Goal: Information Seeking & Learning: Find specific fact

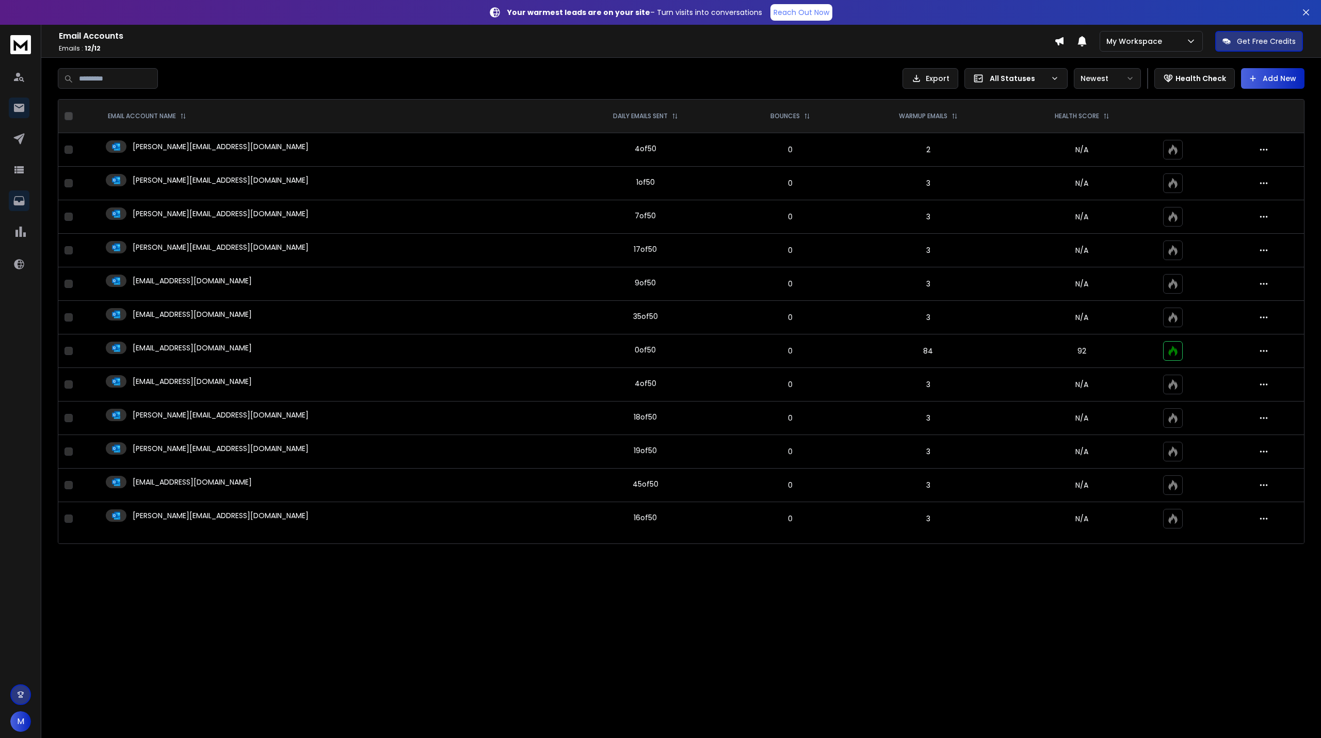
click at [15, 206] on icon at bounding box center [19, 201] width 12 height 12
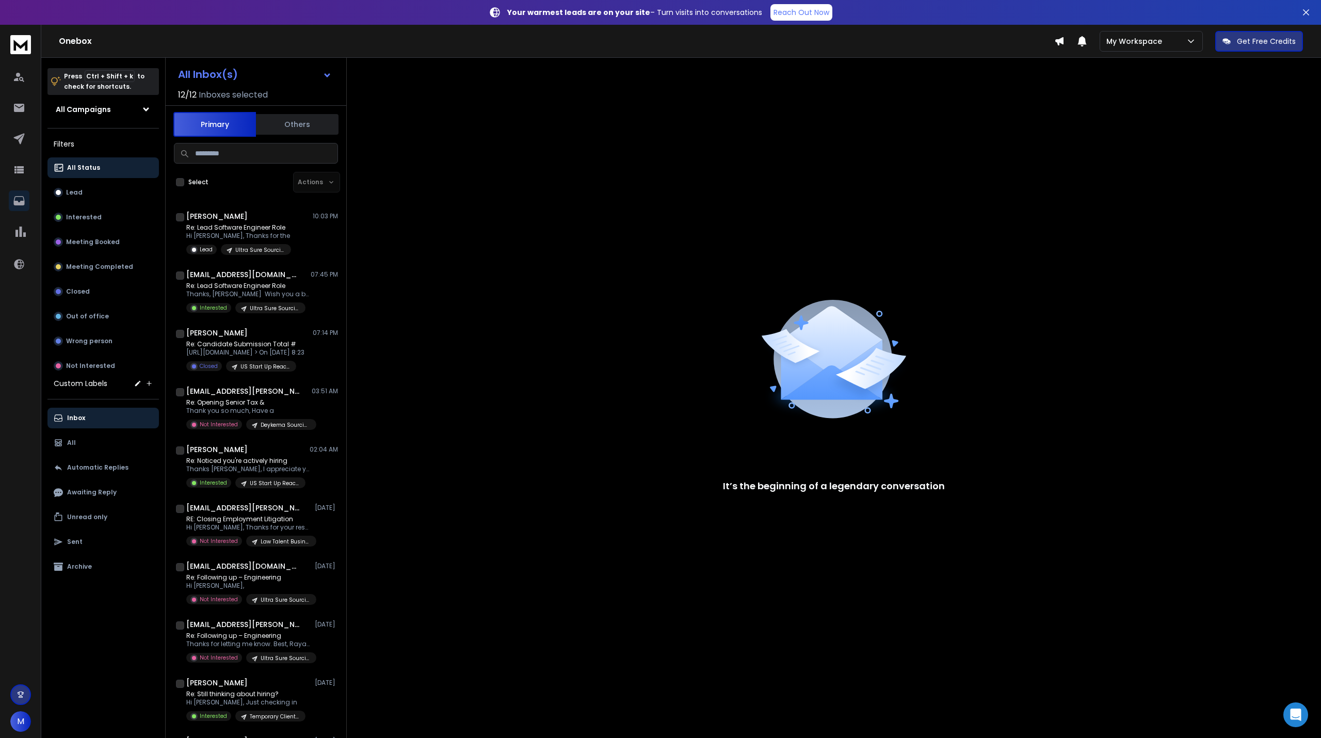
click at [309, 118] on button "Others" at bounding box center [297, 124] width 83 height 23
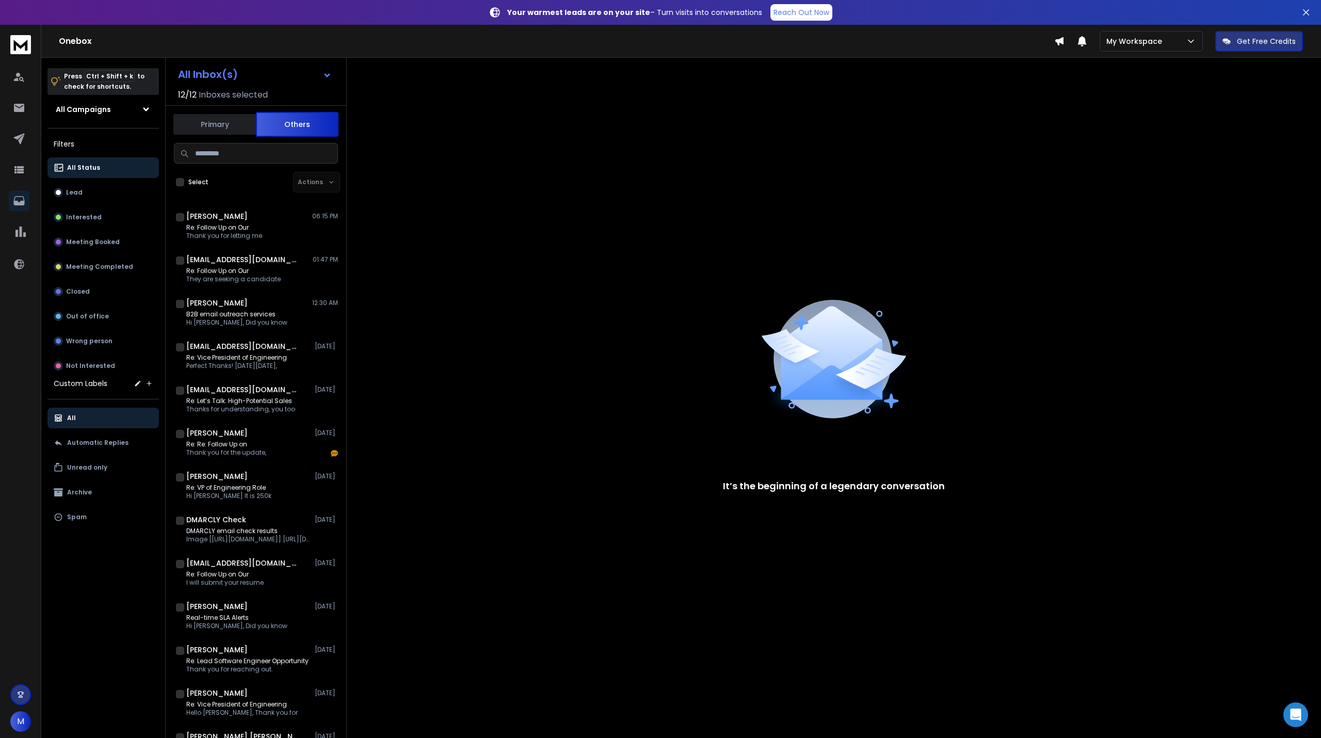
click at [232, 122] on button "Primary" at bounding box center [214, 124] width 83 height 23
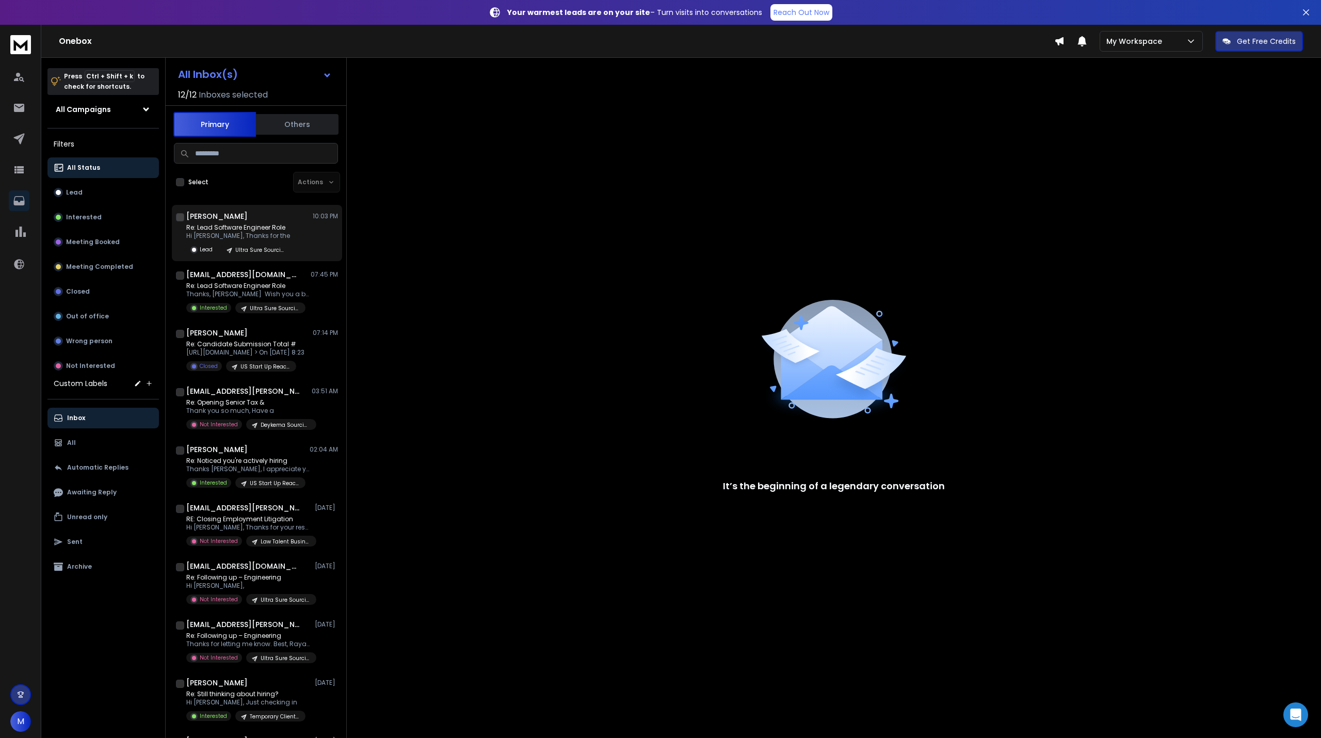
click at [244, 232] on p "Hi Rayan, Thanks for the" at bounding box center [238, 236] width 105 height 8
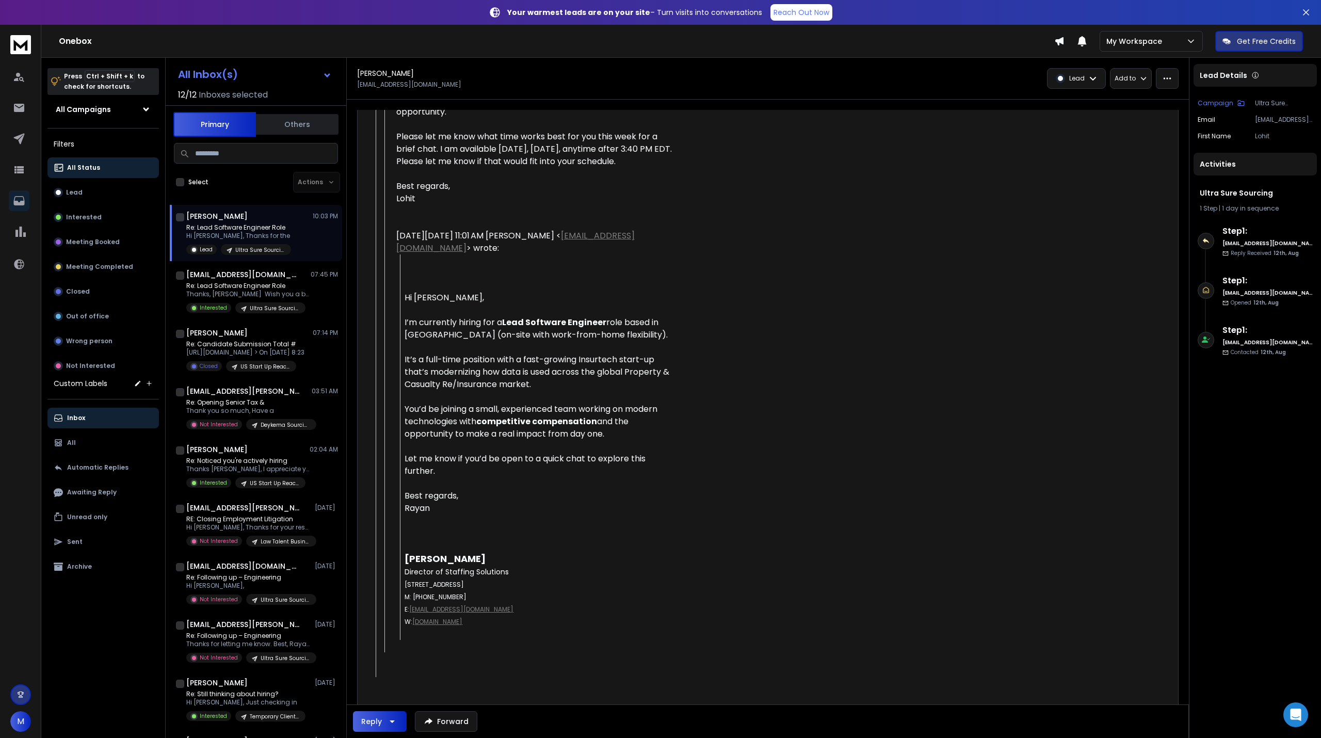
scroll to position [482, 0]
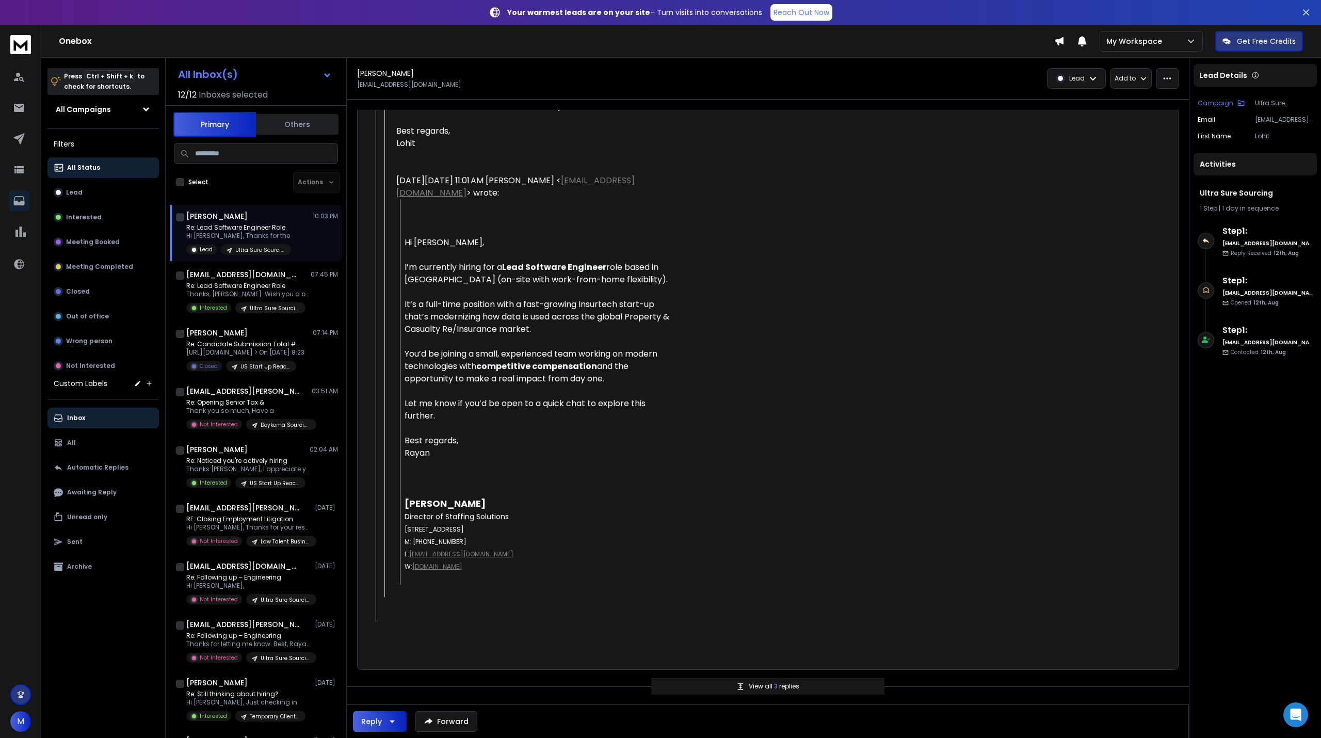
click at [368, 725] on div "Reply" at bounding box center [371, 721] width 21 height 10
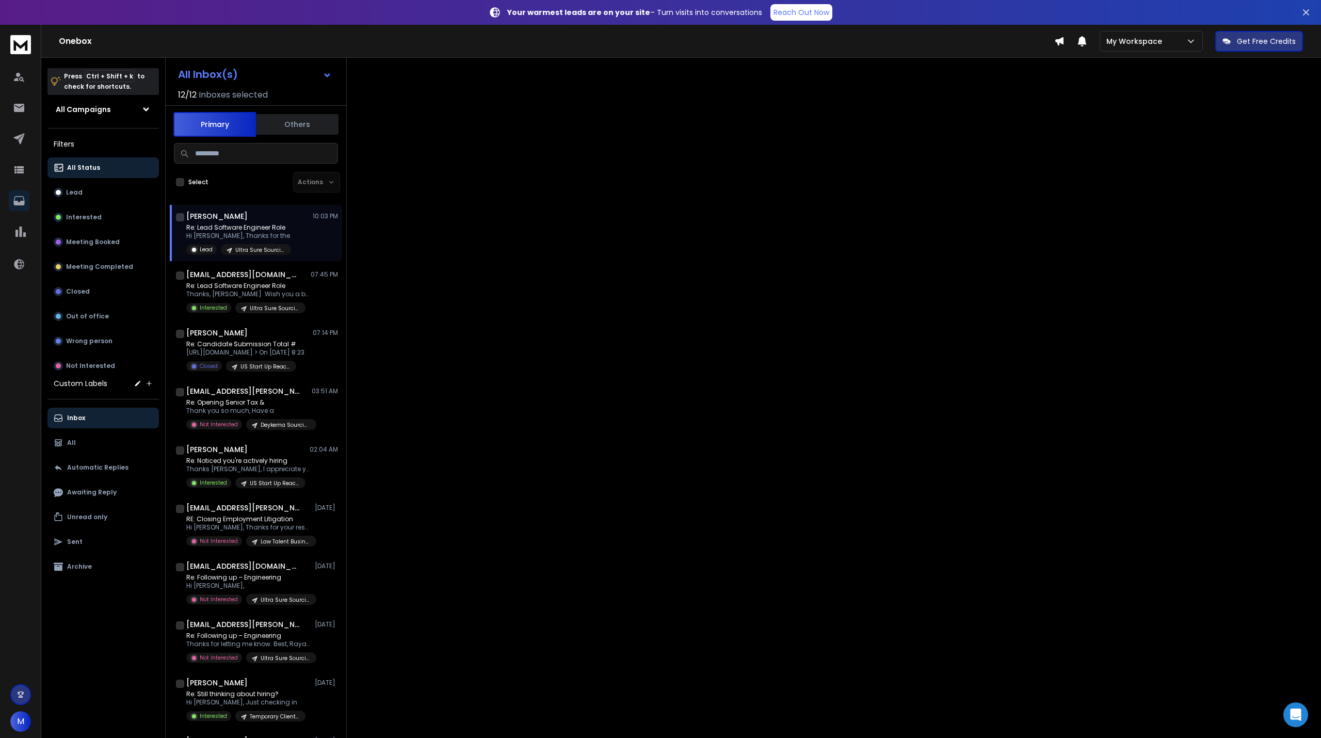
scroll to position [0, 0]
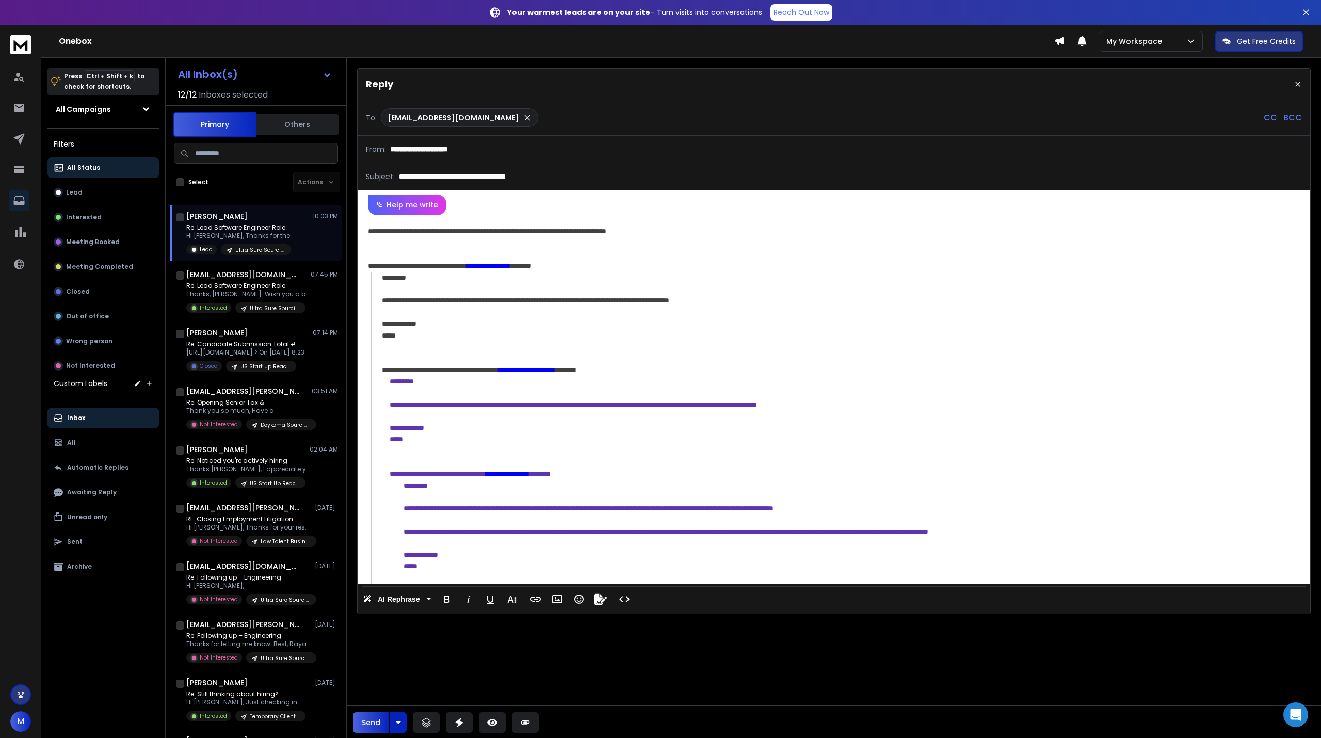
click at [476, 230] on div "**********" at bounding box center [827, 231] width 919 height 11
click at [370, 722] on button "Send" at bounding box center [371, 722] width 36 height 21
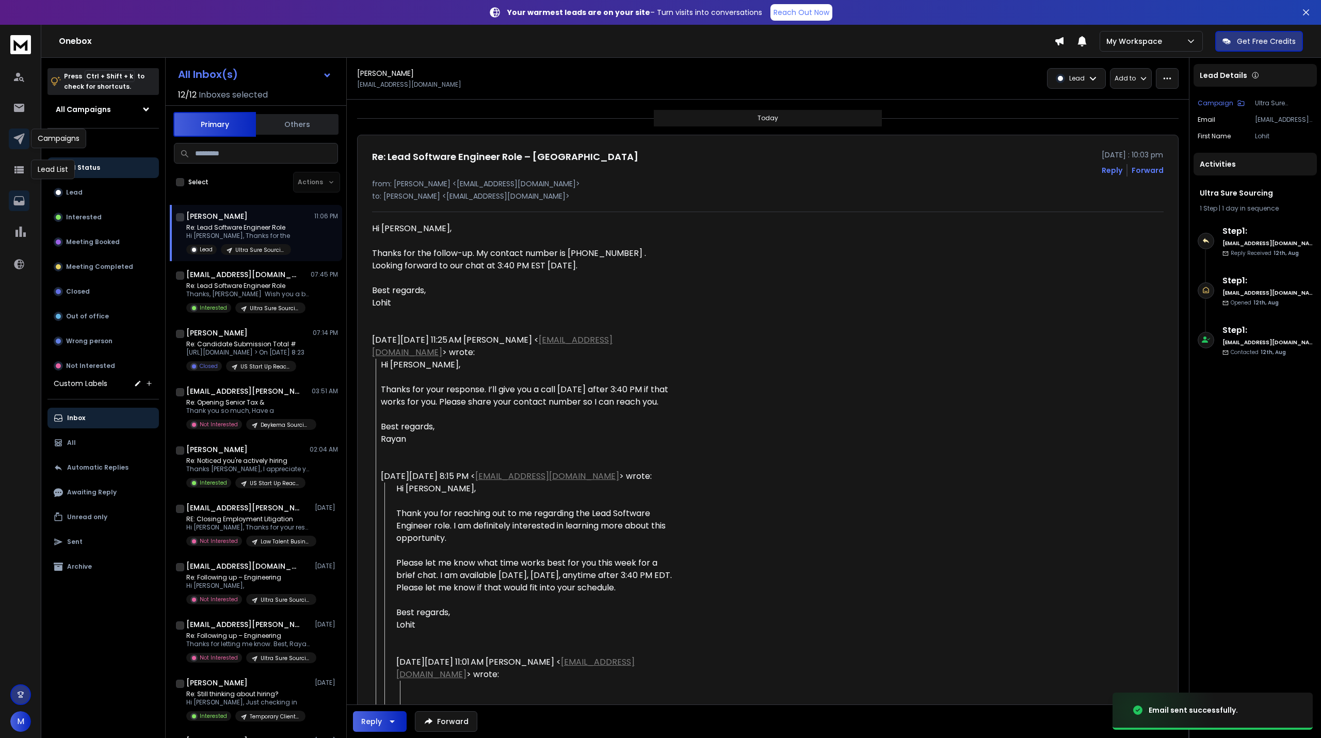
click at [21, 146] on link at bounding box center [19, 139] width 21 height 21
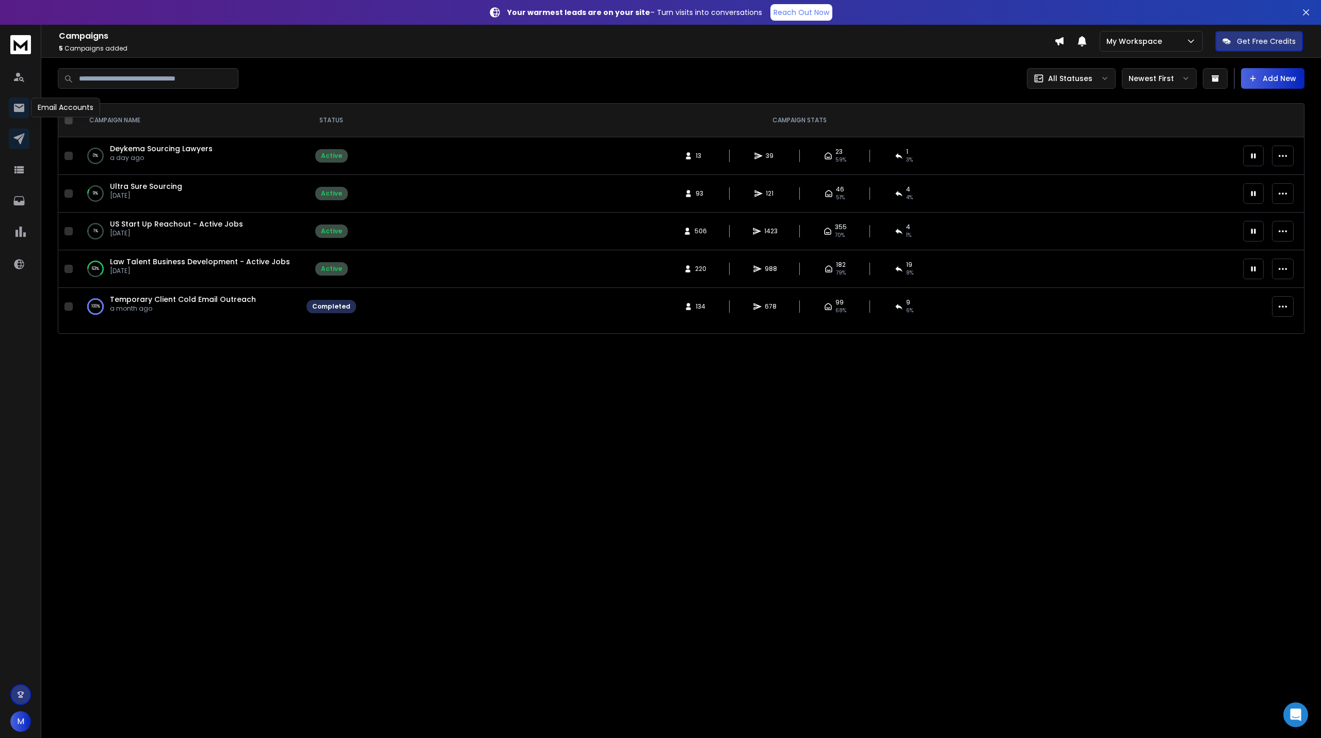
click at [25, 113] on link at bounding box center [19, 108] width 21 height 21
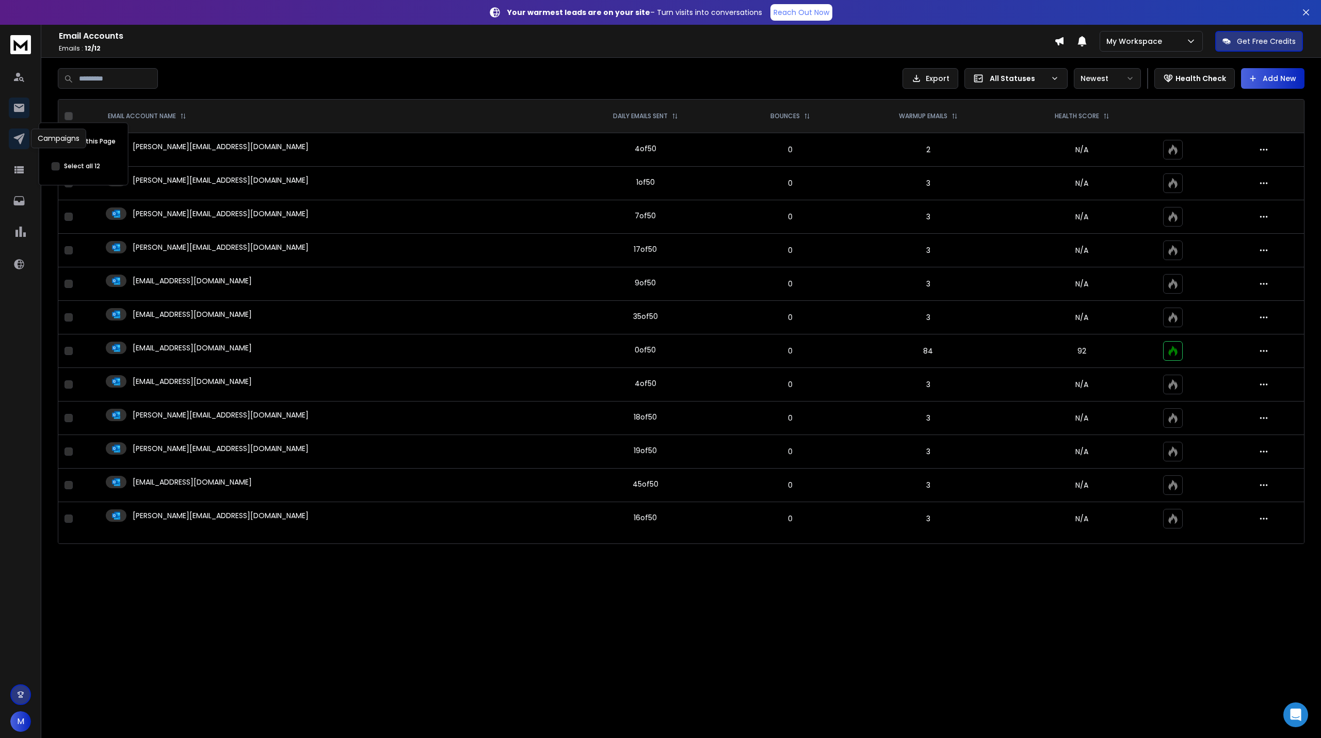
click at [23, 137] on icon at bounding box center [19, 139] width 12 height 12
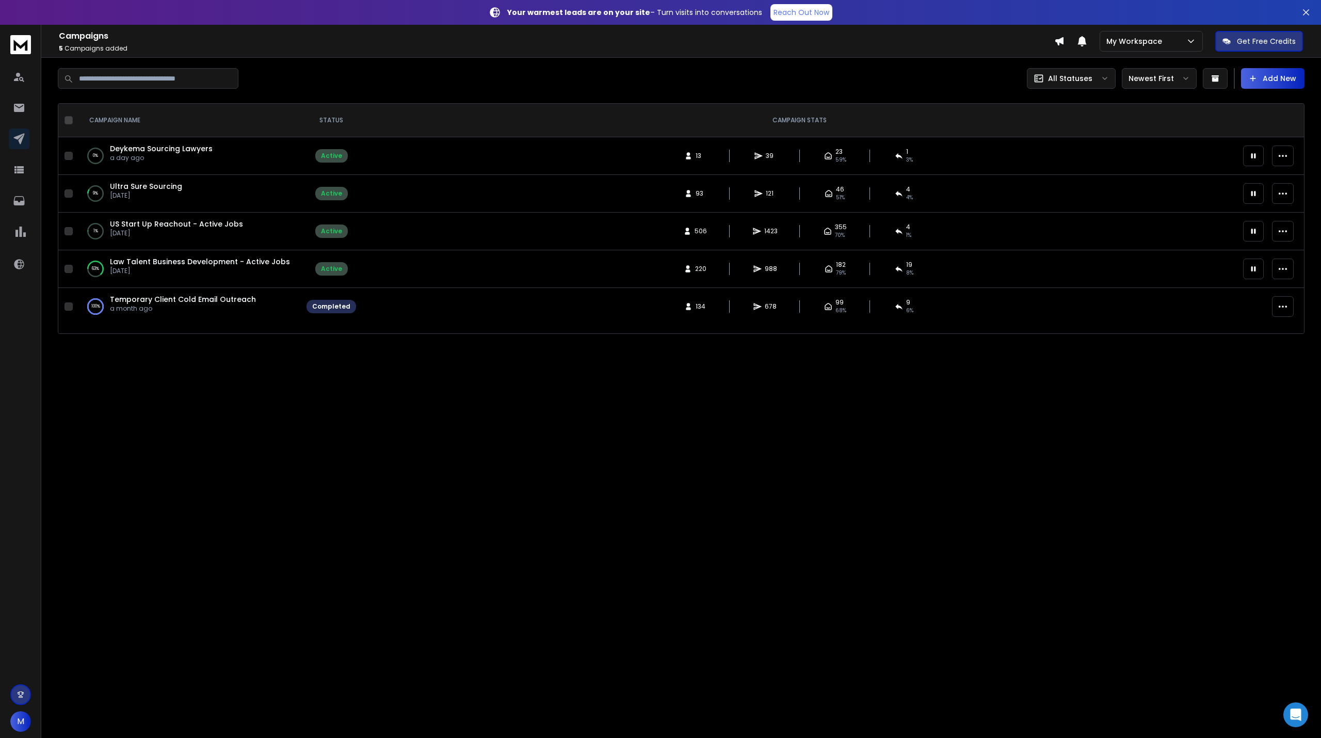
click at [201, 190] on div "9 % Ultra Sure Sourcing 3 days ago" at bounding box center [188, 193] width 203 height 25
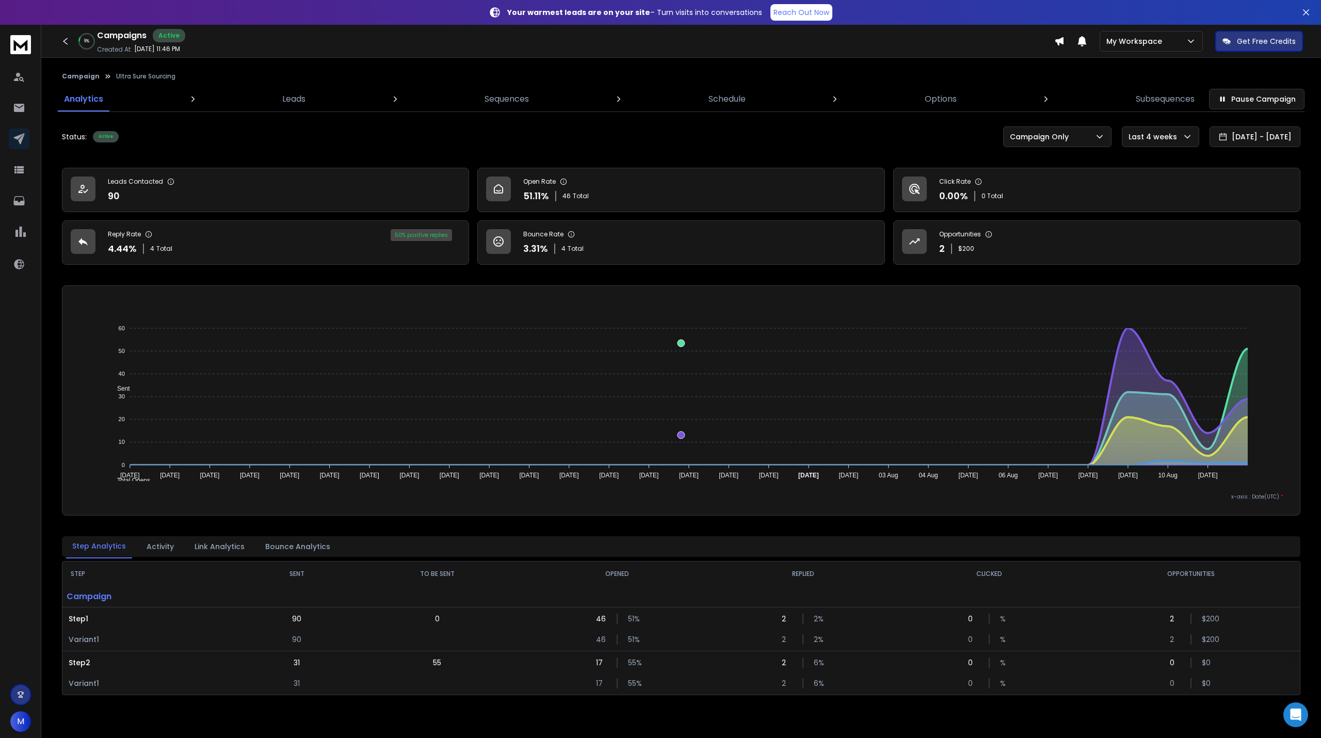
click at [198, 190] on link "Leads Contacted 90" at bounding box center [265, 190] width 407 height 44
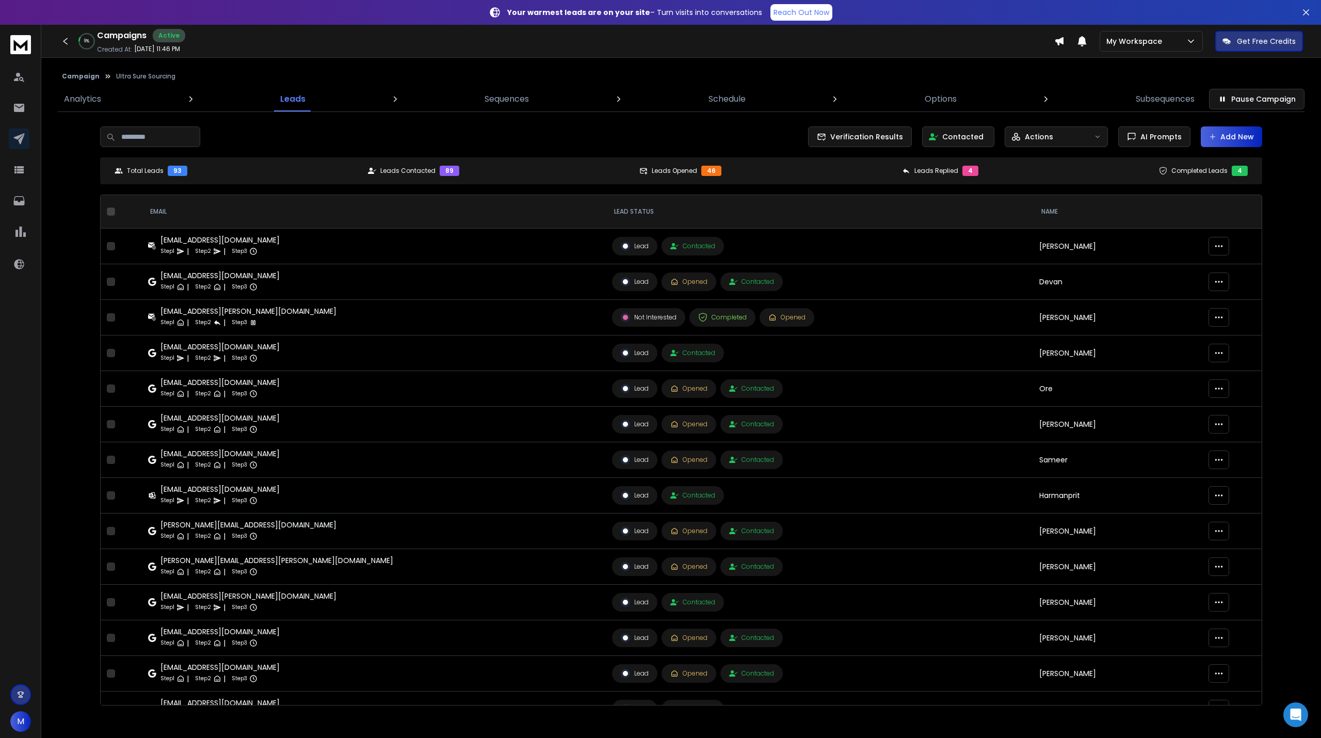
click at [187, 141] on input at bounding box center [150, 136] width 100 height 21
paste input "**********"
type input "**********"
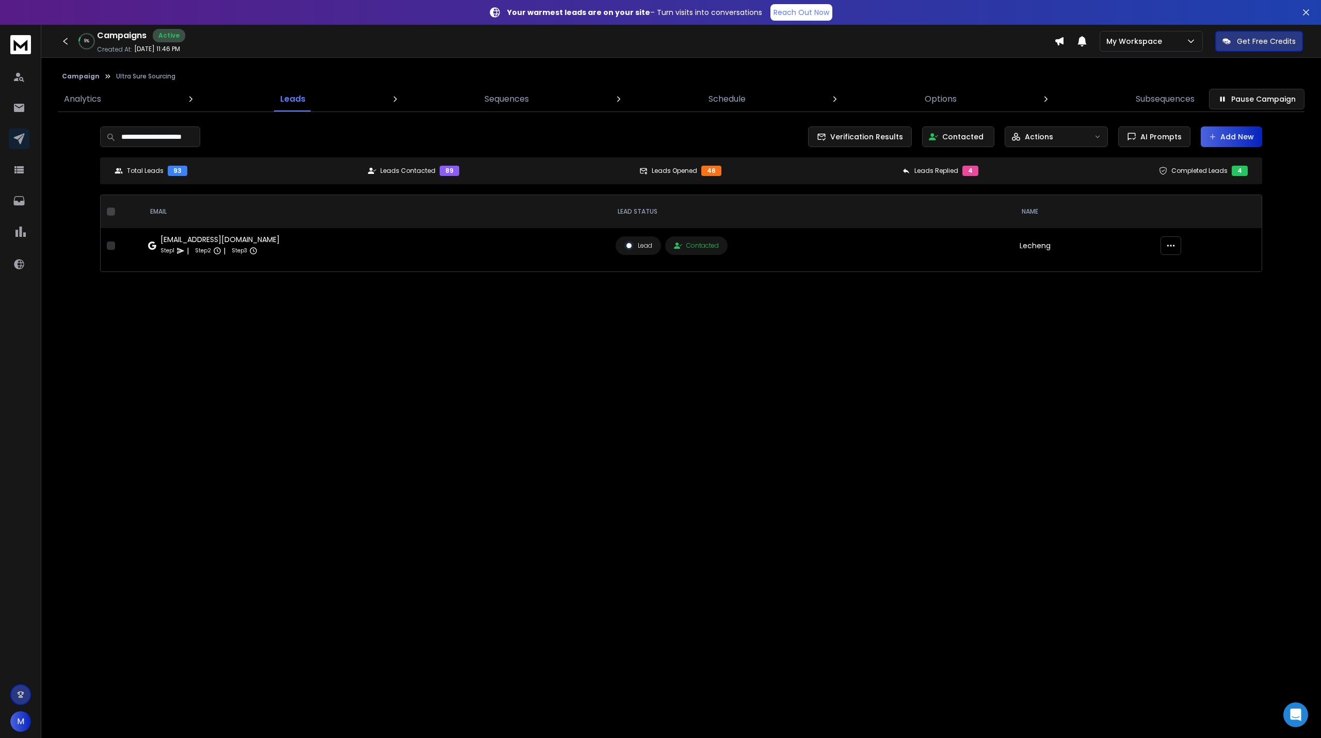
click at [164, 360] on div "**********" at bounding box center [660, 369] width 1321 height 738
click at [17, 138] on icon at bounding box center [18, 138] width 11 height 11
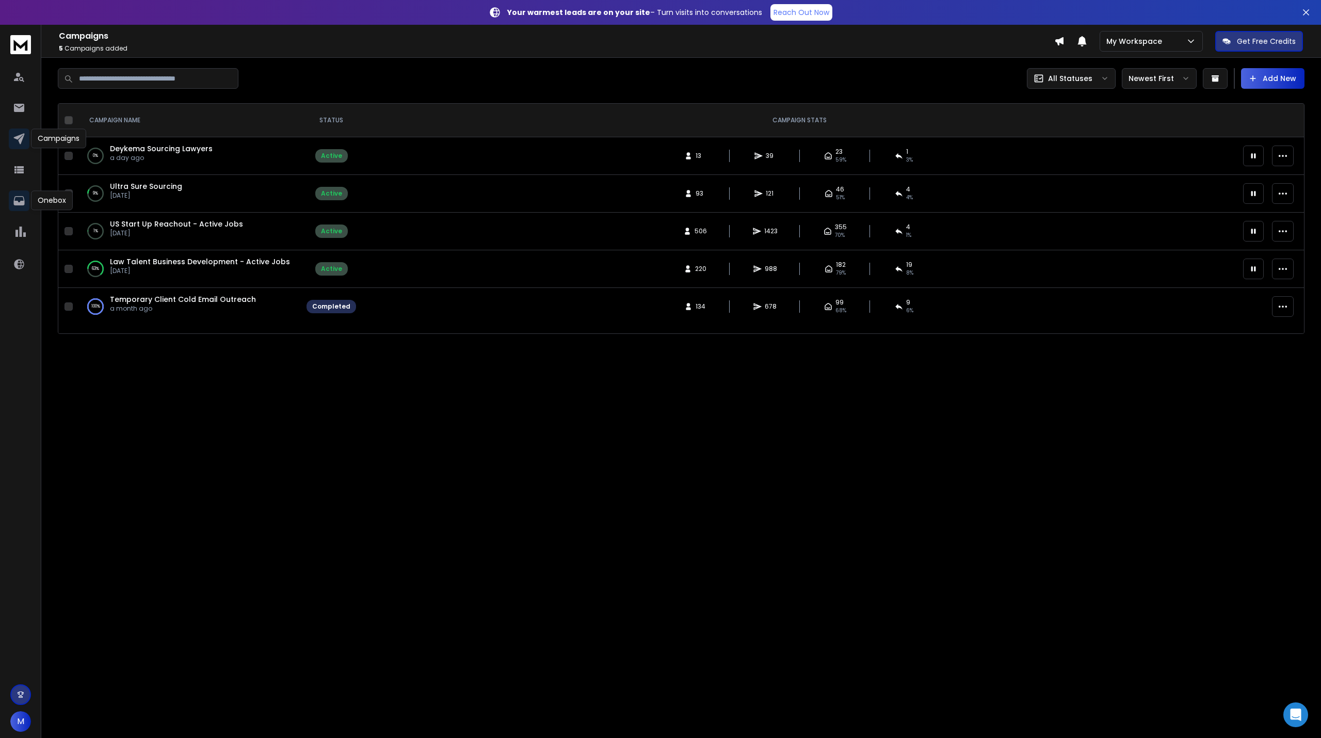
click at [19, 195] on icon at bounding box center [19, 201] width 12 height 12
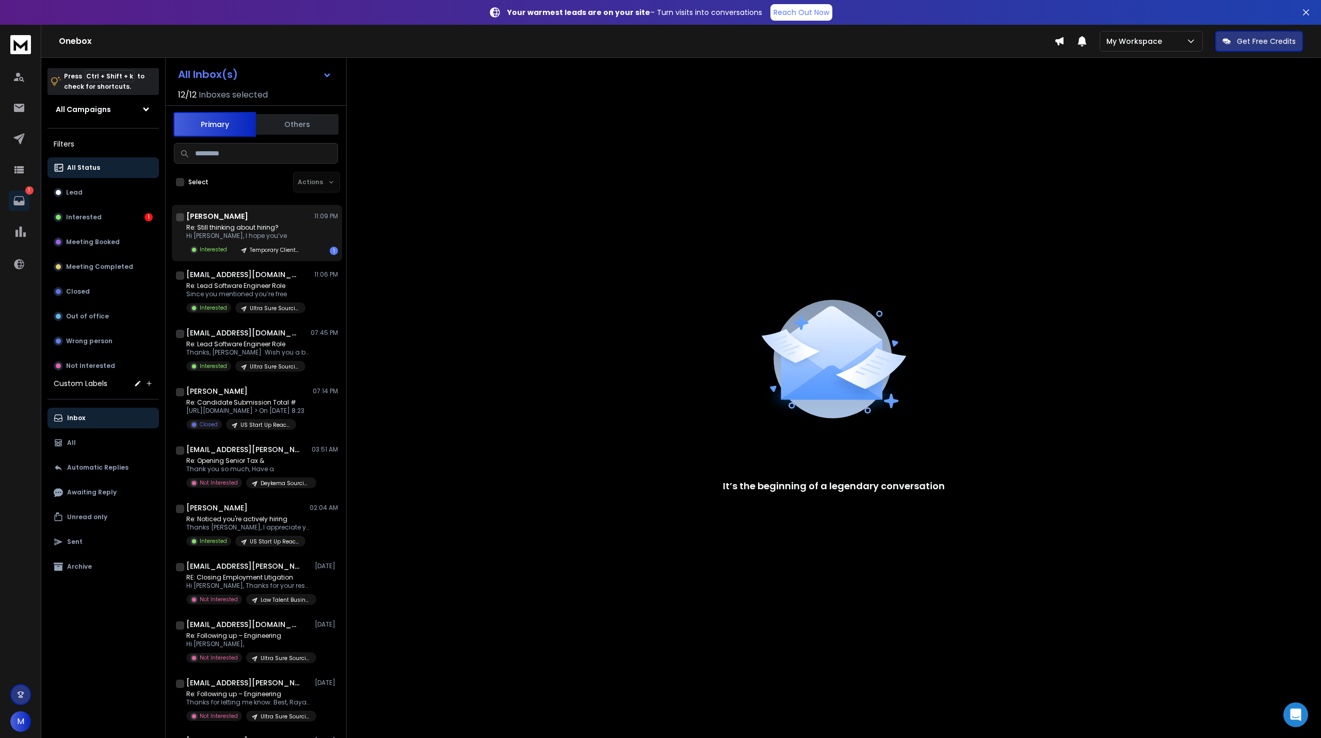
click at [245, 217] on h1 "[PERSON_NAME]" at bounding box center [217, 216] width 62 height 10
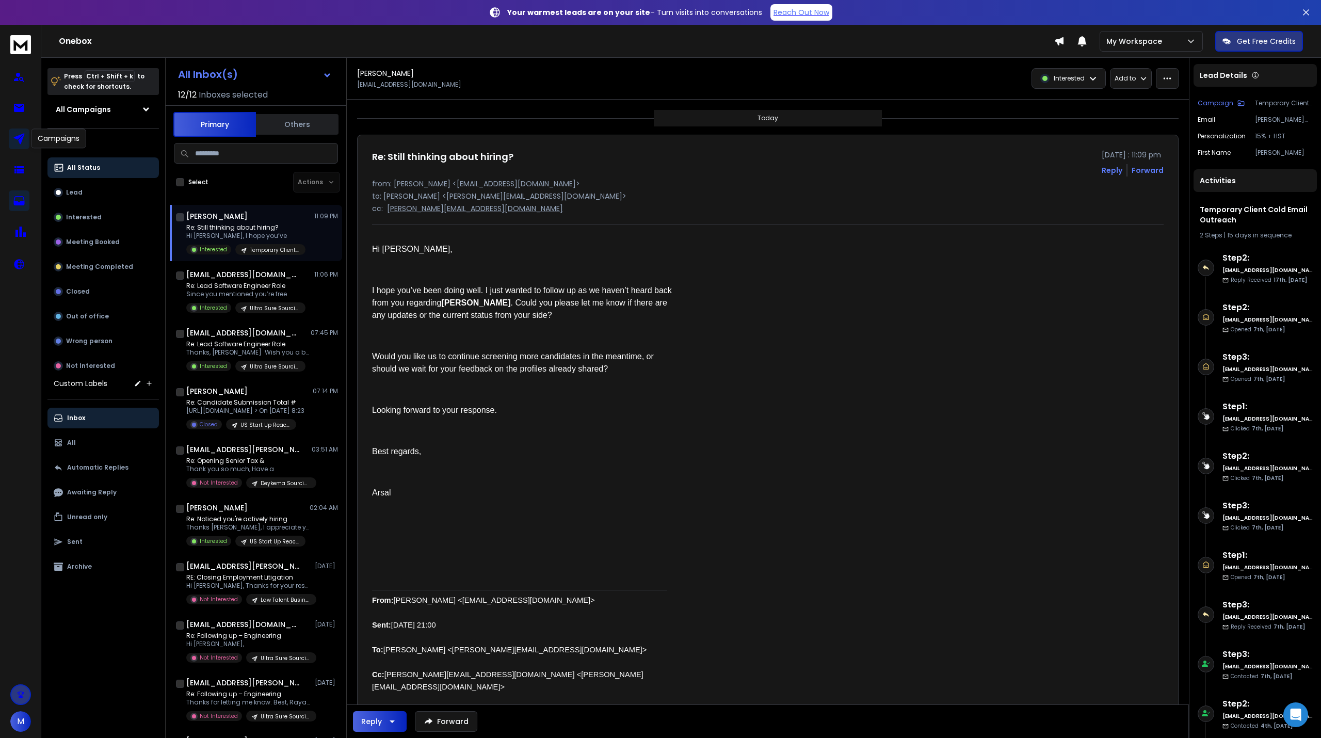
click at [23, 137] on icon at bounding box center [18, 138] width 11 height 11
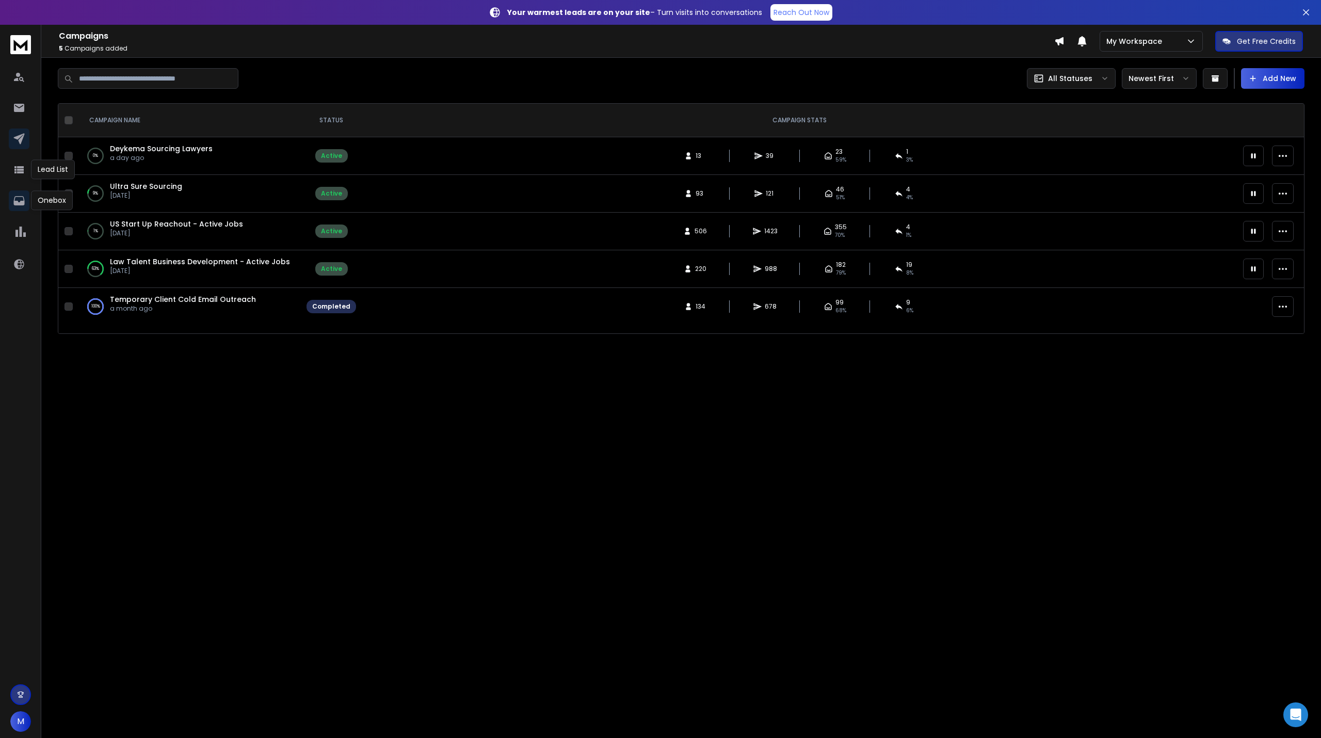
click at [13, 198] on icon at bounding box center [19, 201] width 12 height 12
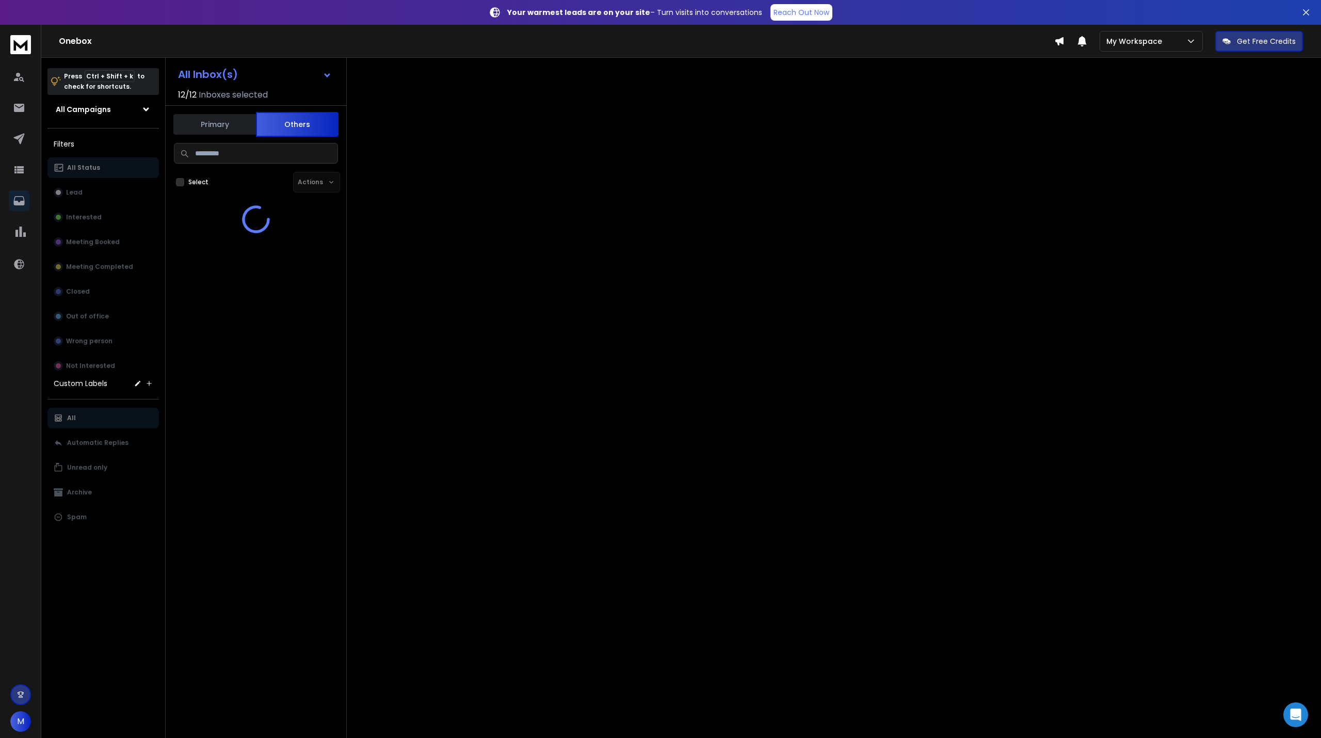
click at [298, 117] on button "Others" at bounding box center [297, 124] width 83 height 25
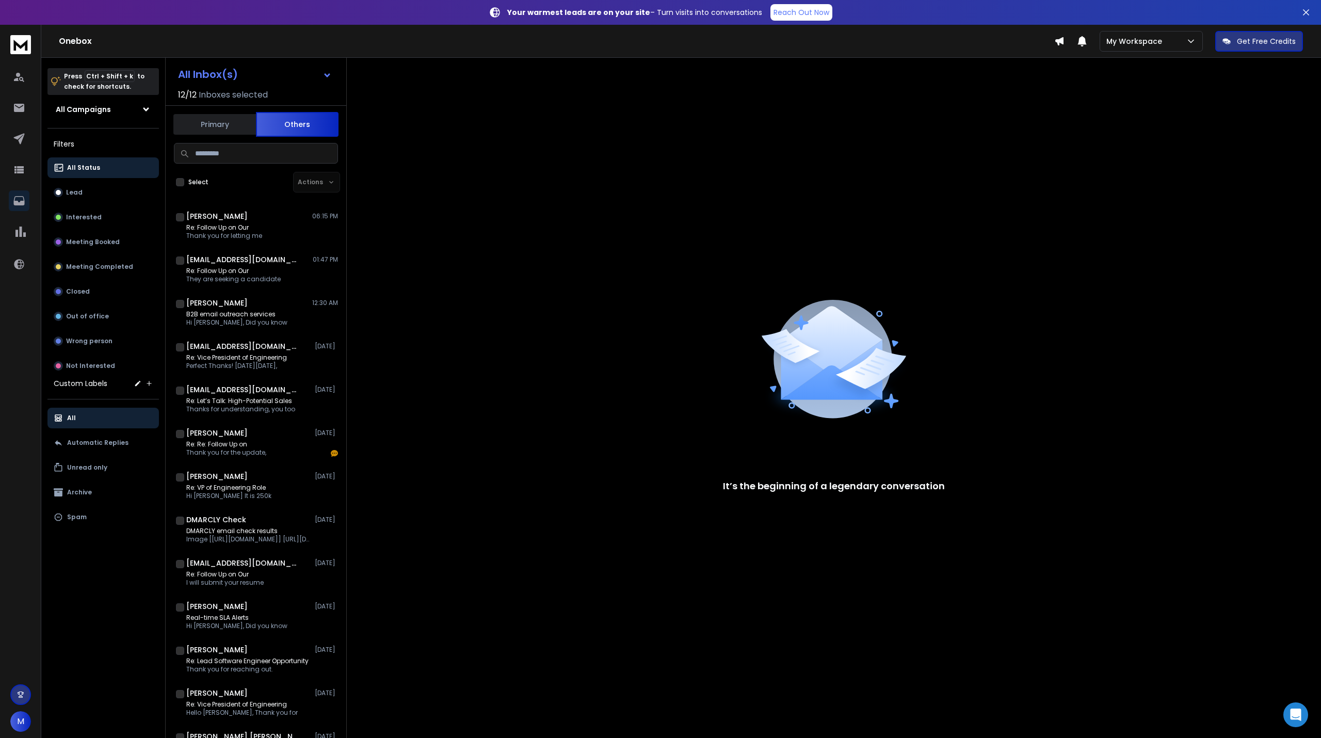
click at [243, 121] on button "Primary" at bounding box center [214, 124] width 83 height 23
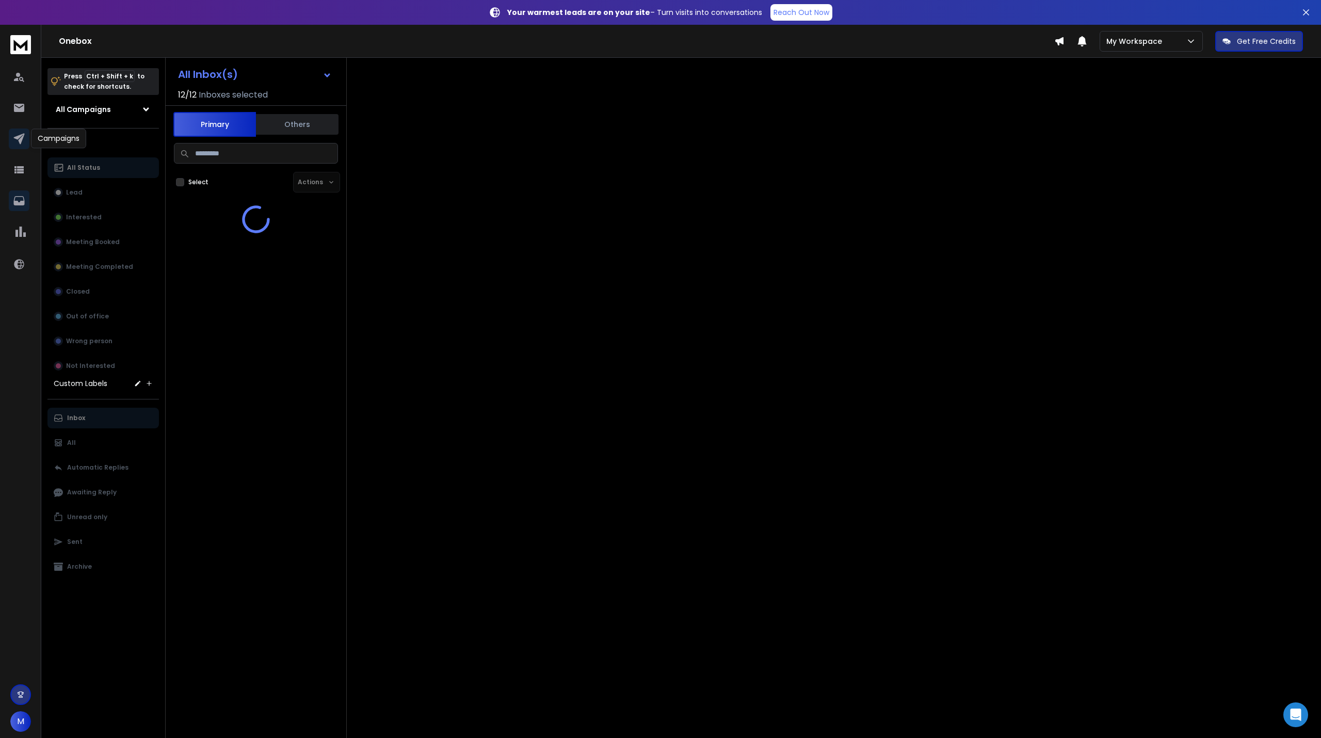
click at [13, 143] on icon at bounding box center [19, 139] width 12 height 12
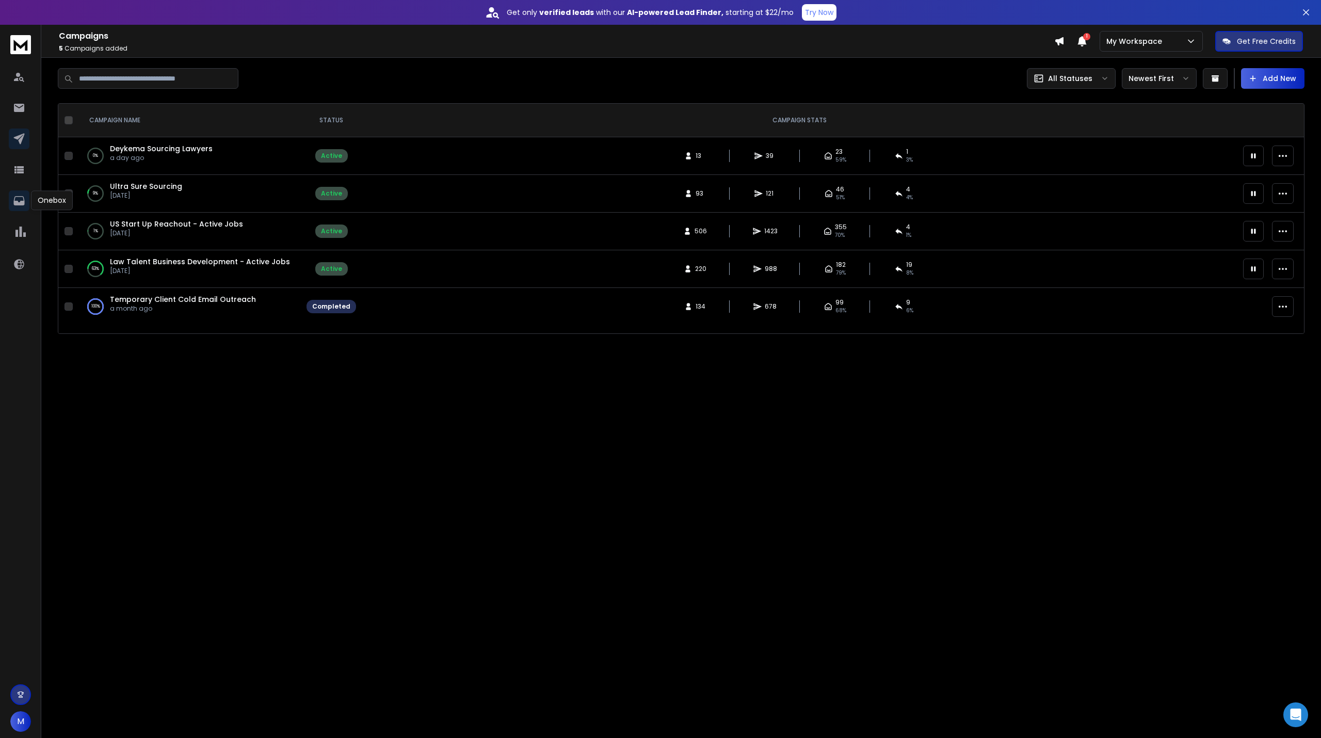
click at [25, 198] on icon at bounding box center [19, 201] width 12 height 12
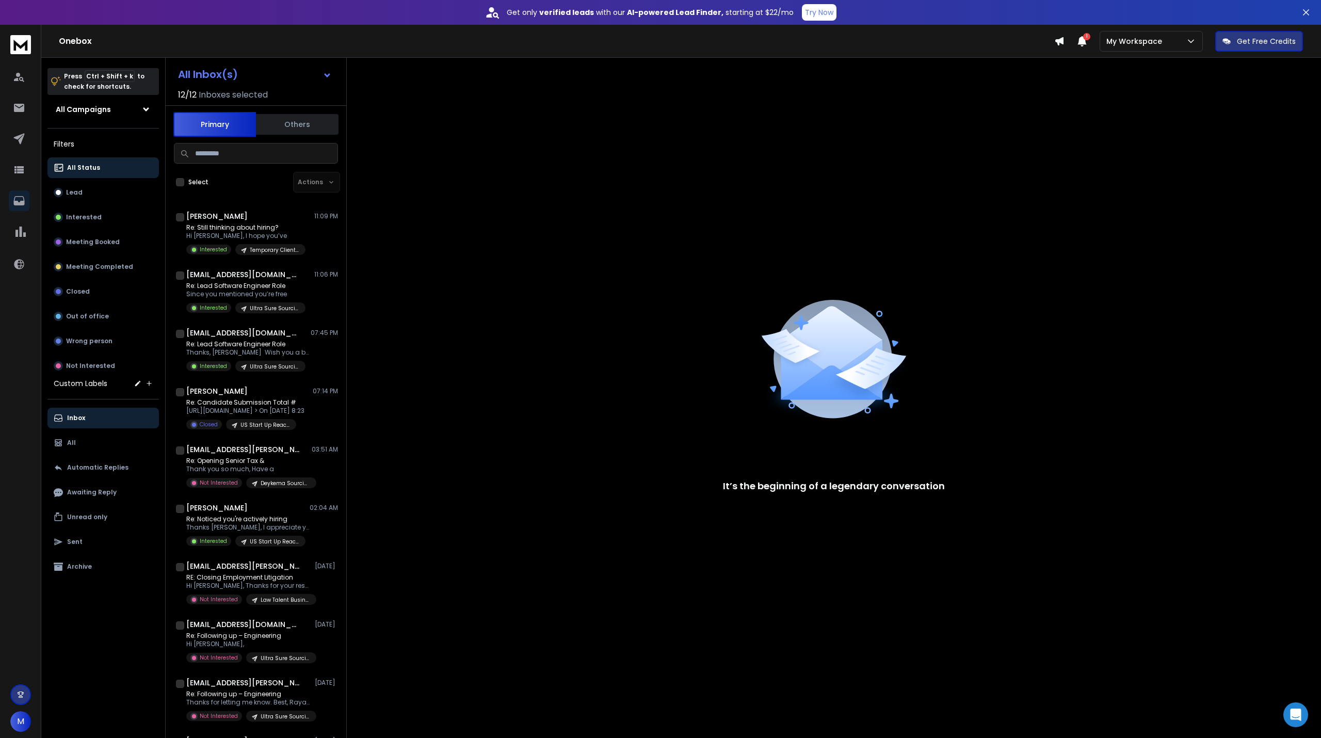
click at [294, 129] on button "Others" at bounding box center [297, 124] width 83 height 23
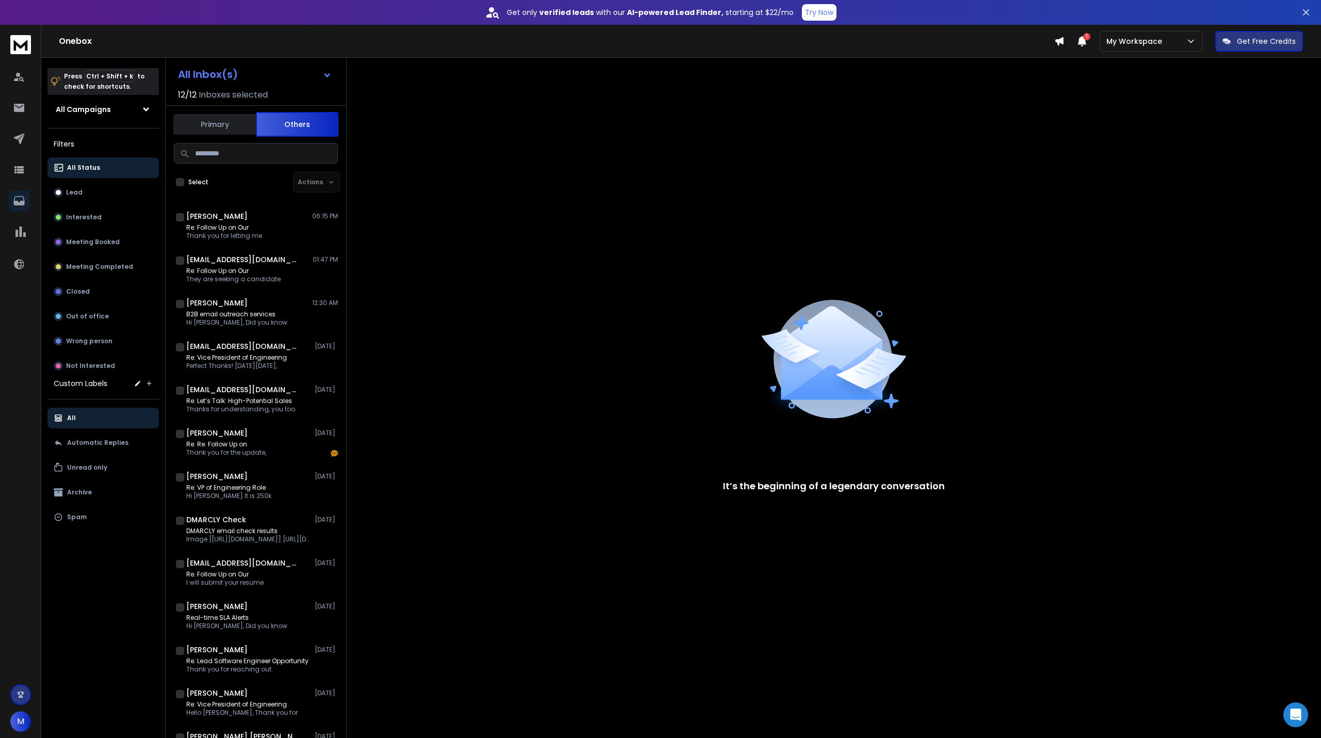
click at [243, 124] on button "Primary" at bounding box center [214, 124] width 83 height 23
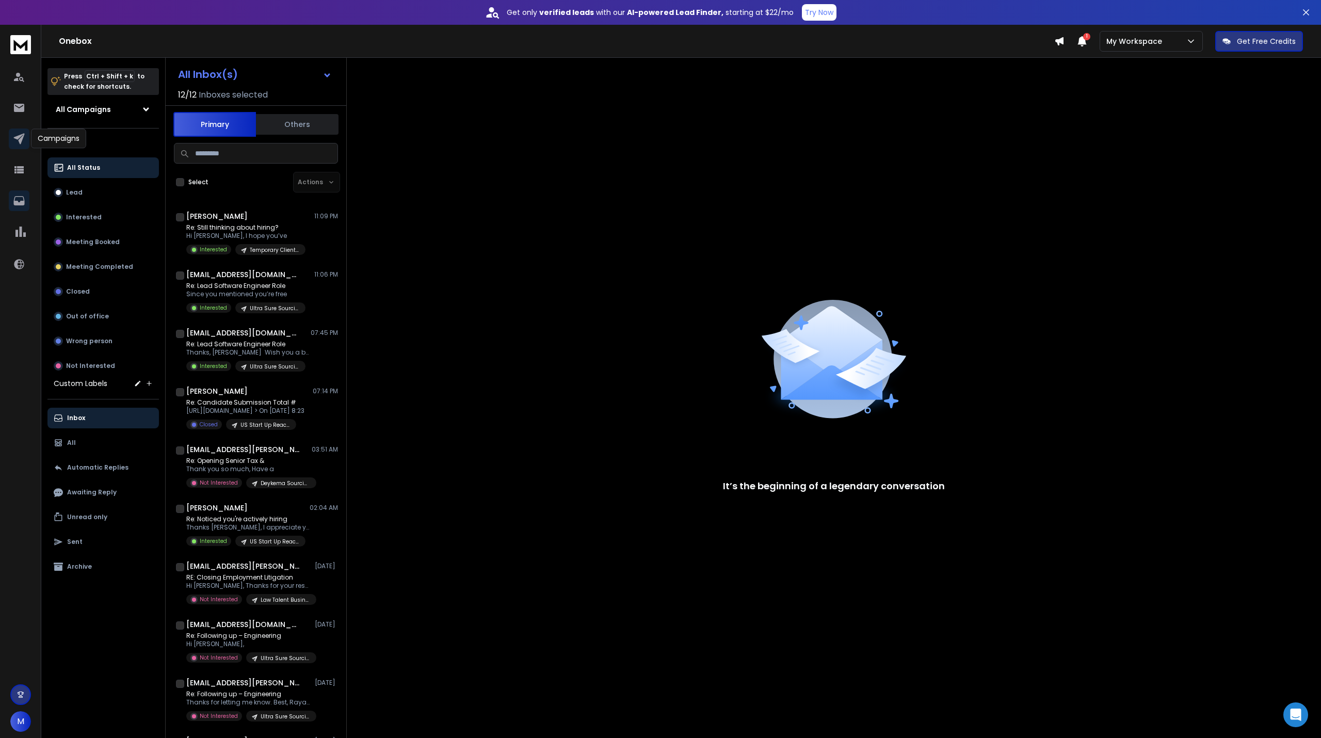
click at [19, 142] on icon at bounding box center [19, 139] width 12 height 12
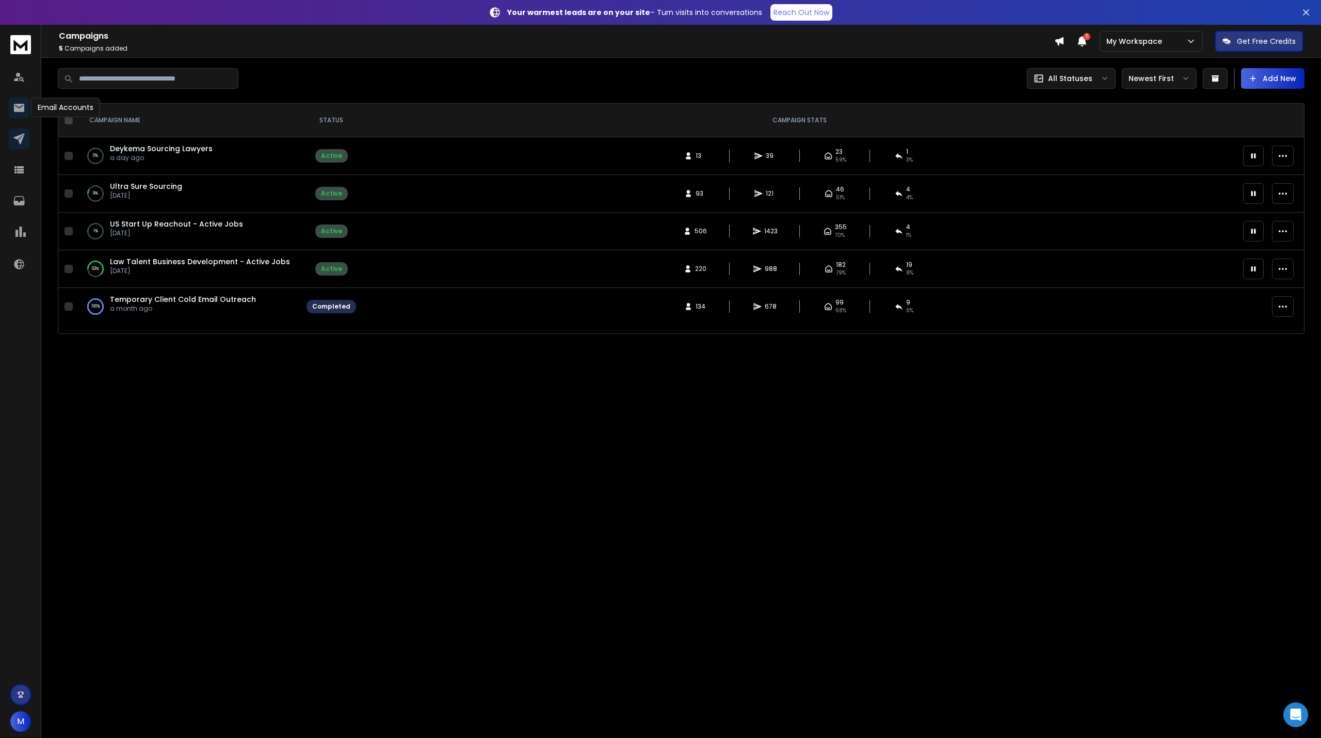
click at [11, 103] on link at bounding box center [19, 108] width 21 height 21
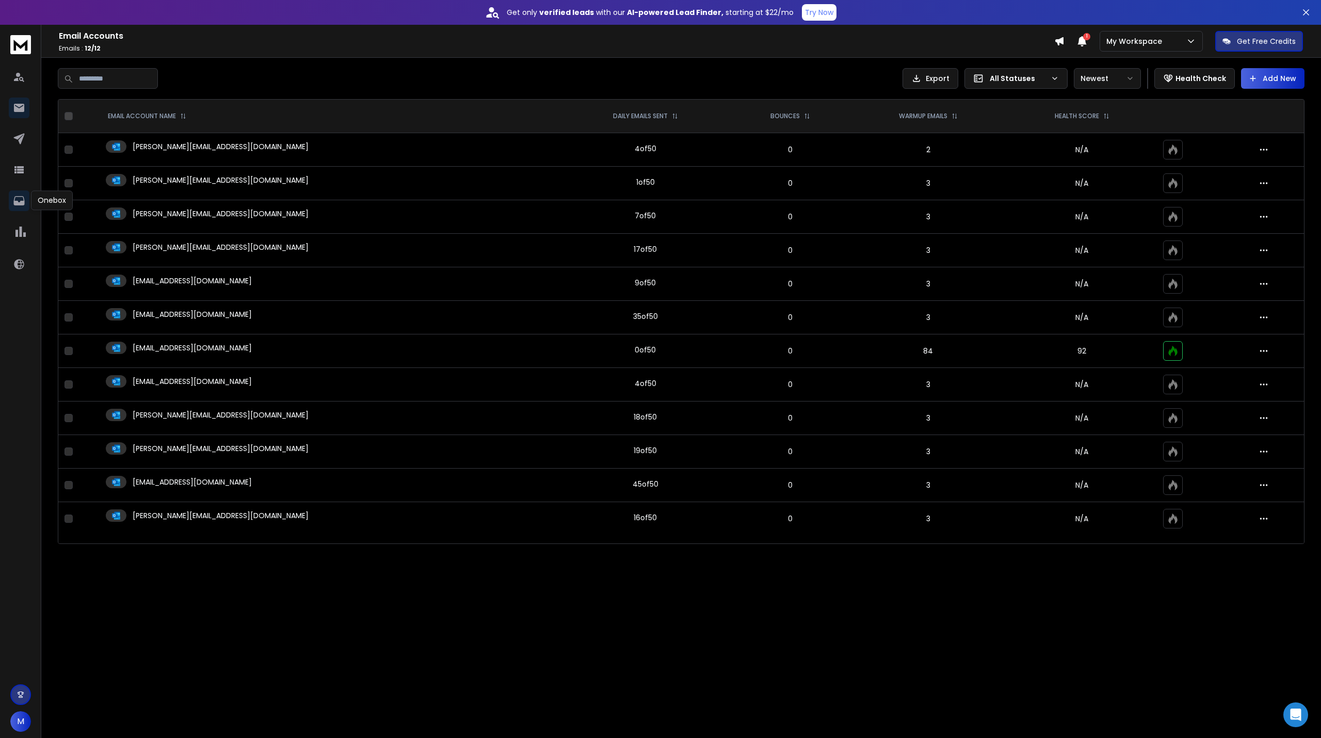
click at [18, 209] on link at bounding box center [19, 200] width 21 height 21
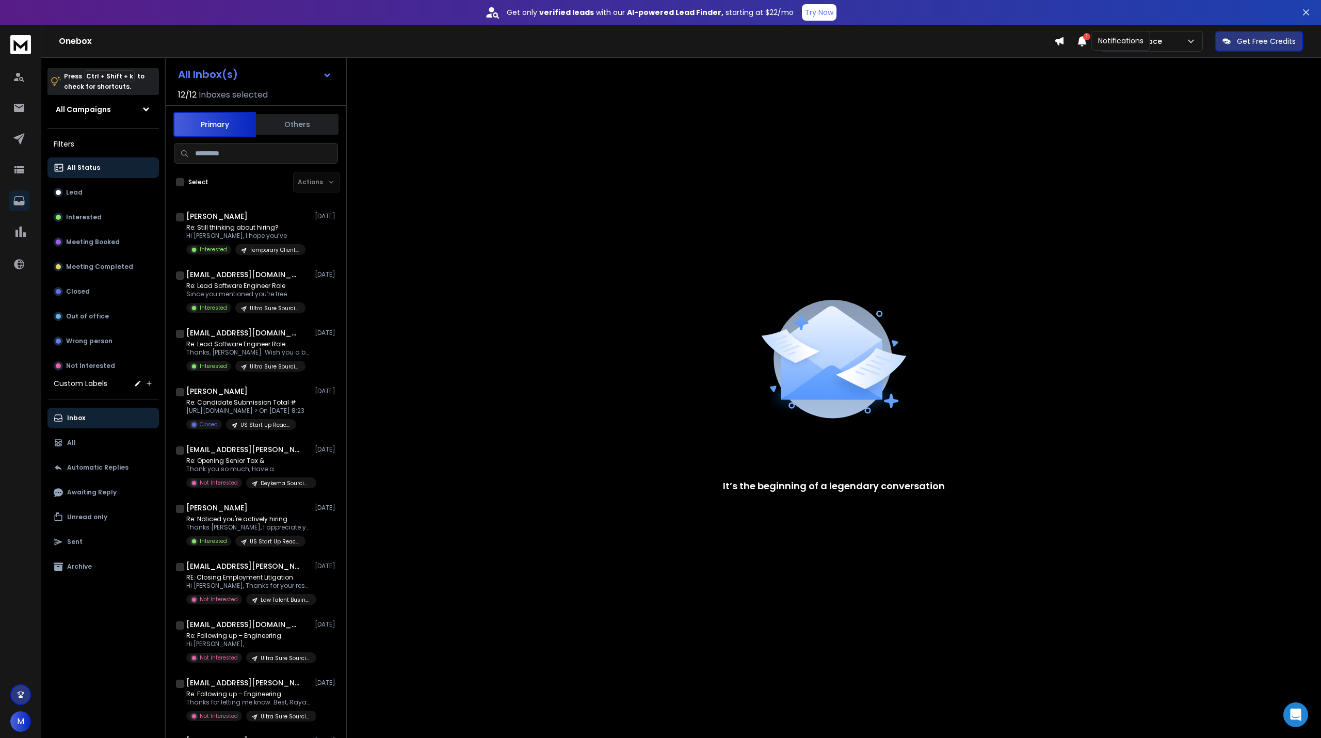
click at [1088, 40] on icon at bounding box center [1082, 41] width 10 height 10
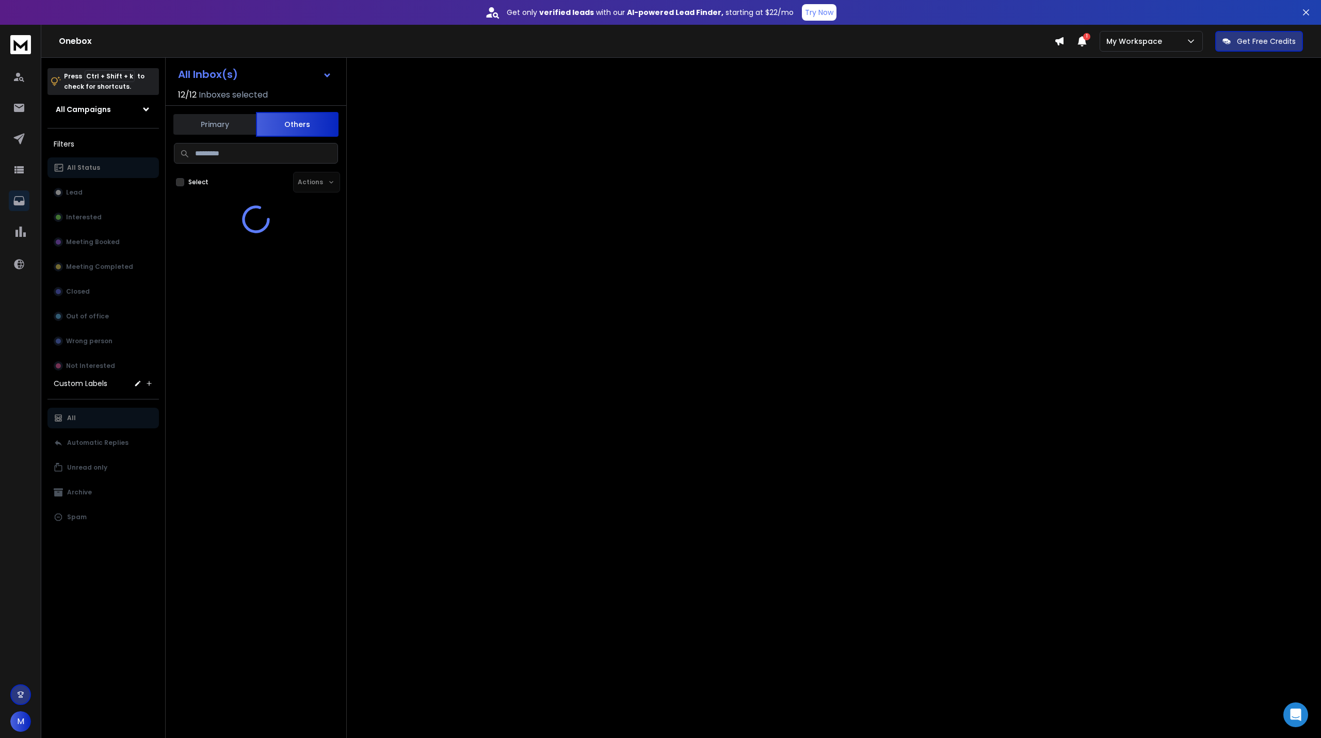
click at [306, 124] on button "Others" at bounding box center [297, 124] width 83 height 25
click at [230, 126] on button "Primary" at bounding box center [214, 124] width 83 height 25
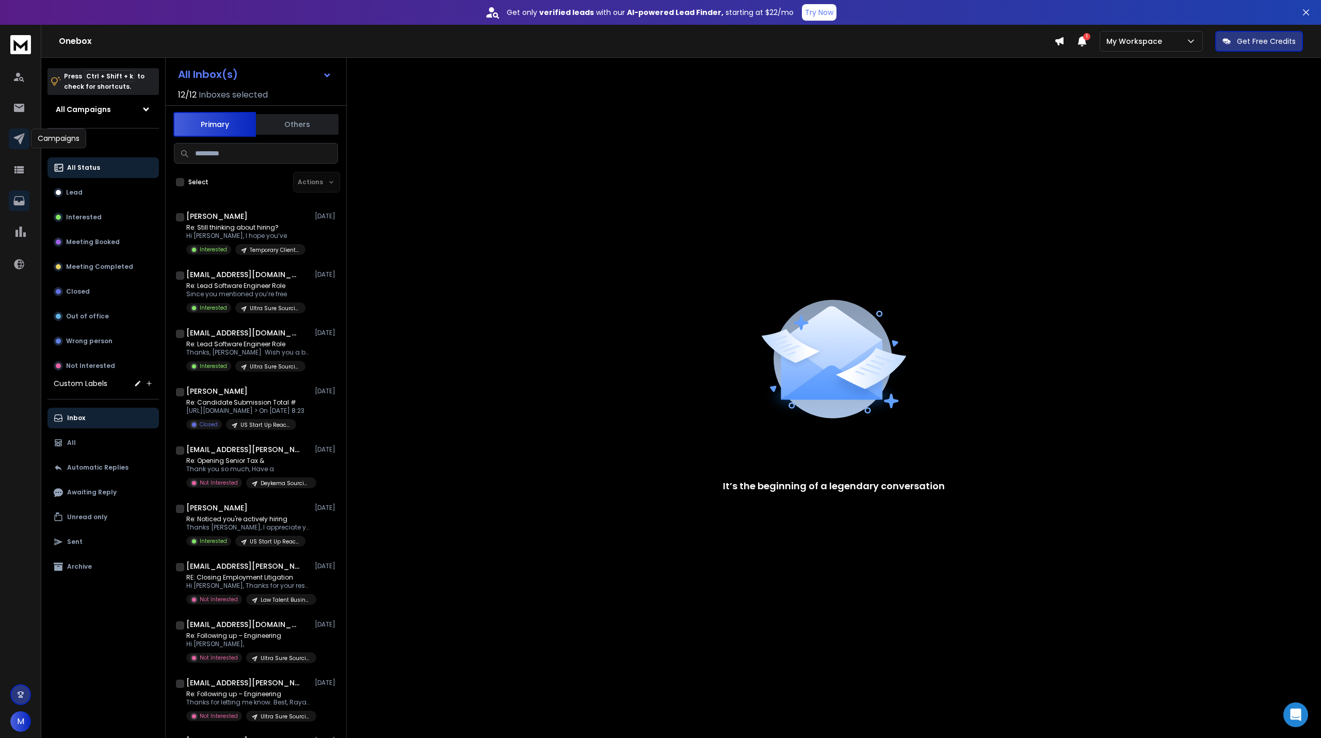
click at [13, 145] on icon at bounding box center [19, 139] width 12 height 12
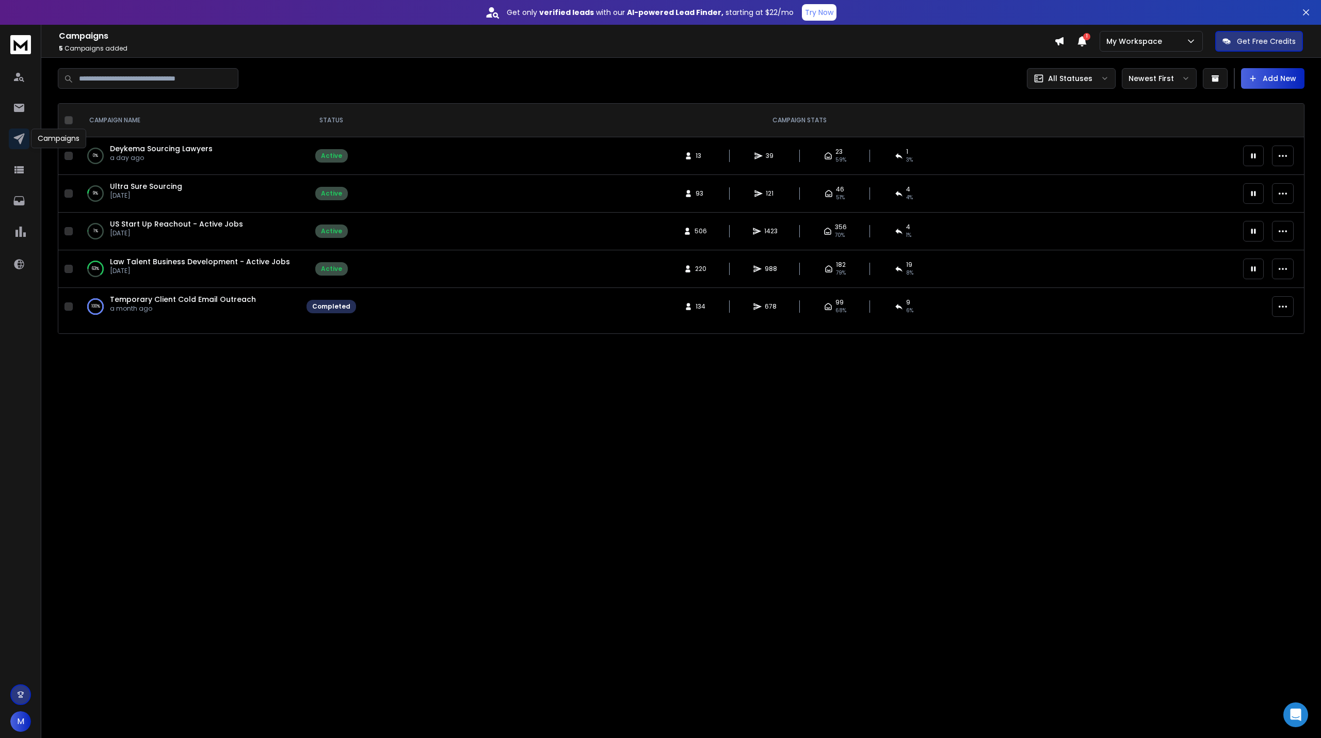
click at [1083, 35] on div "1 My Workspace Get Free Credits" at bounding box center [1179, 41] width 249 height 21
click at [1088, 41] on icon at bounding box center [1082, 41] width 10 height 10
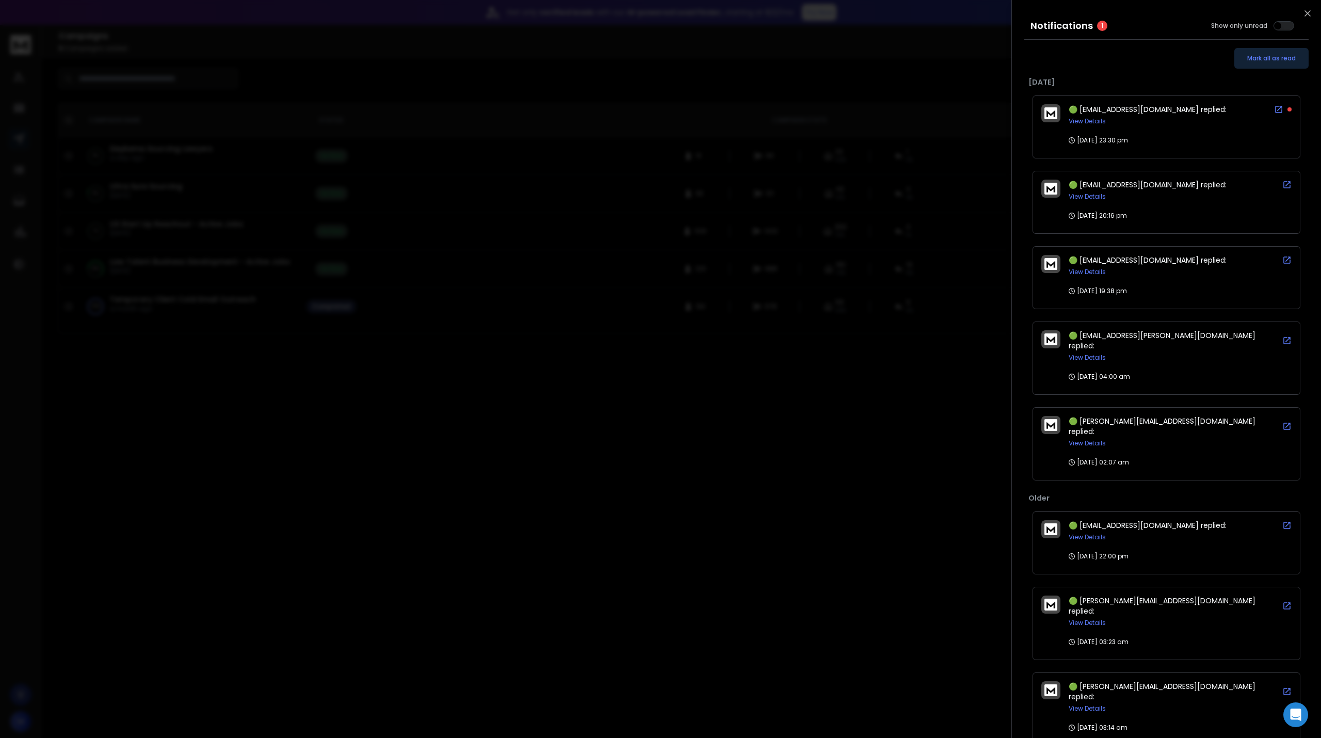
click at [1276, 50] on button "Mark all as read" at bounding box center [1272, 58] width 74 height 21
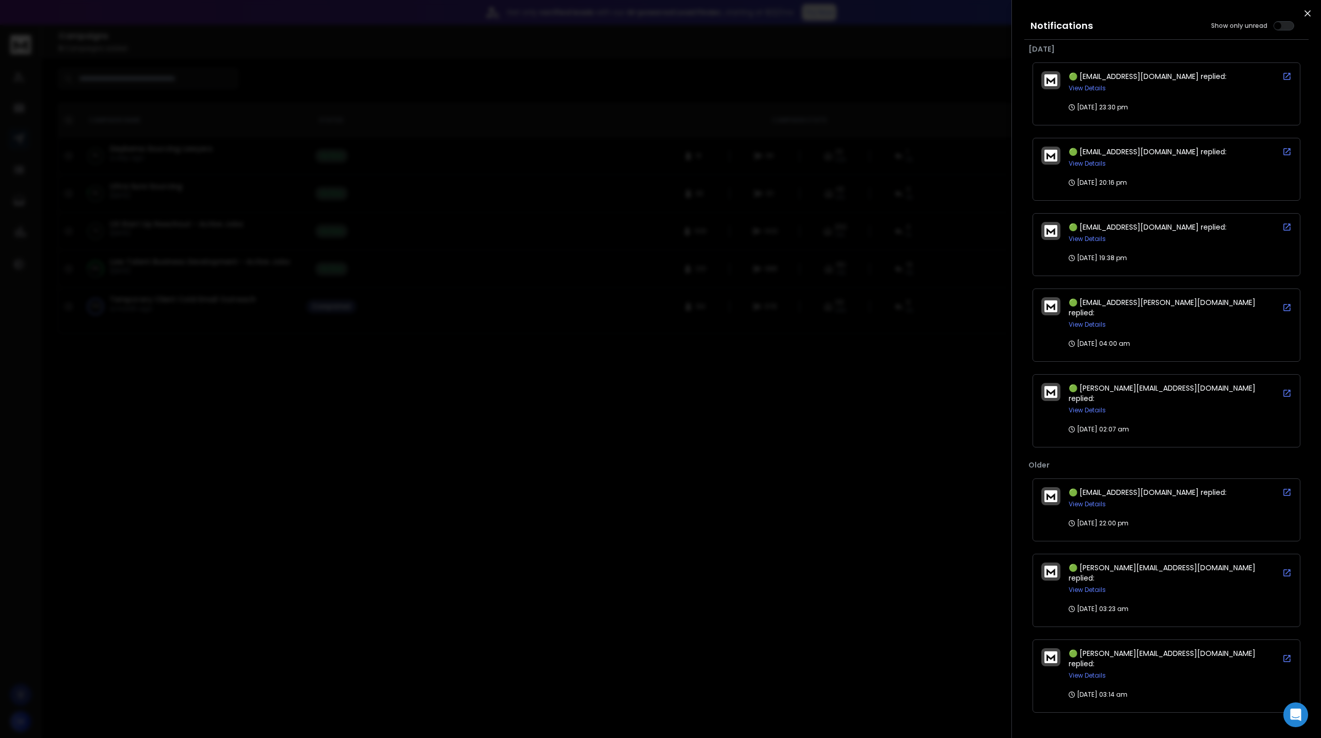
click at [1305, 15] on icon "button" at bounding box center [1308, 13] width 10 height 10
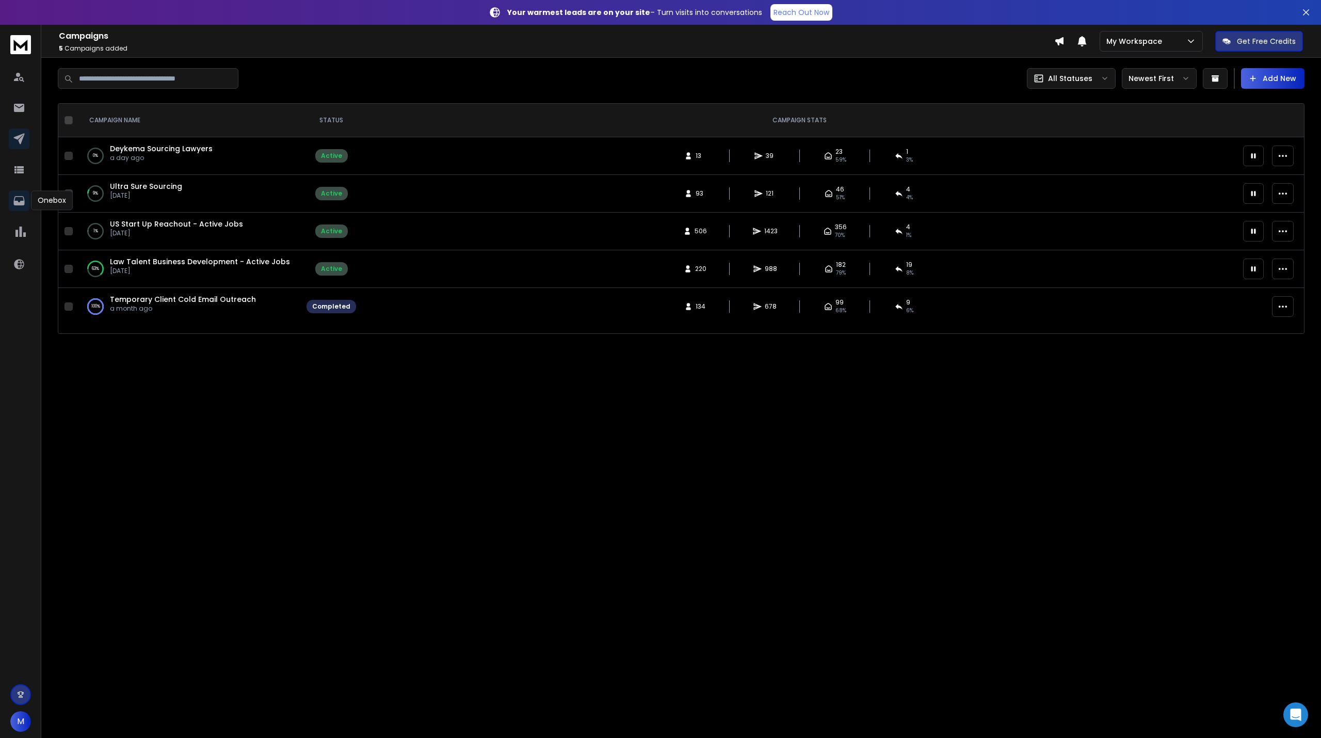
click at [9, 203] on link at bounding box center [19, 200] width 21 height 21
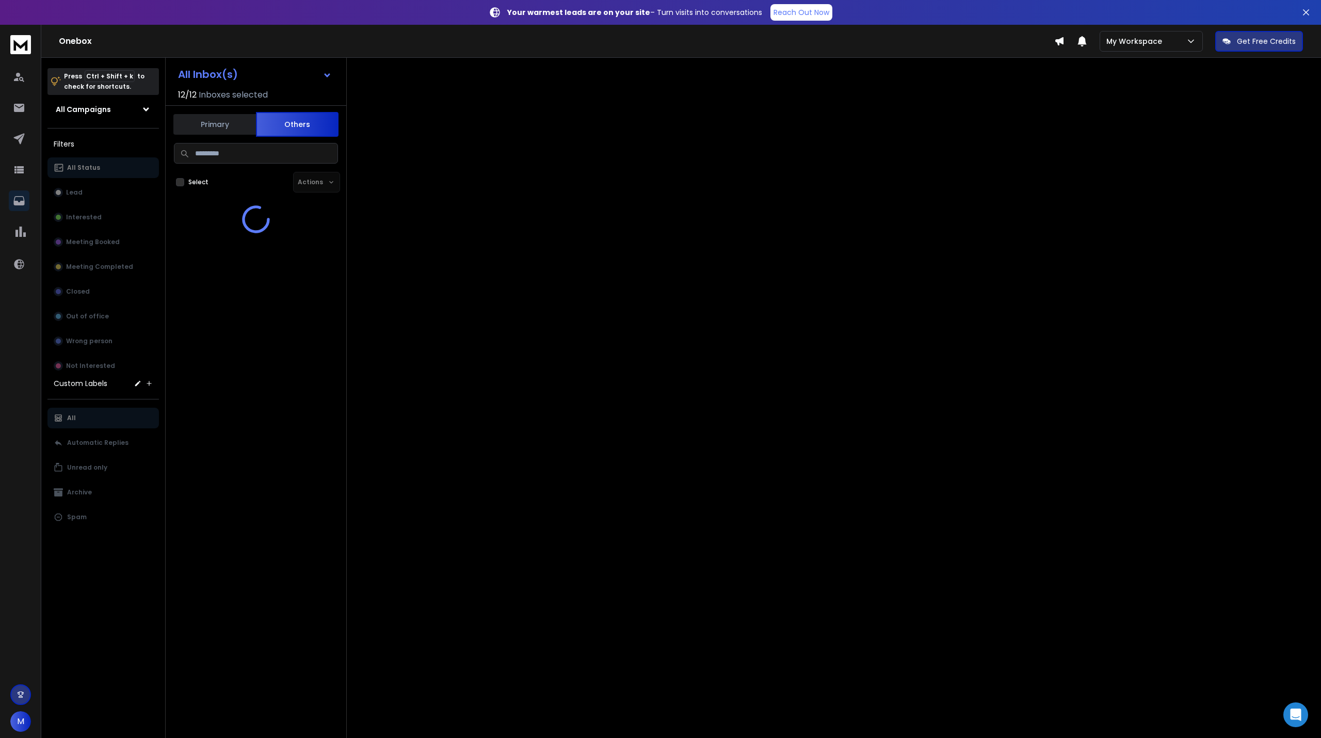
click at [286, 114] on button "Others" at bounding box center [297, 124] width 83 height 25
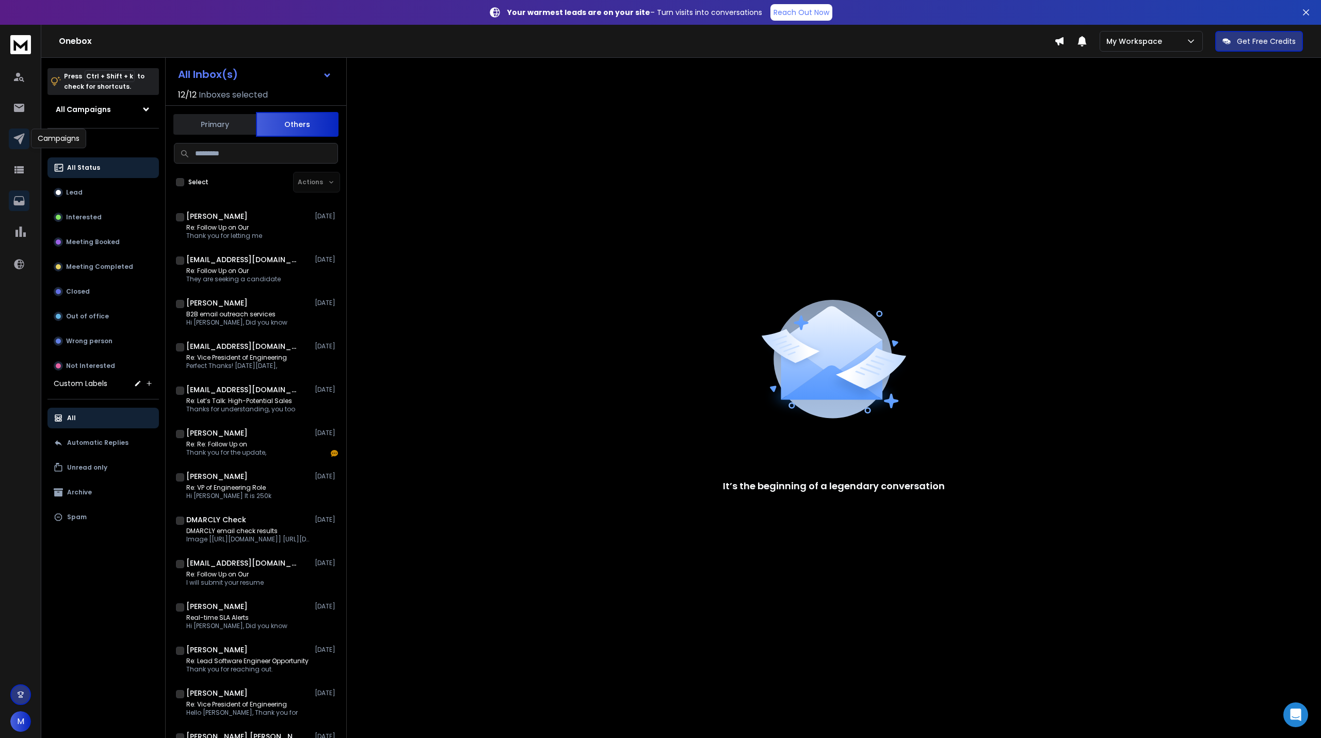
click at [23, 133] on icon at bounding box center [18, 138] width 11 height 11
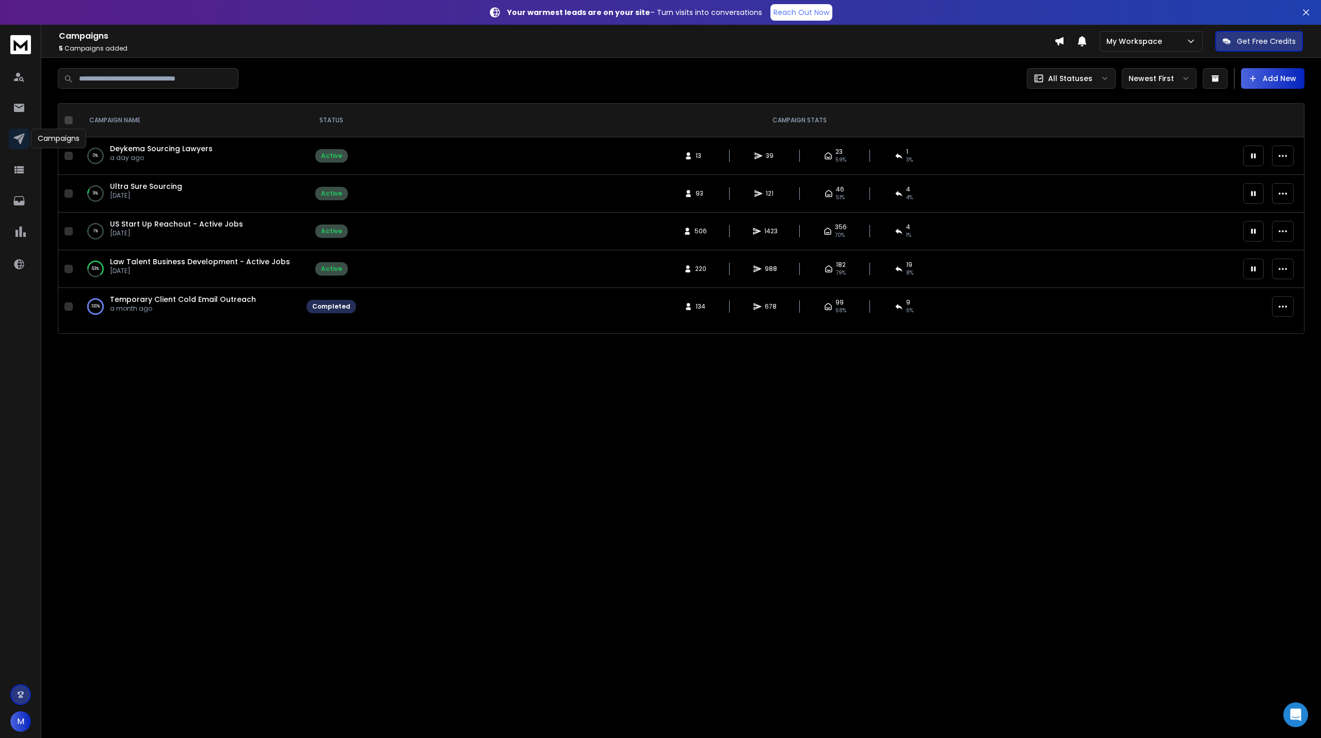
click at [613, 237] on div "506 1423 356 70 % 4 1 %" at bounding box center [800, 231] width 863 height 17
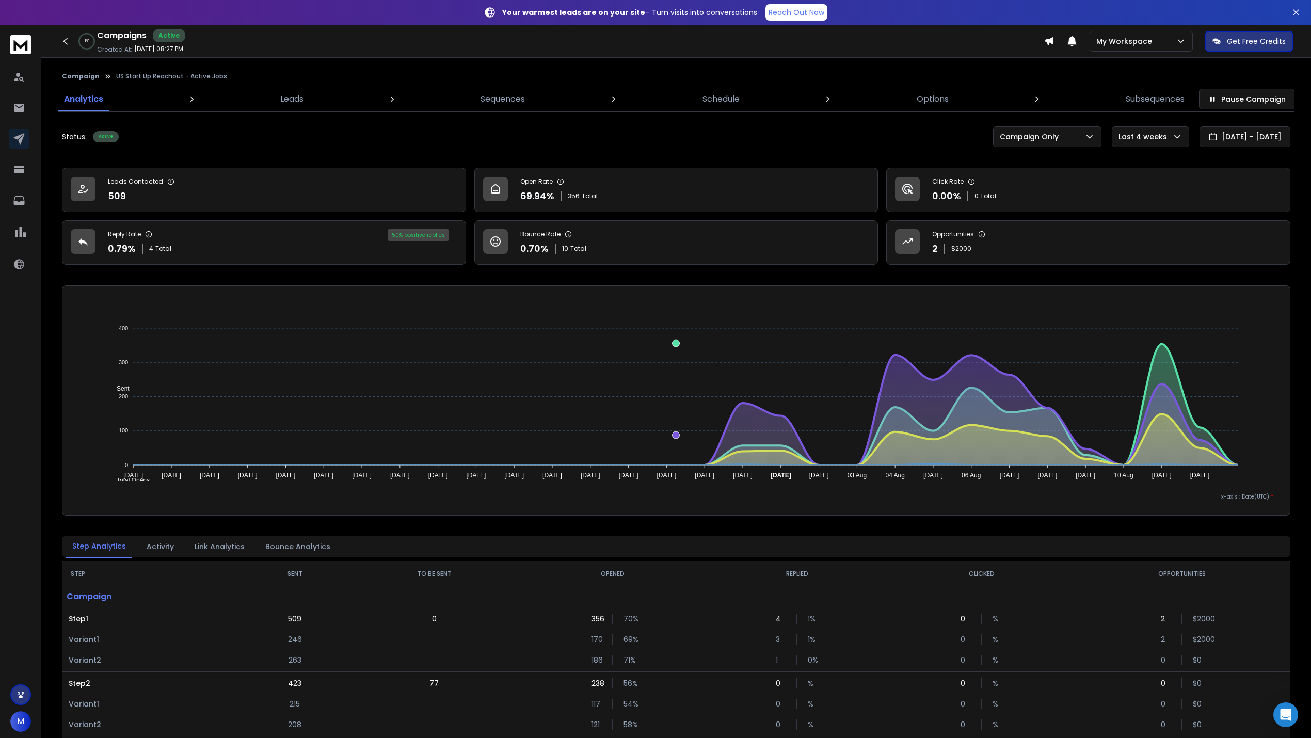
click at [251, 238] on link "Reply Rate 0.79 % 4 Total 50 % positive replies" at bounding box center [264, 242] width 404 height 44
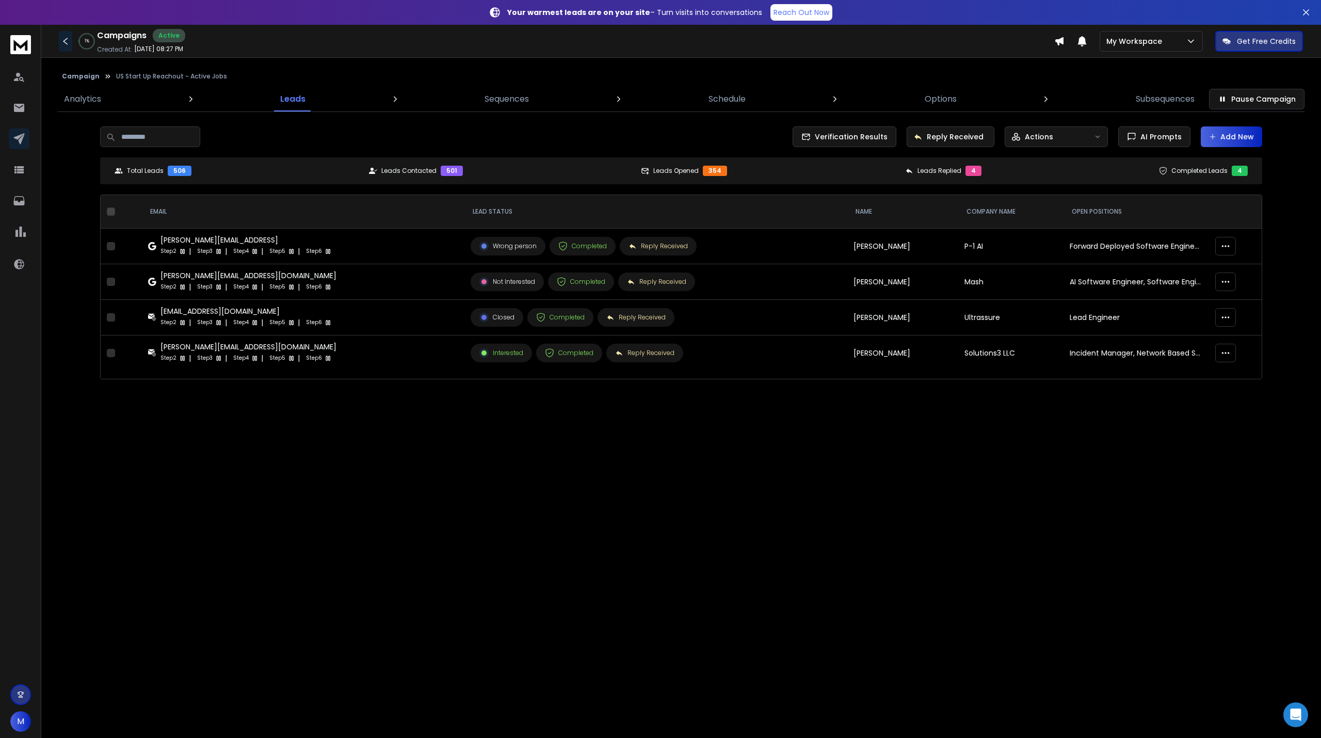
click at [68, 40] on icon at bounding box center [65, 41] width 9 height 9
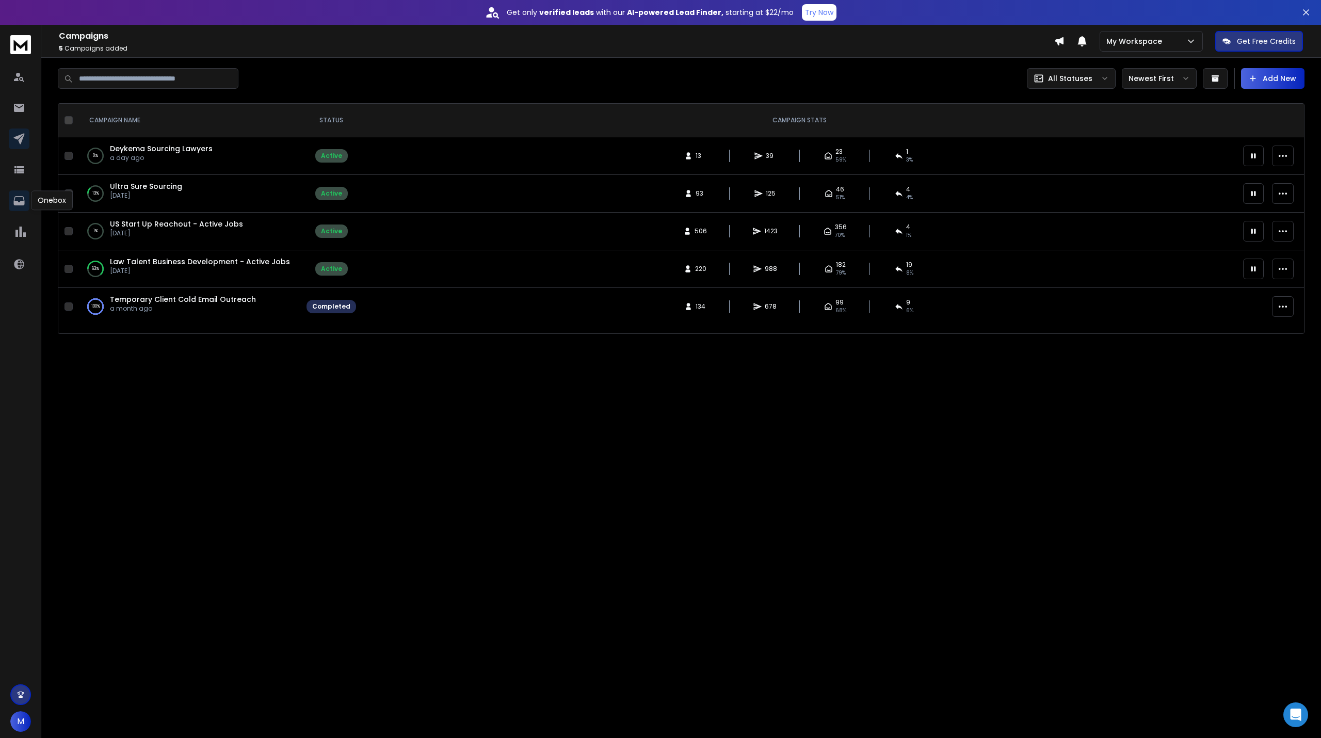
click at [14, 203] on icon at bounding box center [18, 200] width 11 height 9
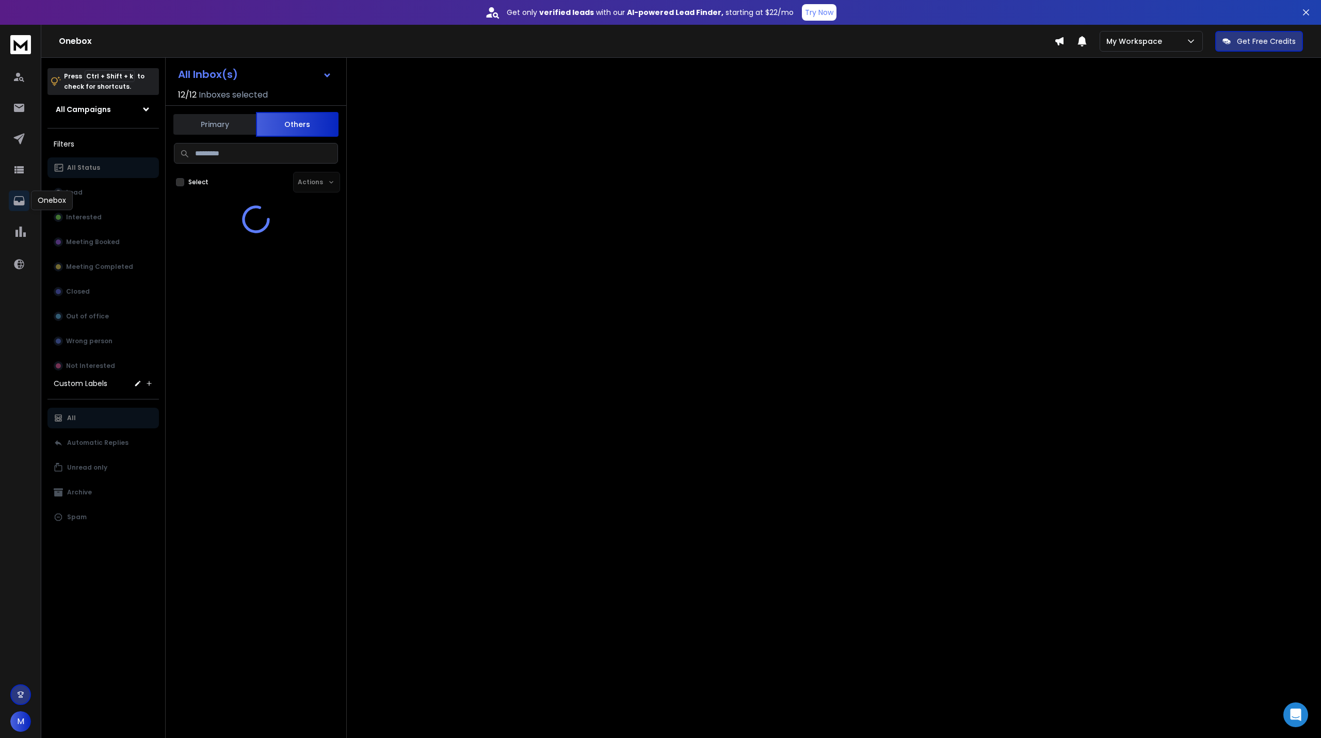
click at [299, 129] on button "Others" at bounding box center [297, 124] width 83 height 25
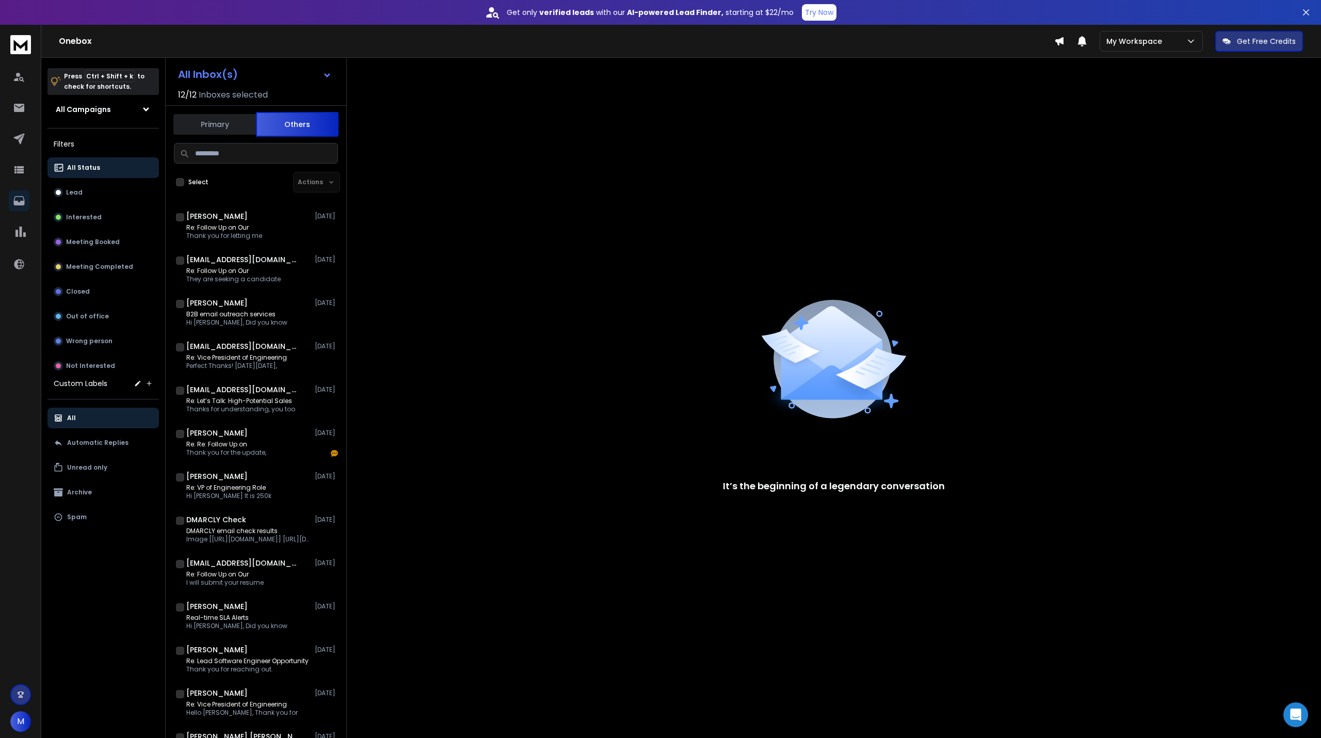
click at [234, 121] on button "Primary" at bounding box center [214, 124] width 83 height 23
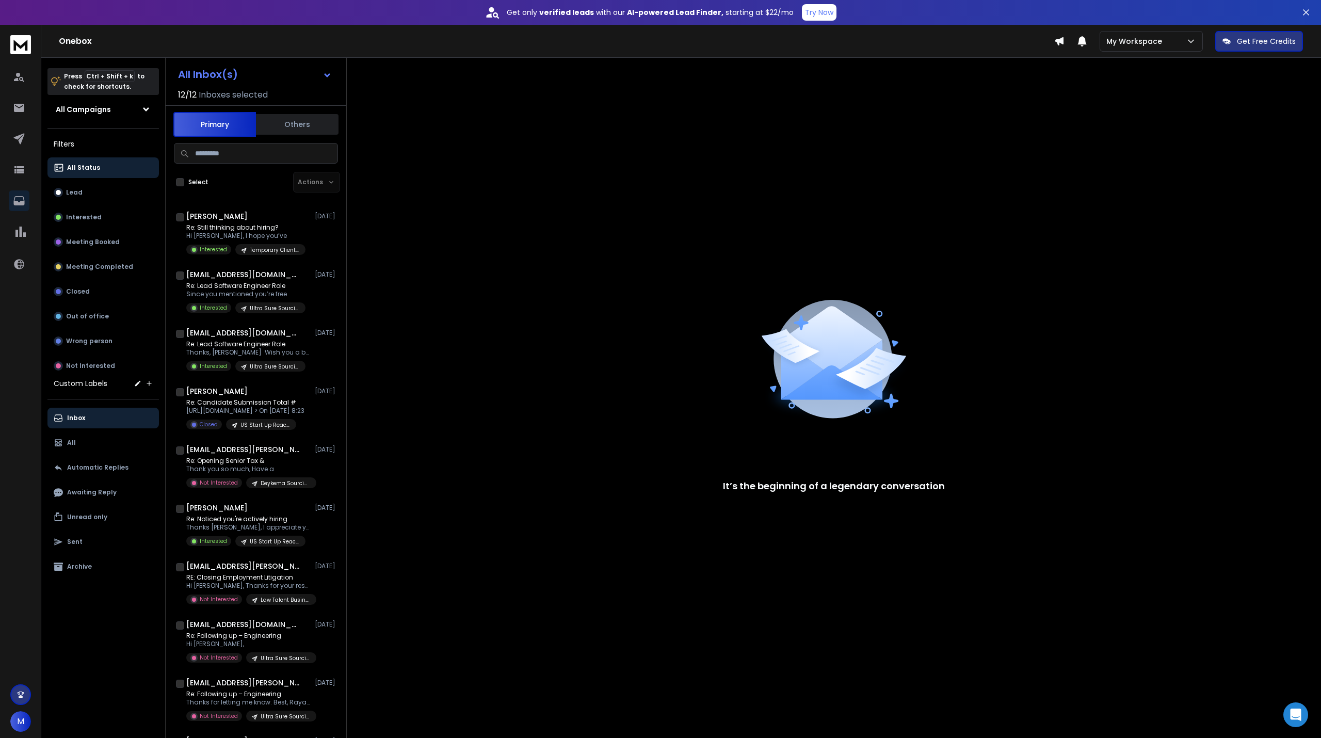
click at [6, 137] on div "M" at bounding box center [20, 383] width 41 height 717
click at [20, 137] on icon at bounding box center [19, 139] width 12 height 12
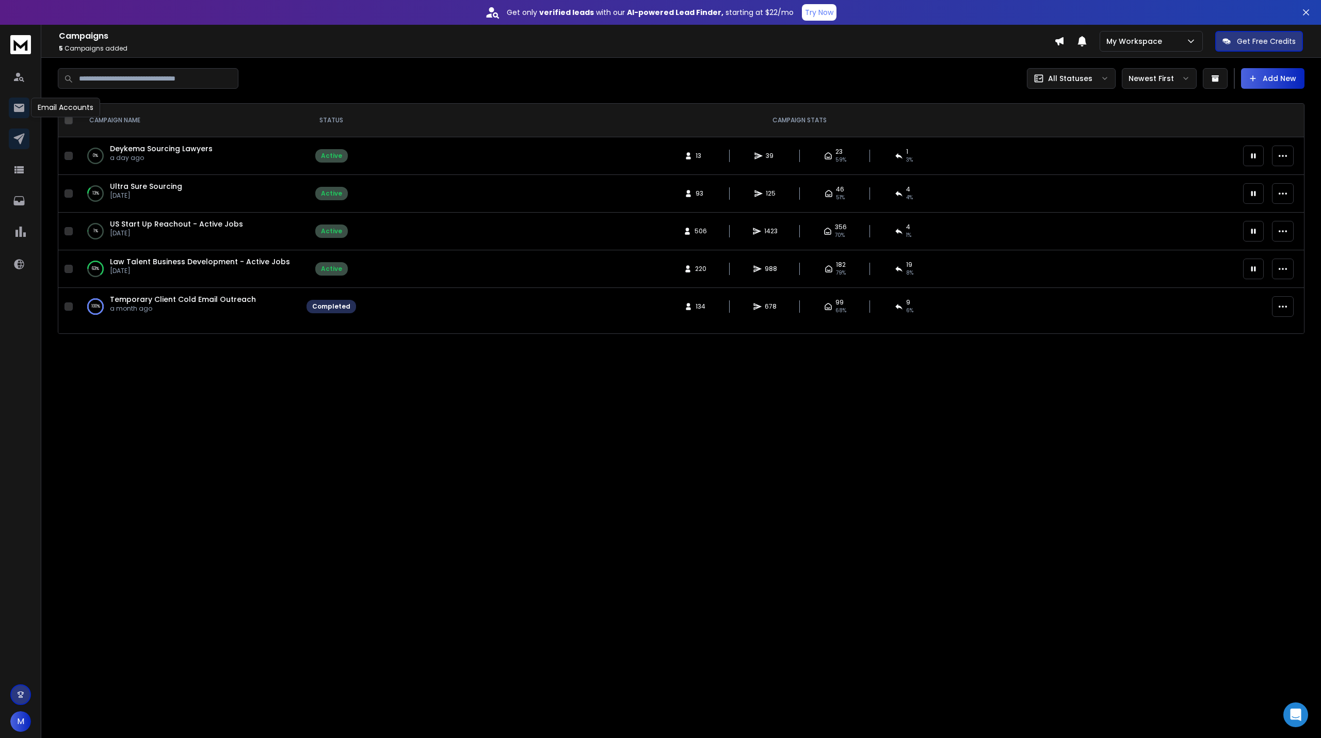
click at [19, 114] on link at bounding box center [19, 108] width 21 height 21
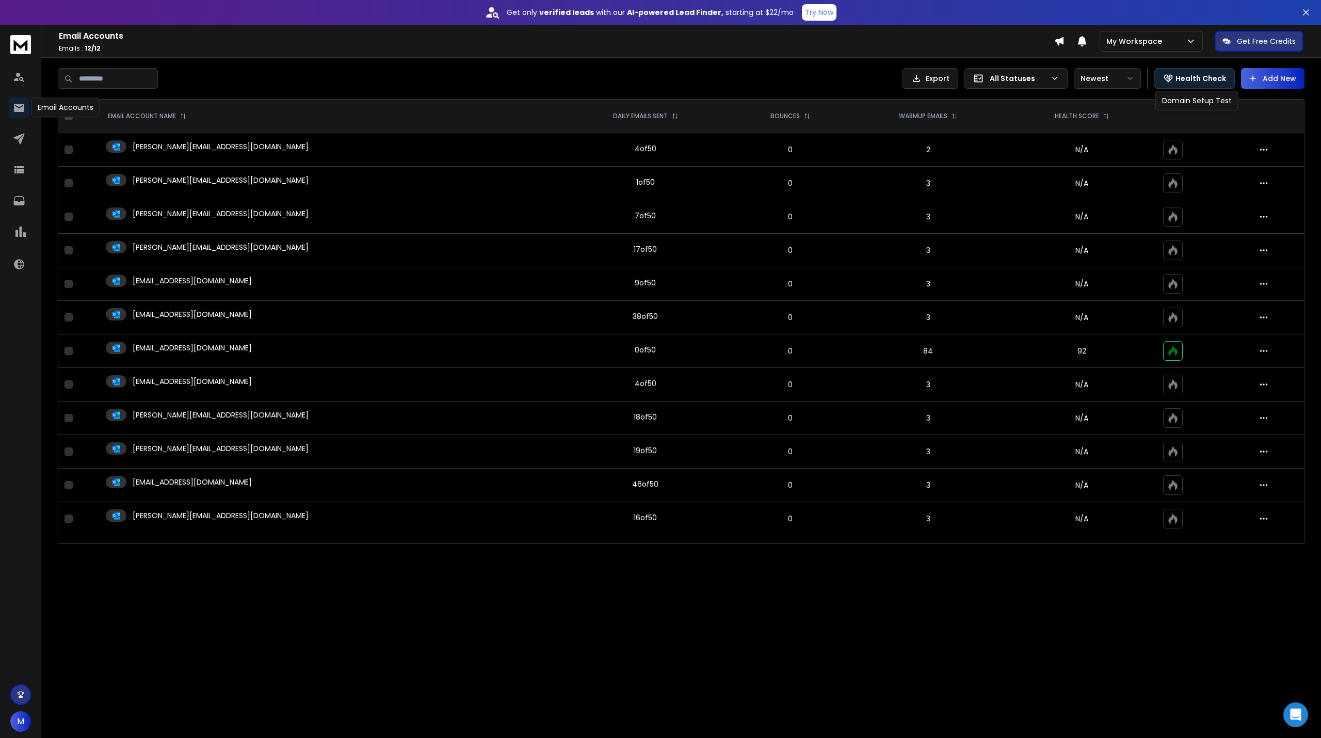
click at [1181, 79] on p "Health Check" at bounding box center [1201, 78] width 51 height 10
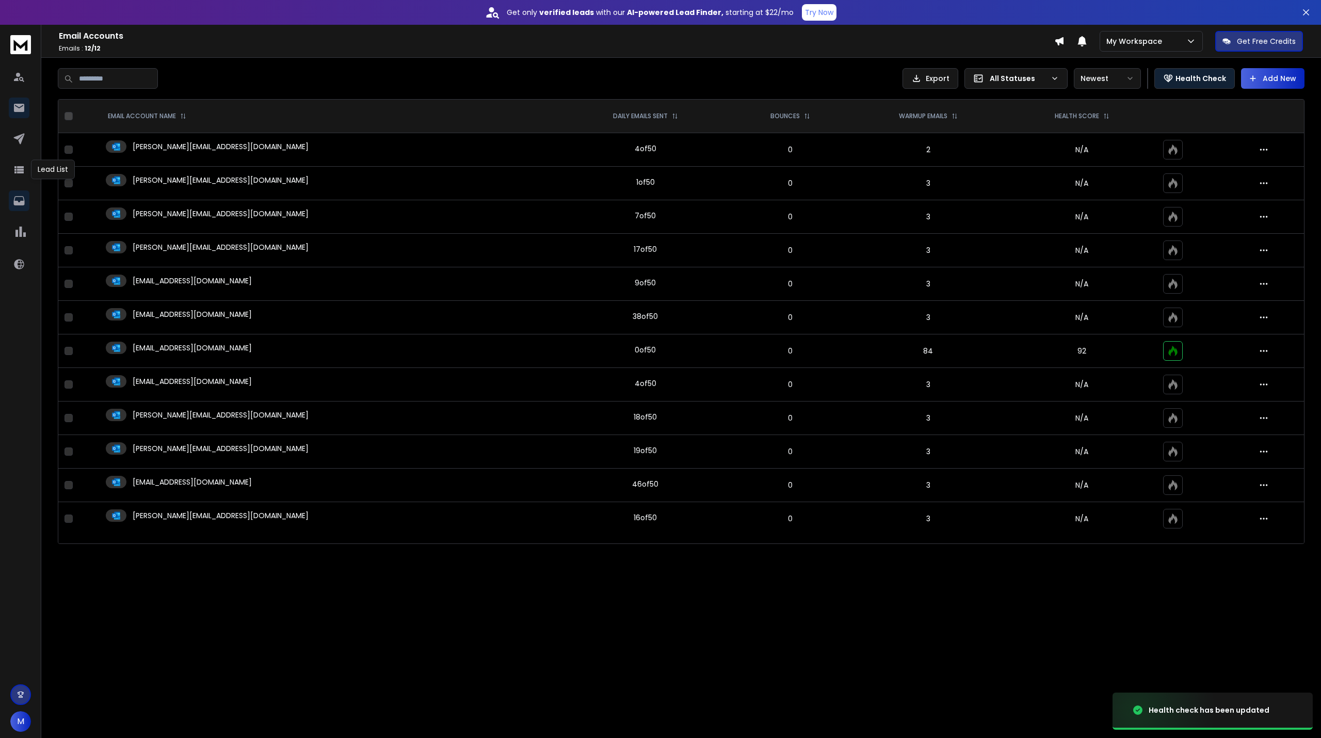
click at [26, 191] on link at bounding box center [19, 200] width 21 height 21
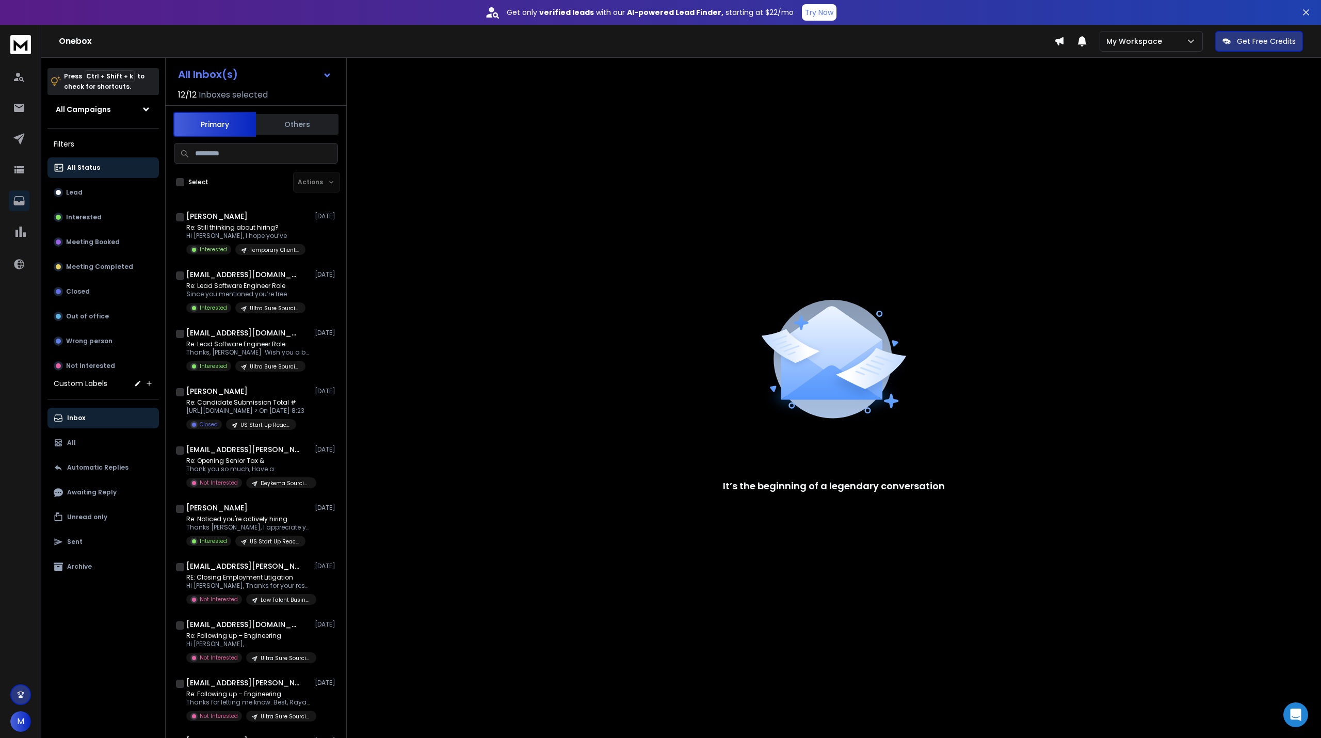
click at [285, 133] on button "Others" at bounding box center [297, 124] width 83 height 23
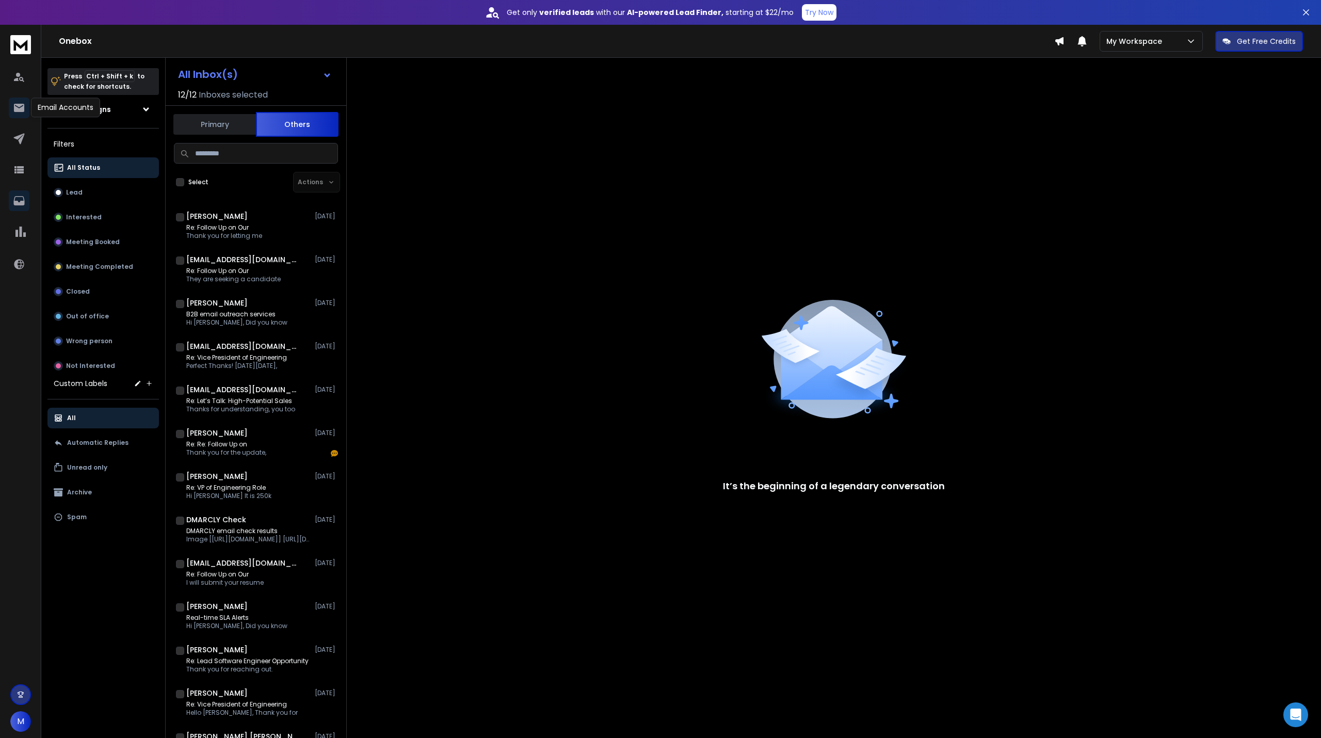
click at [14, 109] on icon at bounding box center [19, 108] width 10 height 8
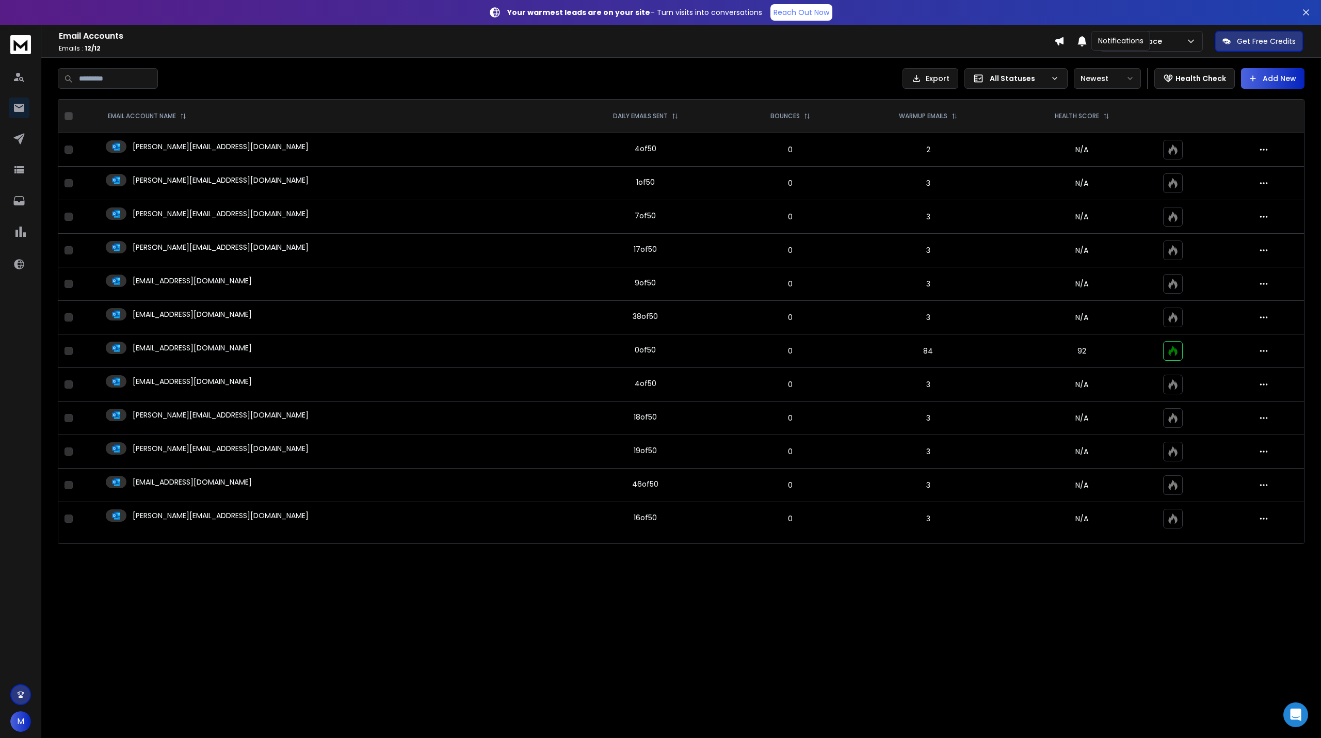
click at [1088, 41] on icon at bounding box center [1082, 41] width 10 height 10
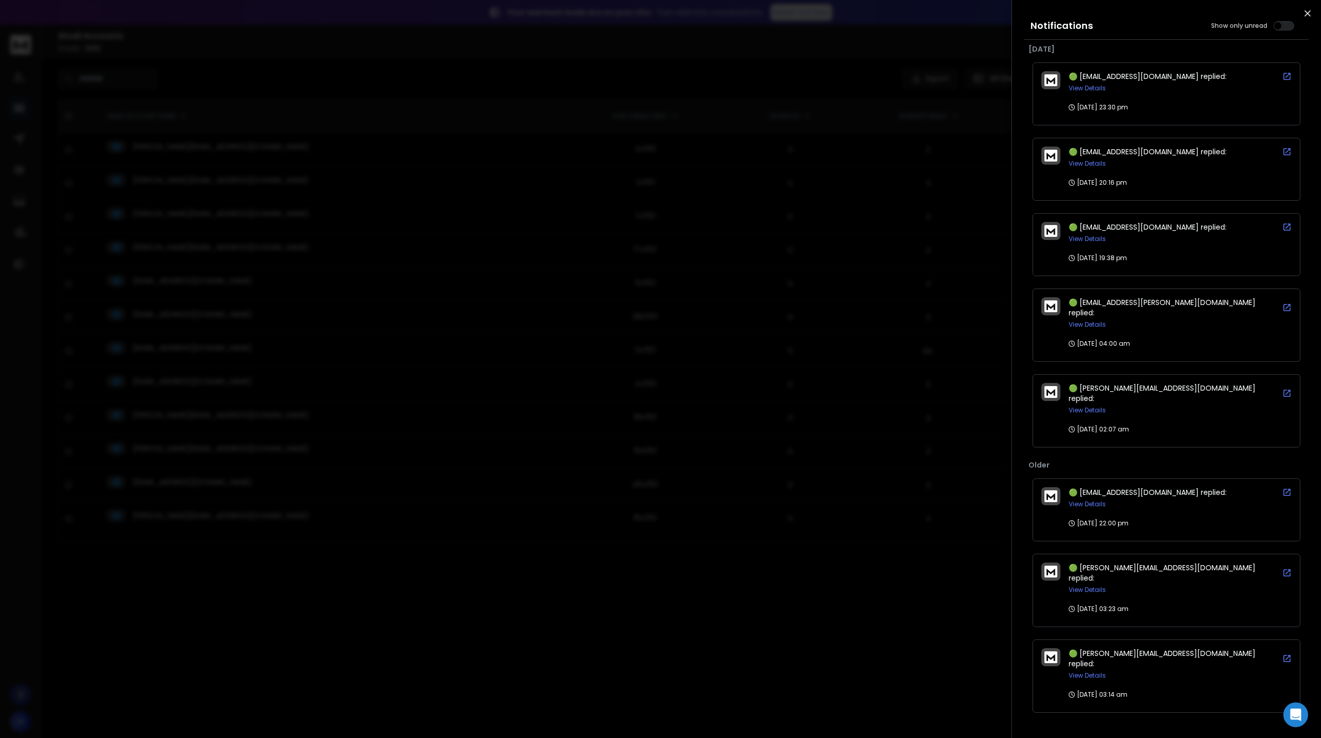
click at [1309, 18] on icon "button" at bounding box center [1308, 13] width 10 height 10
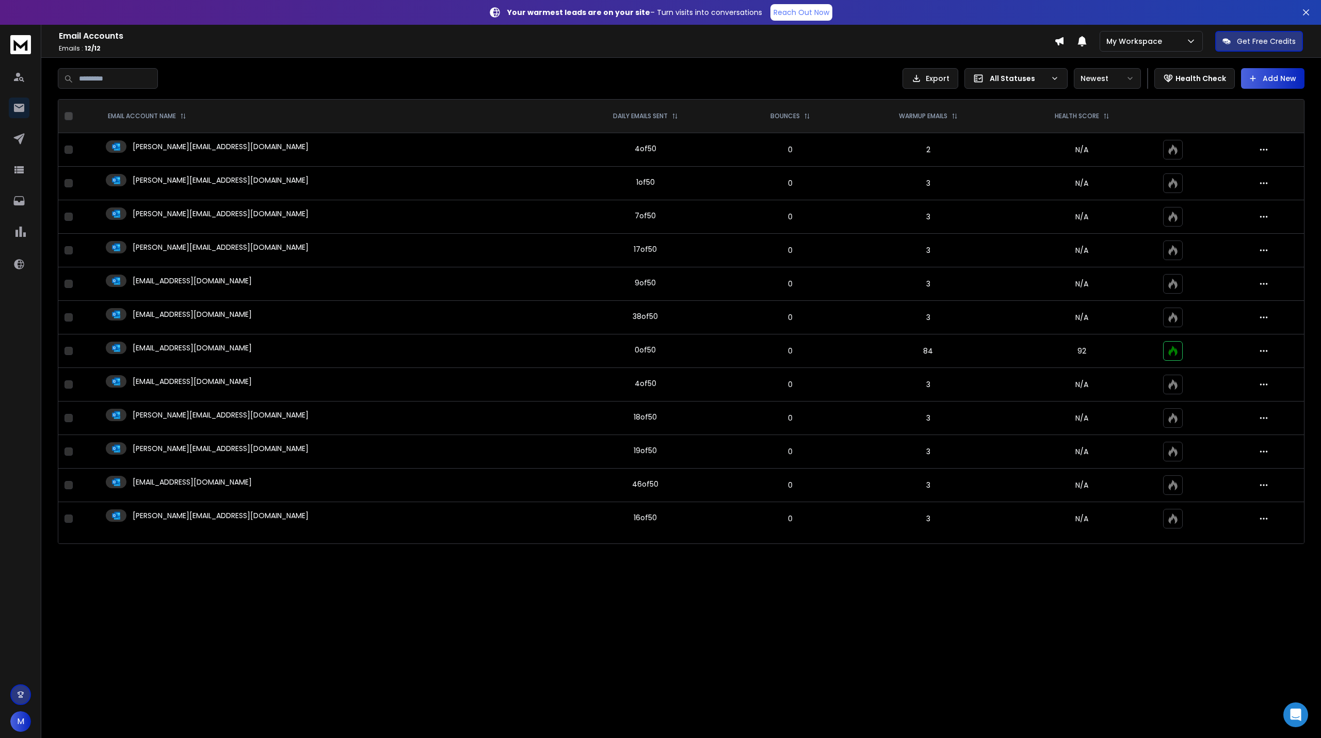
click at [877, 69] on div at bounding box center [477, 78] width 839 height 21
click at [1169, 79] on icon at bounding box center [1168, 78] width 10 height 10
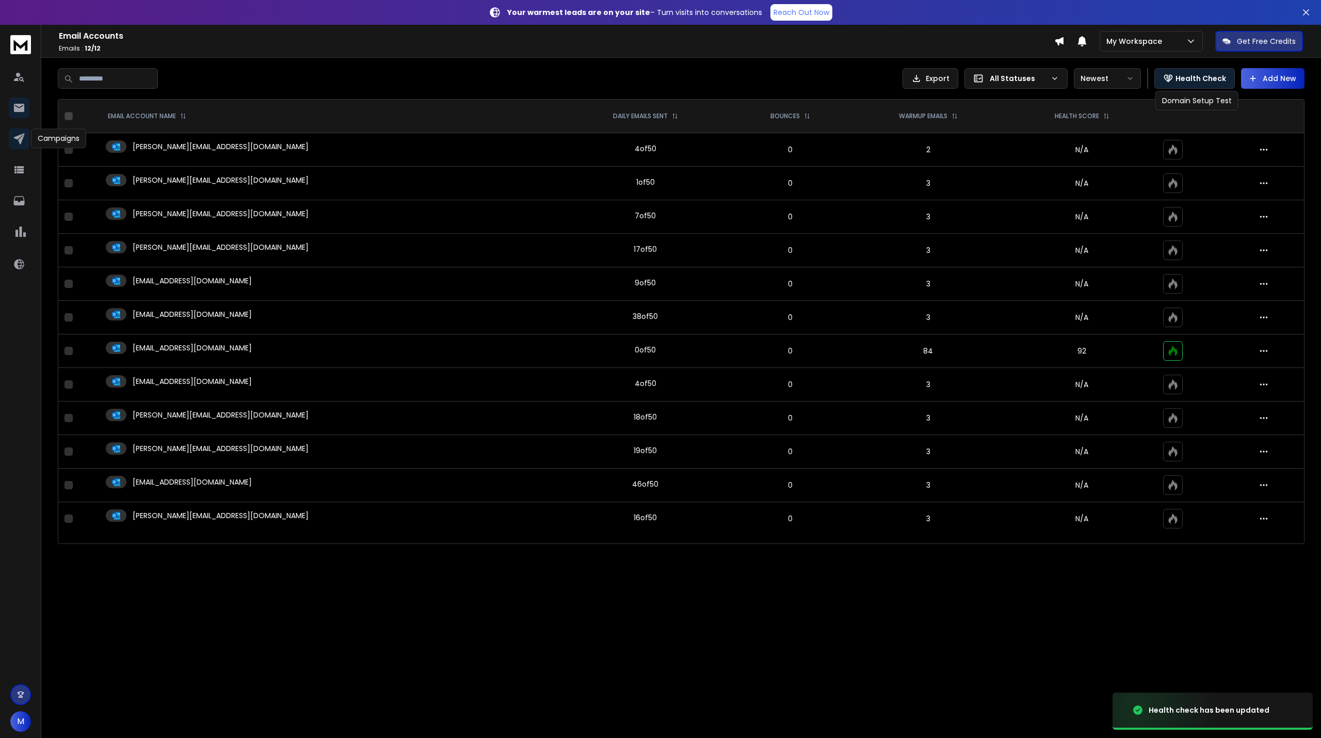
click at [11, 143] on link at bounding box center [19, 139] width 21 height 21
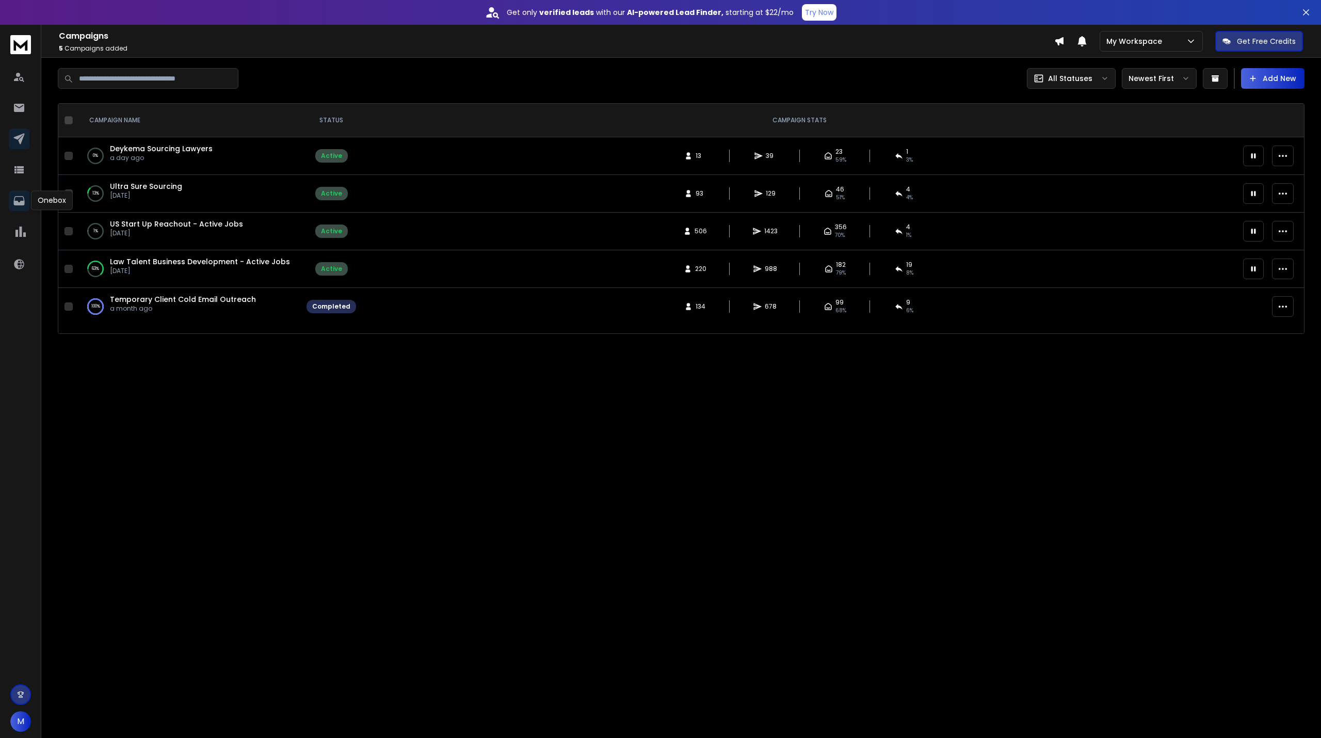
click at [21, 200] on icon at bounding box center [19, 201] width 12 height 12
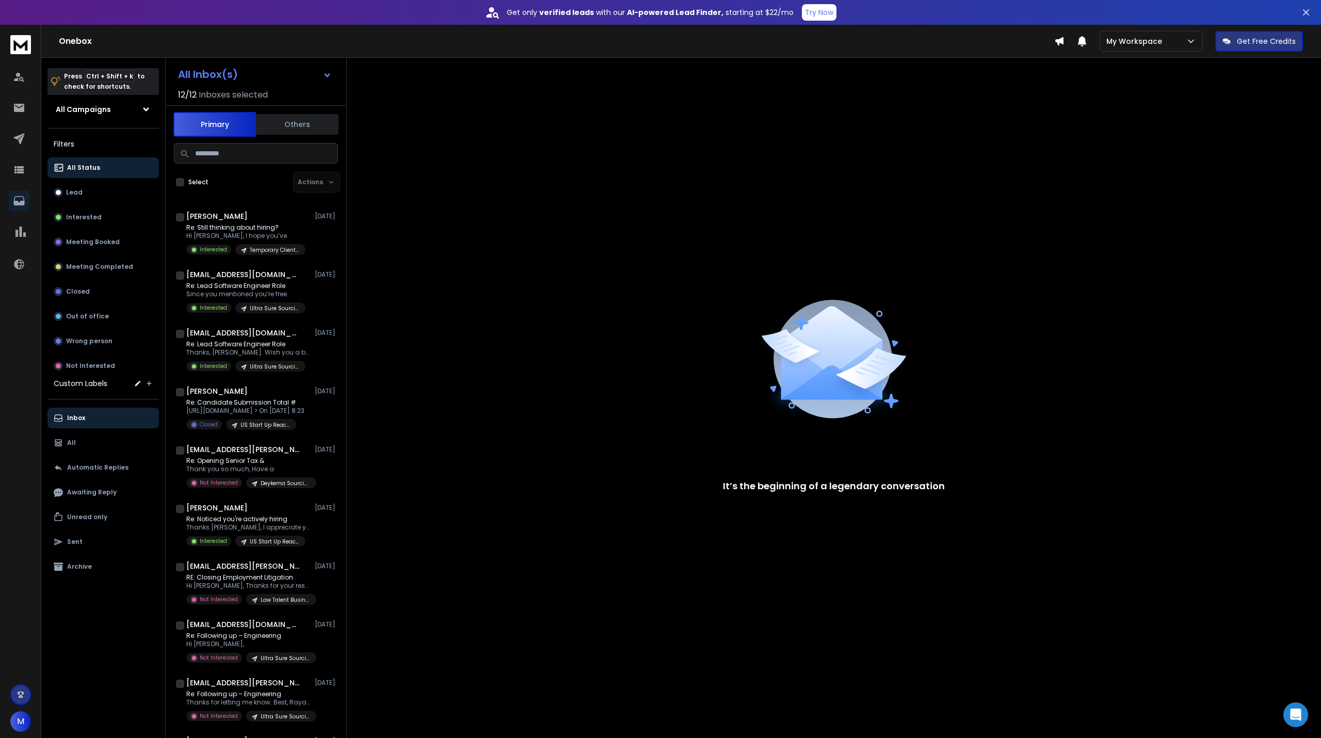
click at [300, 124] on button "Others" at bounding box center [297, 124] width 83 height 23
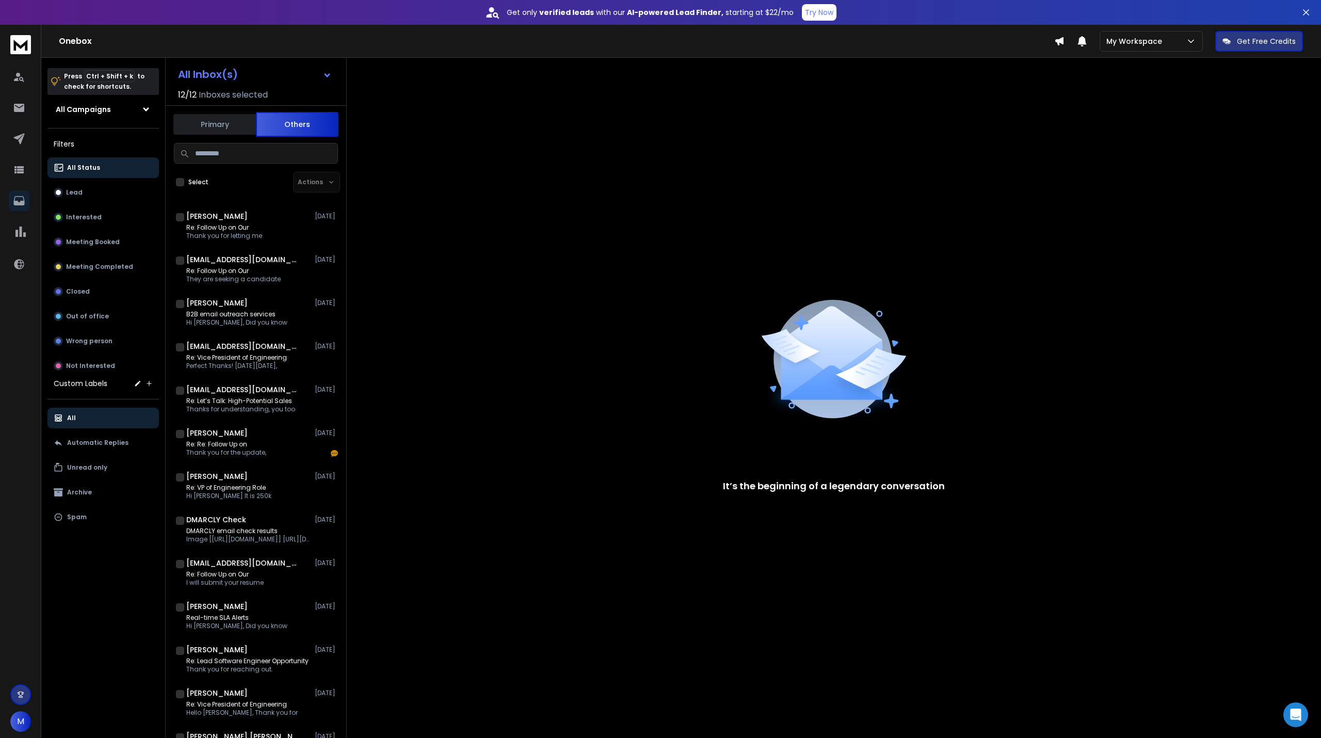
click at [234, 126] on button "Primary" at bounding box center [214, 124] width 83 height 23
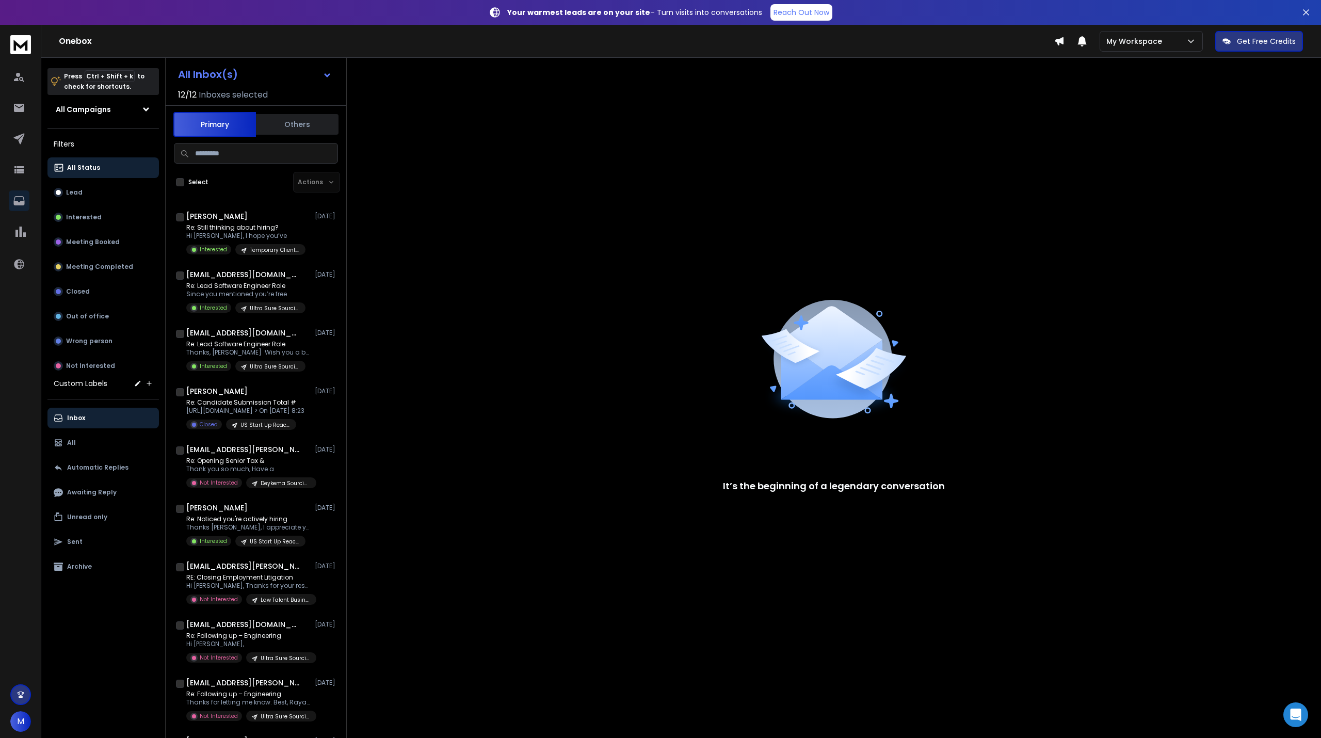
click at [312, 124] on button "Others" at bounding box center [297, 124] width 83 height 23
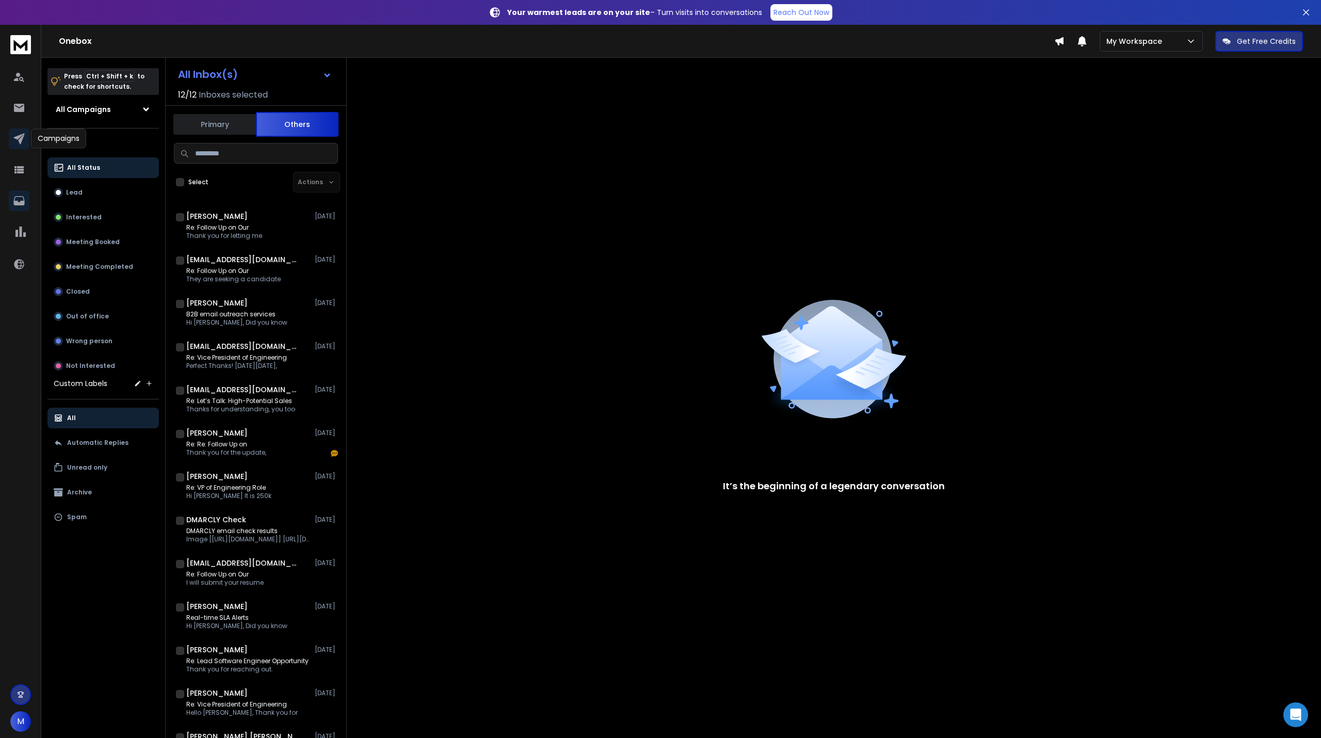
click at [25, 140] on link at bounding box center [19, 139] width 21 height 21
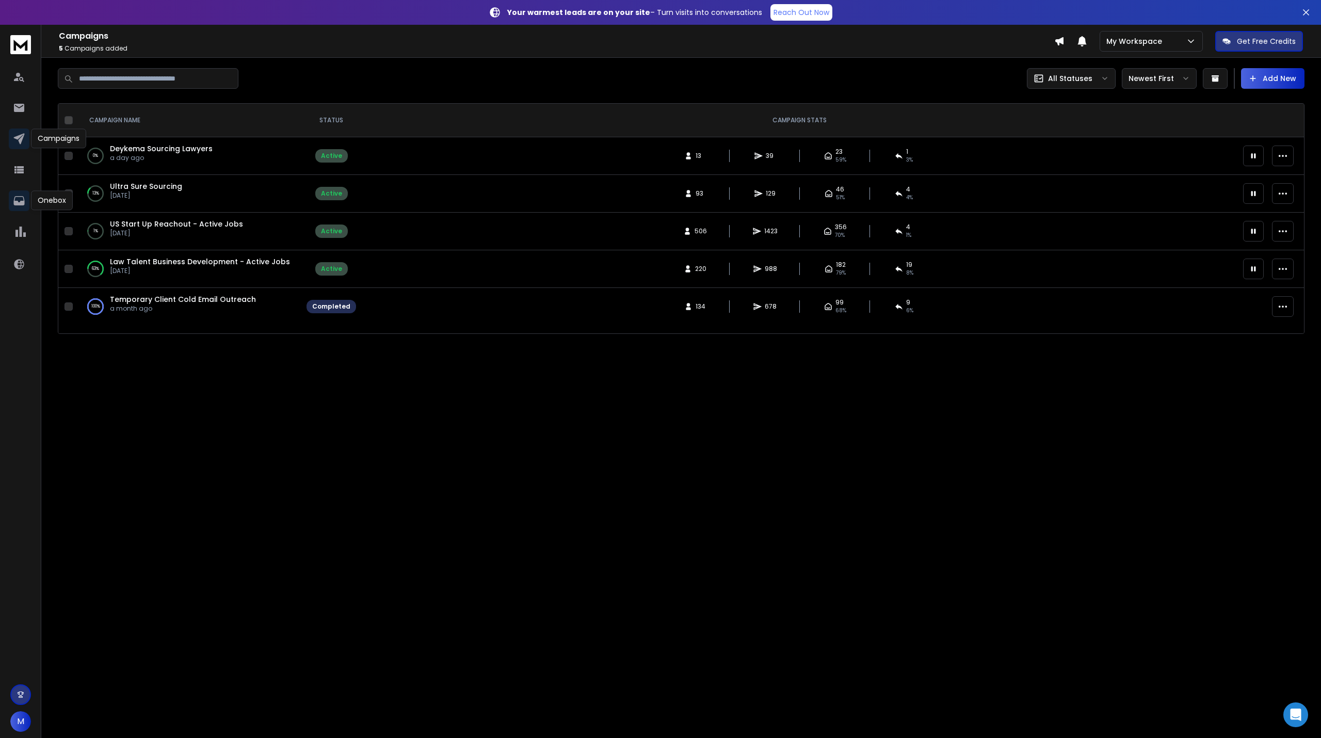
click at [9, 195] on link at bounding box center [19, 200] width 21 height 21
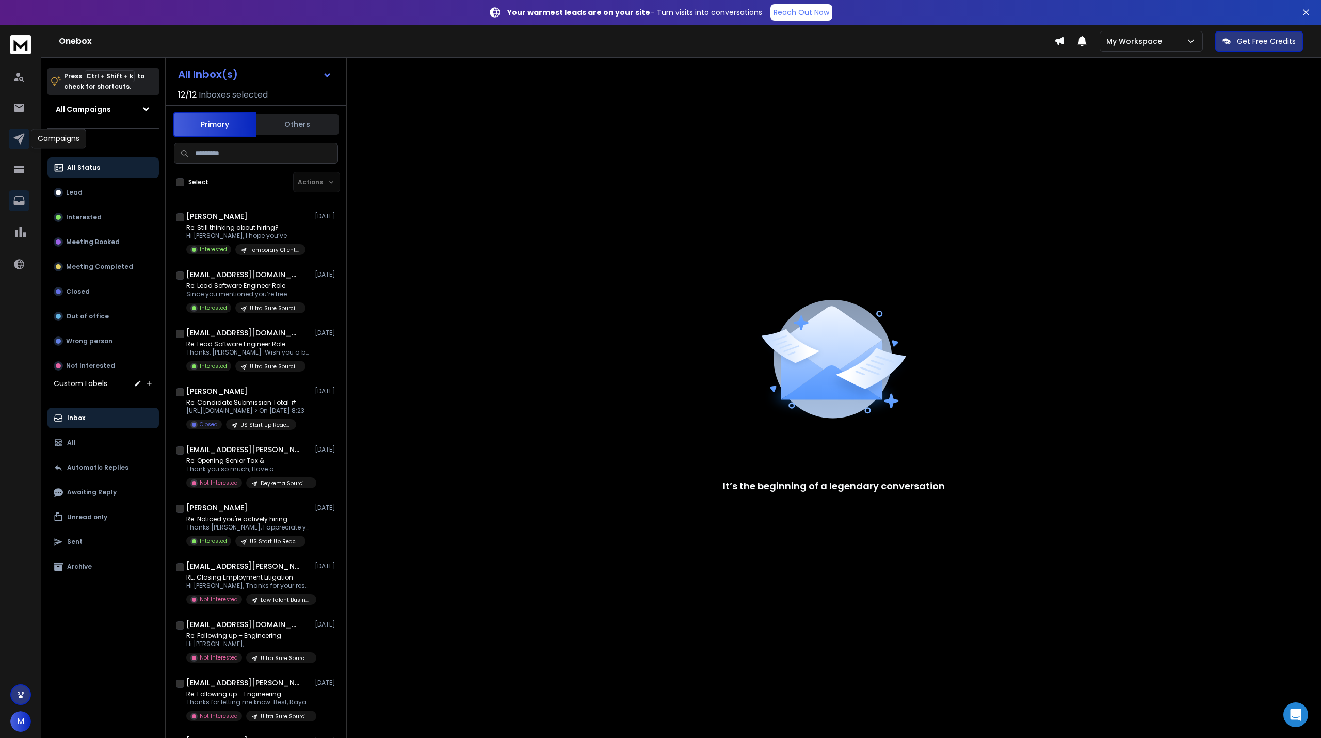
click at [15, 129] on link at bounding box center [19, 139] width 21 height 21
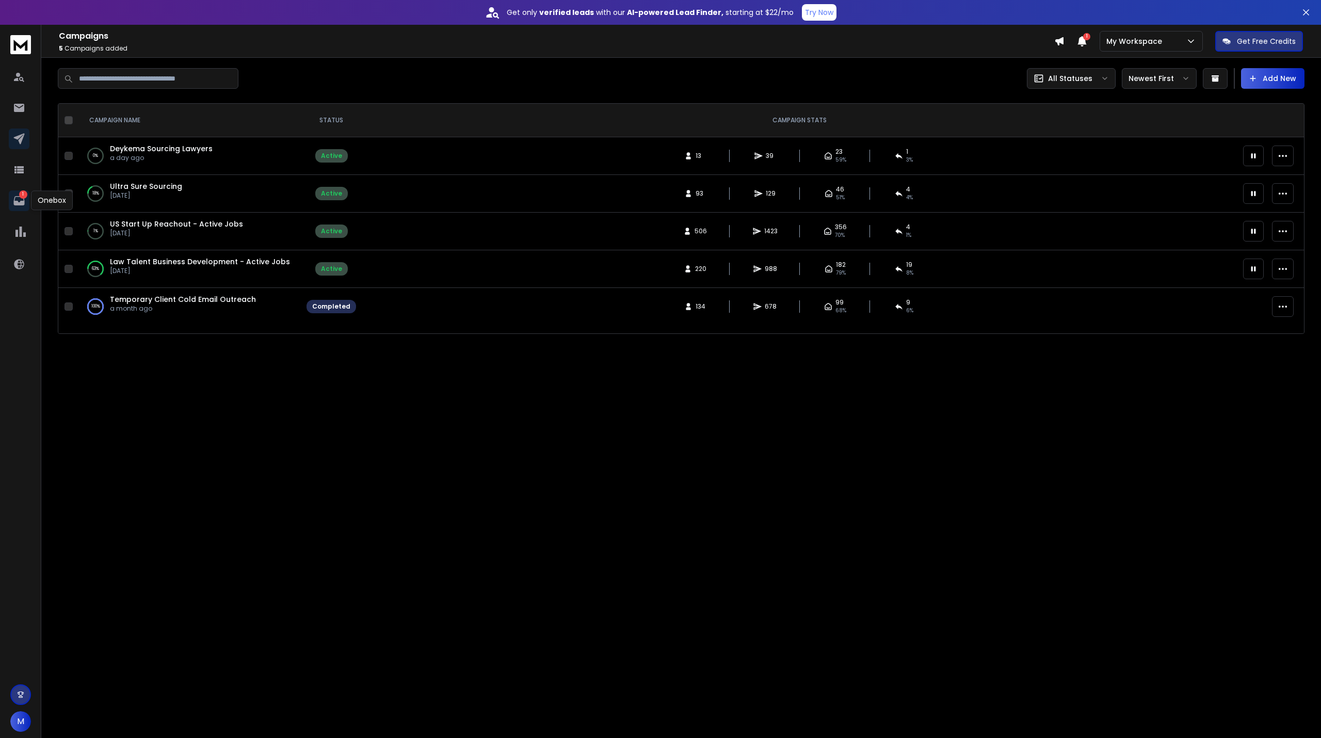
click at [20, 197] on p "1" at bounding box center [23, 194] width 8 height 8
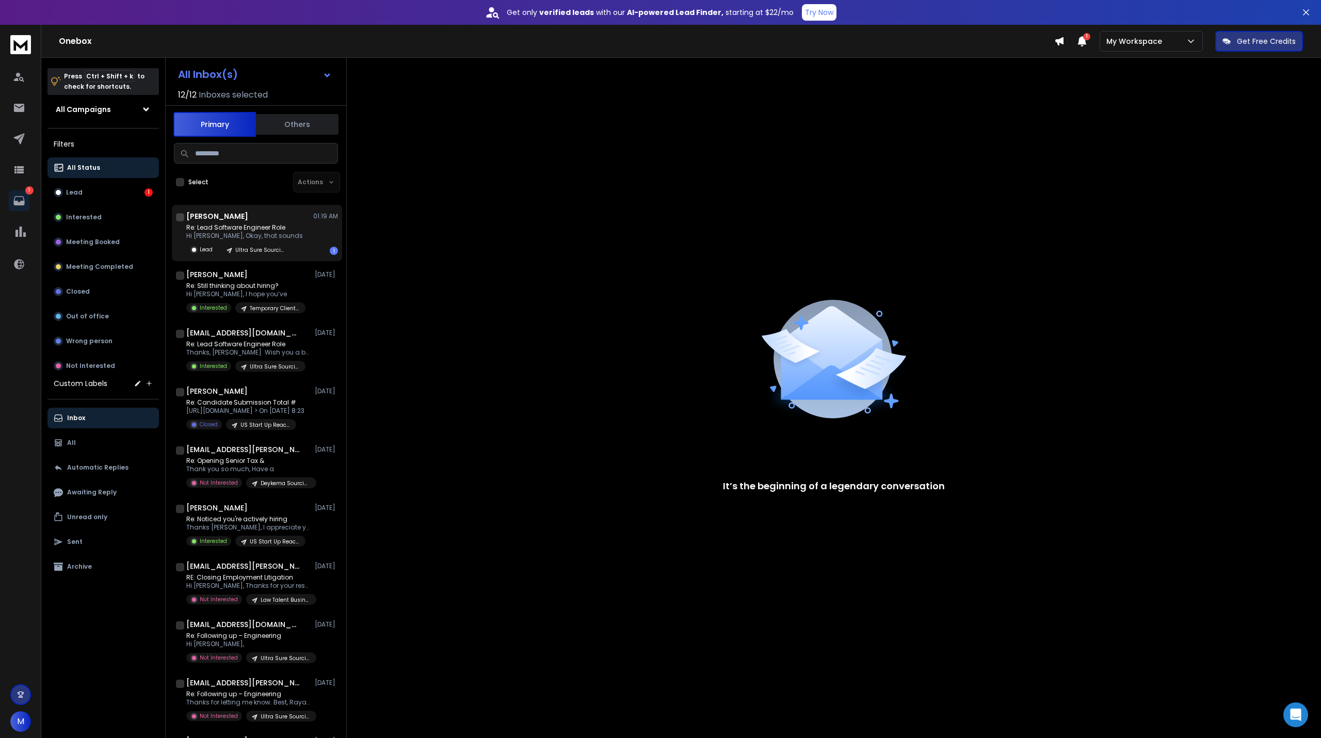
click at [275, 225] on p "Re: Lead Software Engineer Role" at bounding box center [244, 227] width 117 height 8
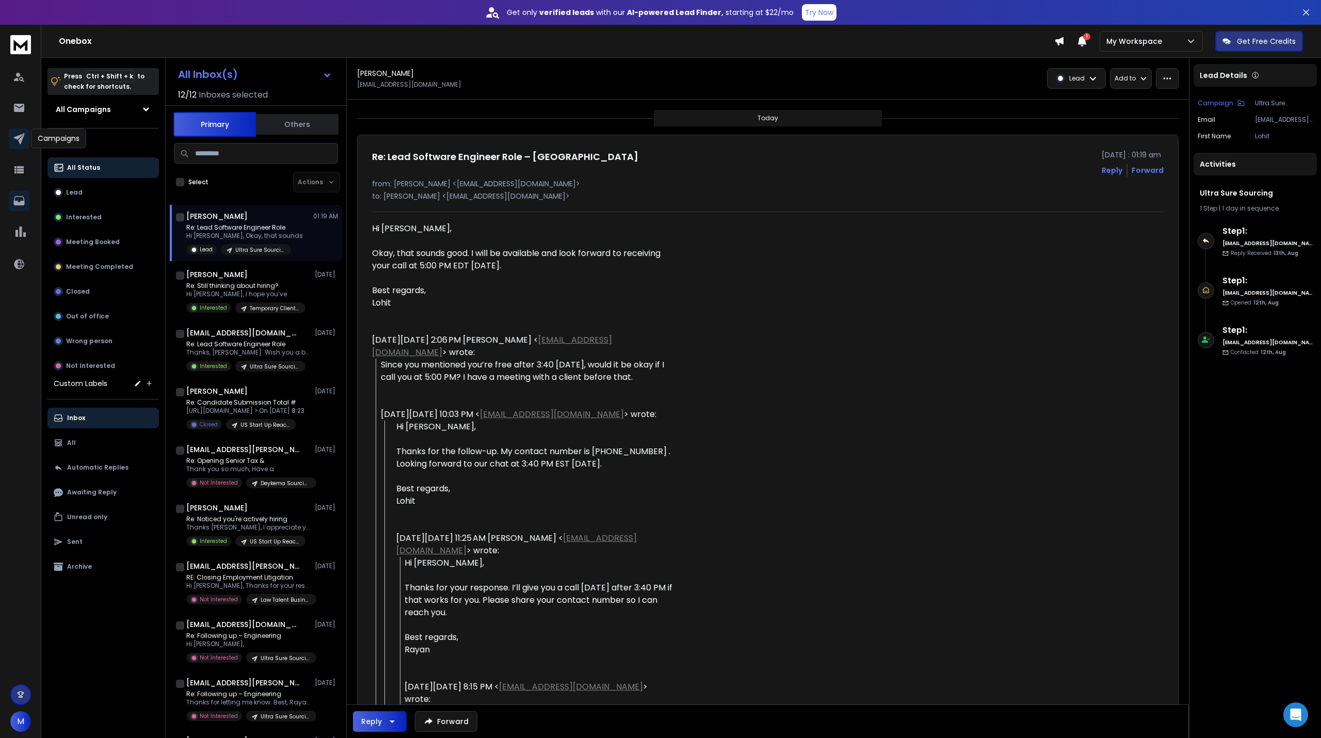
click at [19, 139] on icon at bounding box center [18, 138] width 11 height 11
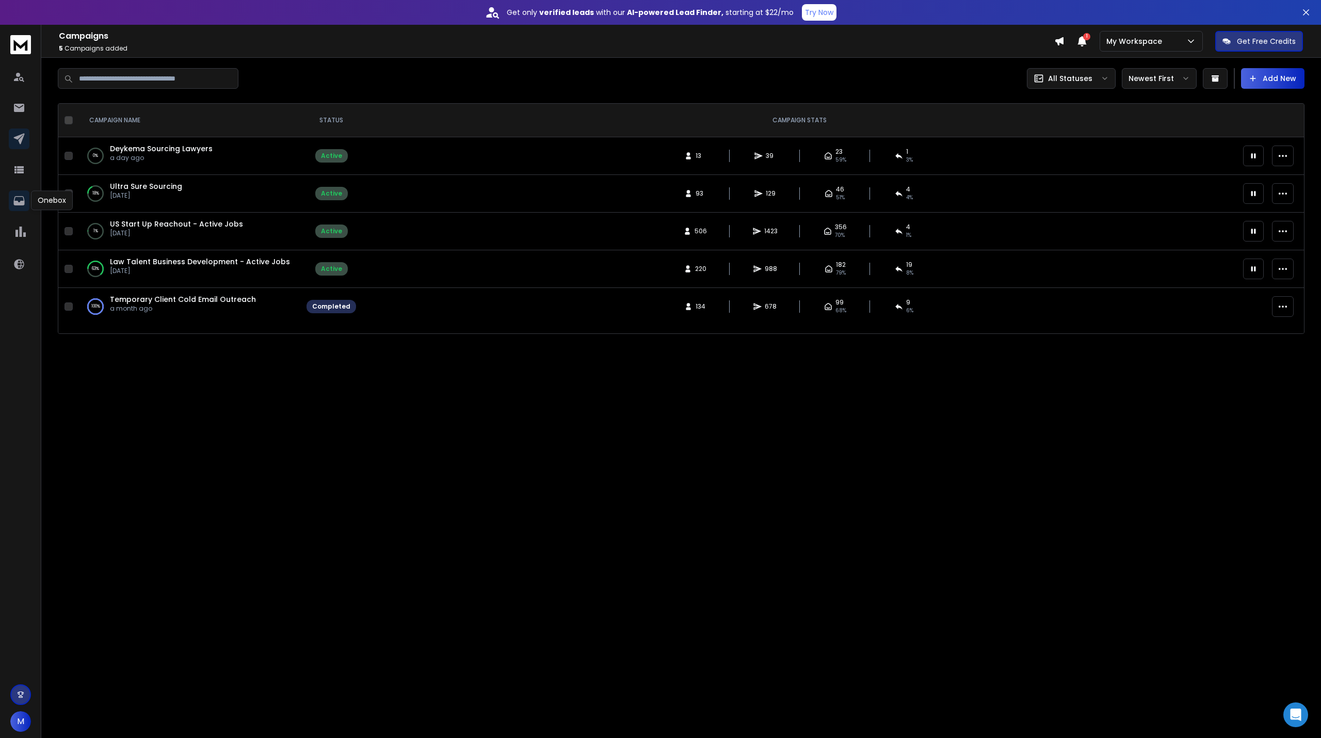
click at [17, 203] on icon at bounding box center [18, 200] width 11 height 9
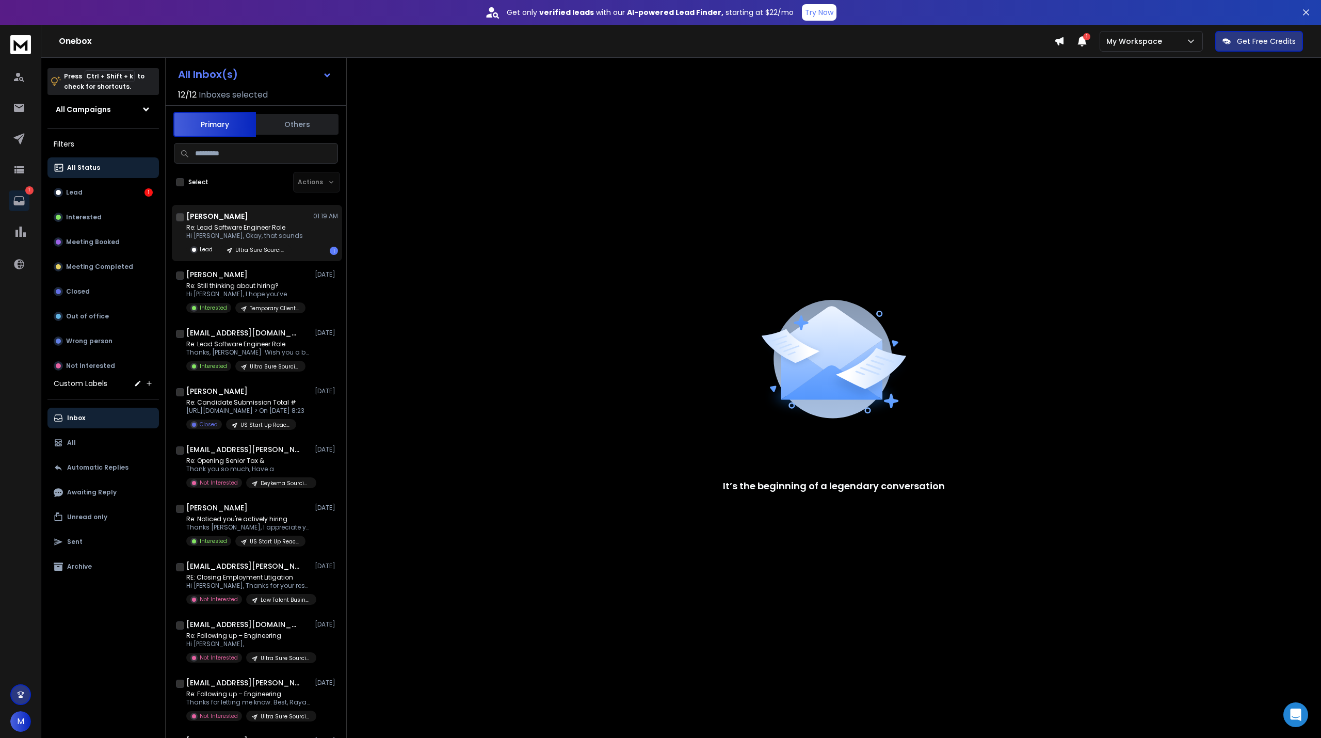
click at [232, 222] on div "Lohit Talasila 01:19 AM Re: Lead Software Engineer Role Hi Rayan, Okay, that so…" at bounding box center [262, 233] width 152 height 44
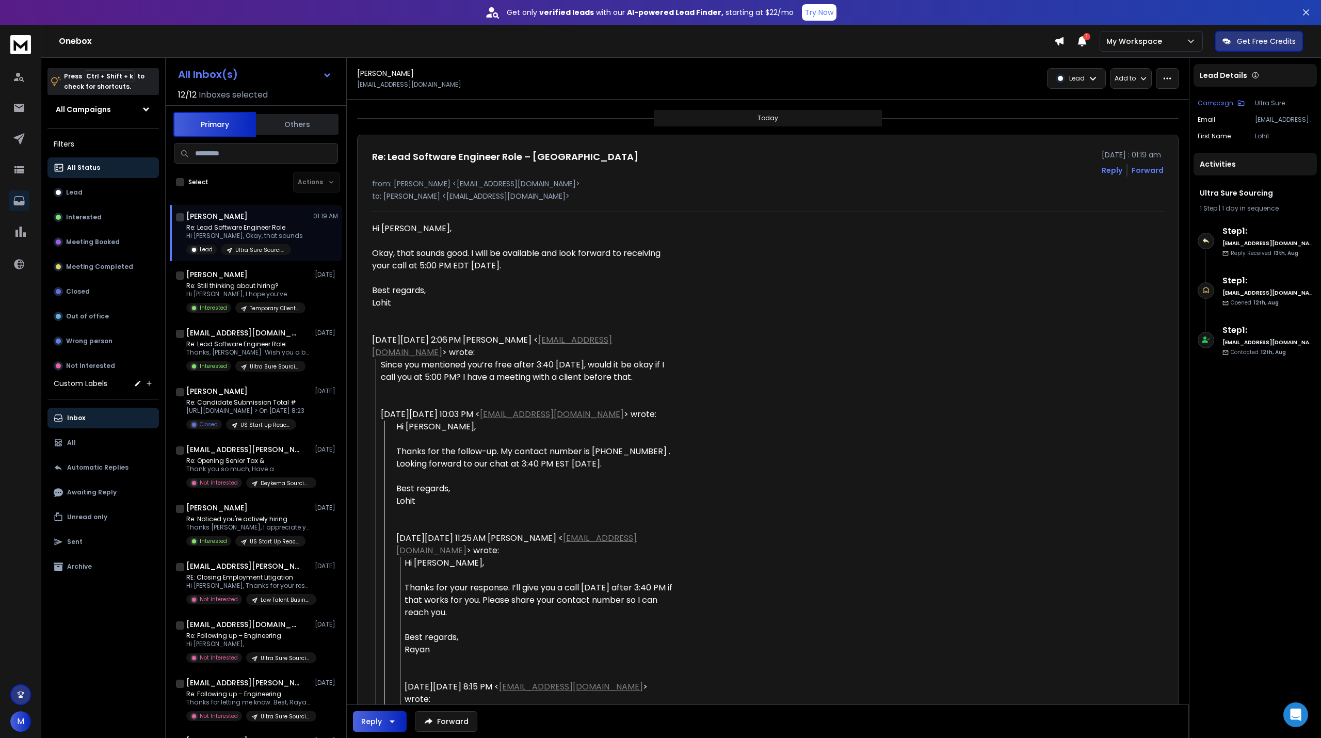
click at [372, 717] on div "Reply" at bounding box center [371, 721] width 21 height 10
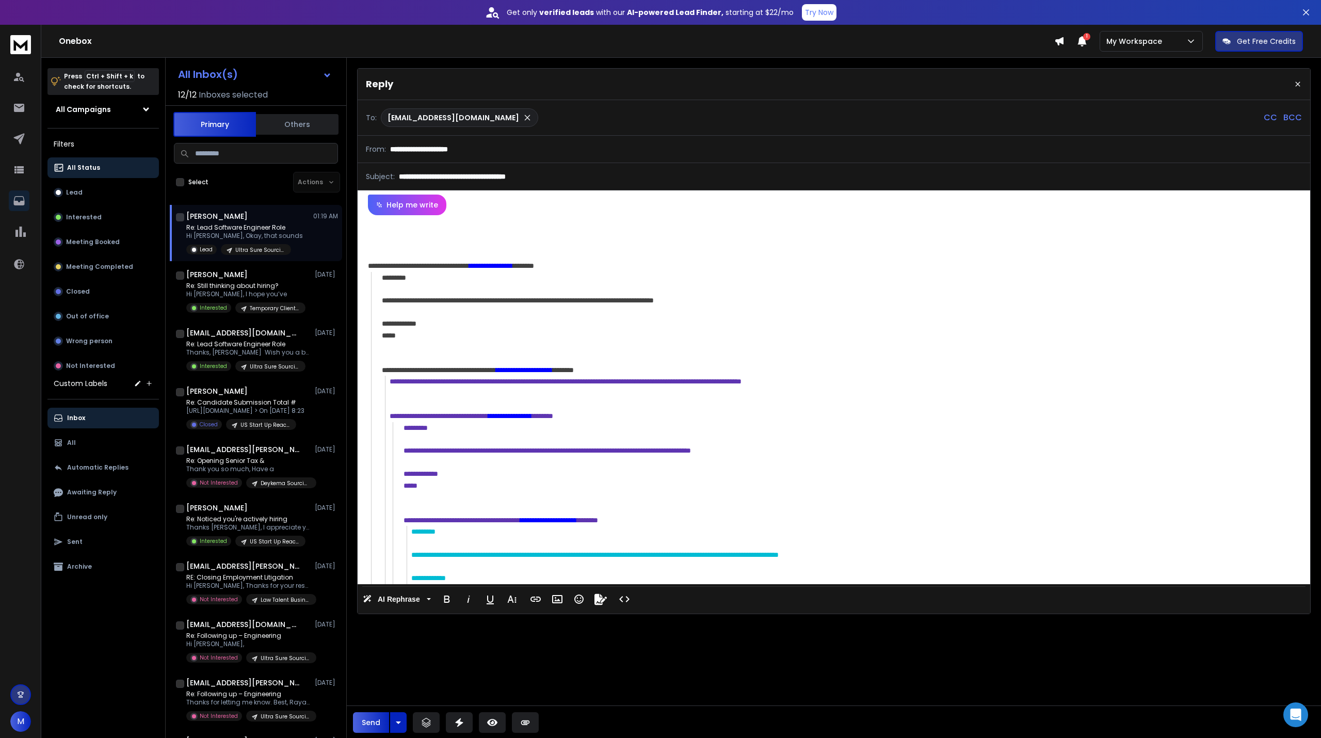
click at [1294, 85] on icon at bounding box center [1298, 84] width 8 height 8
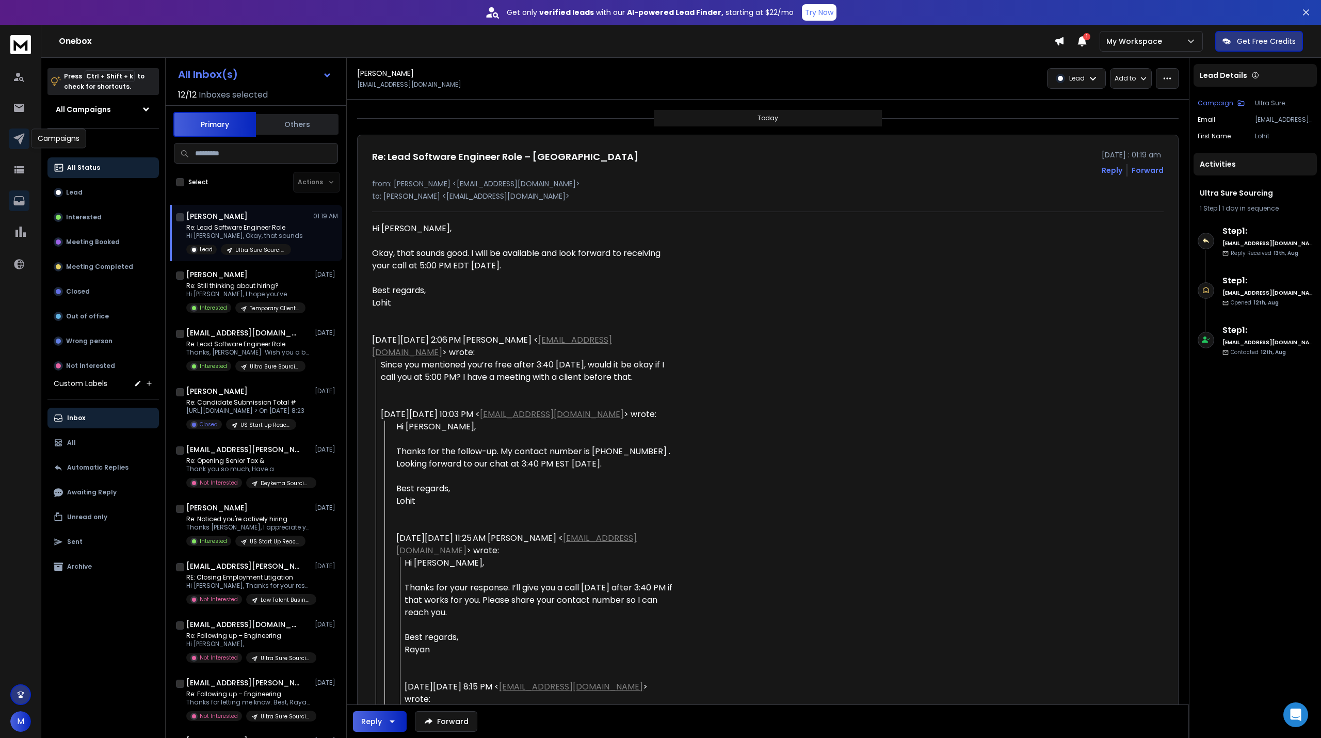
click at [22, 139] on icon at bounding box center [18, 138] width 11 height 11
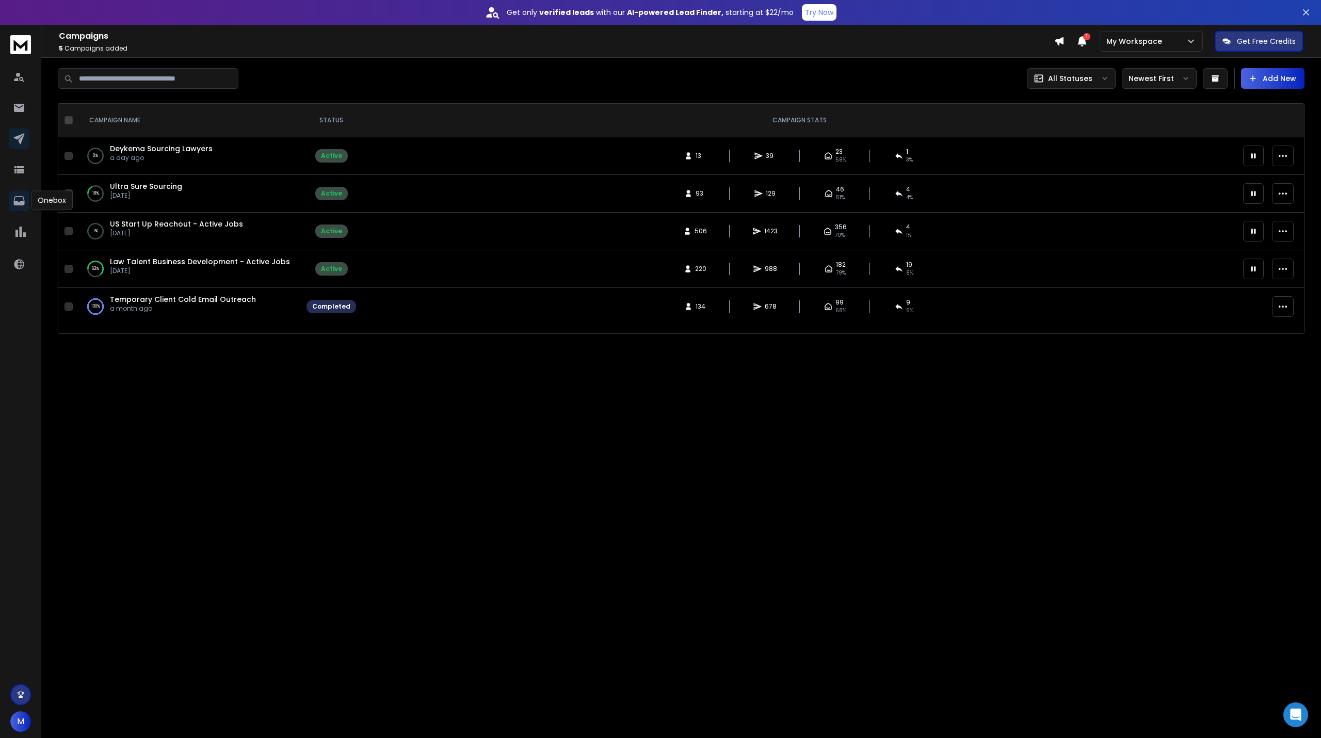
click at [13, 199] on icon at bounding box center [19, 201] width 12 height 12
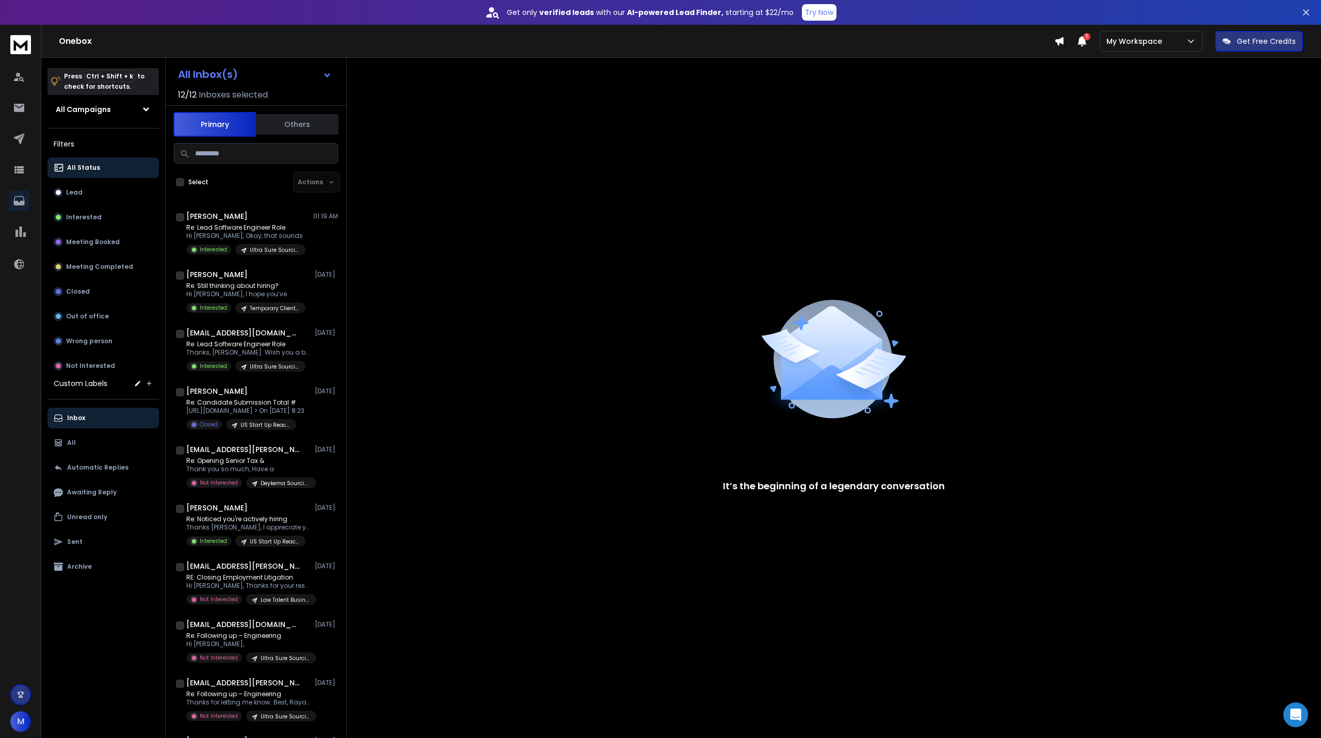
click at [299, 119] on button "Others" at bounding box center [297, 124] width 83 height 23
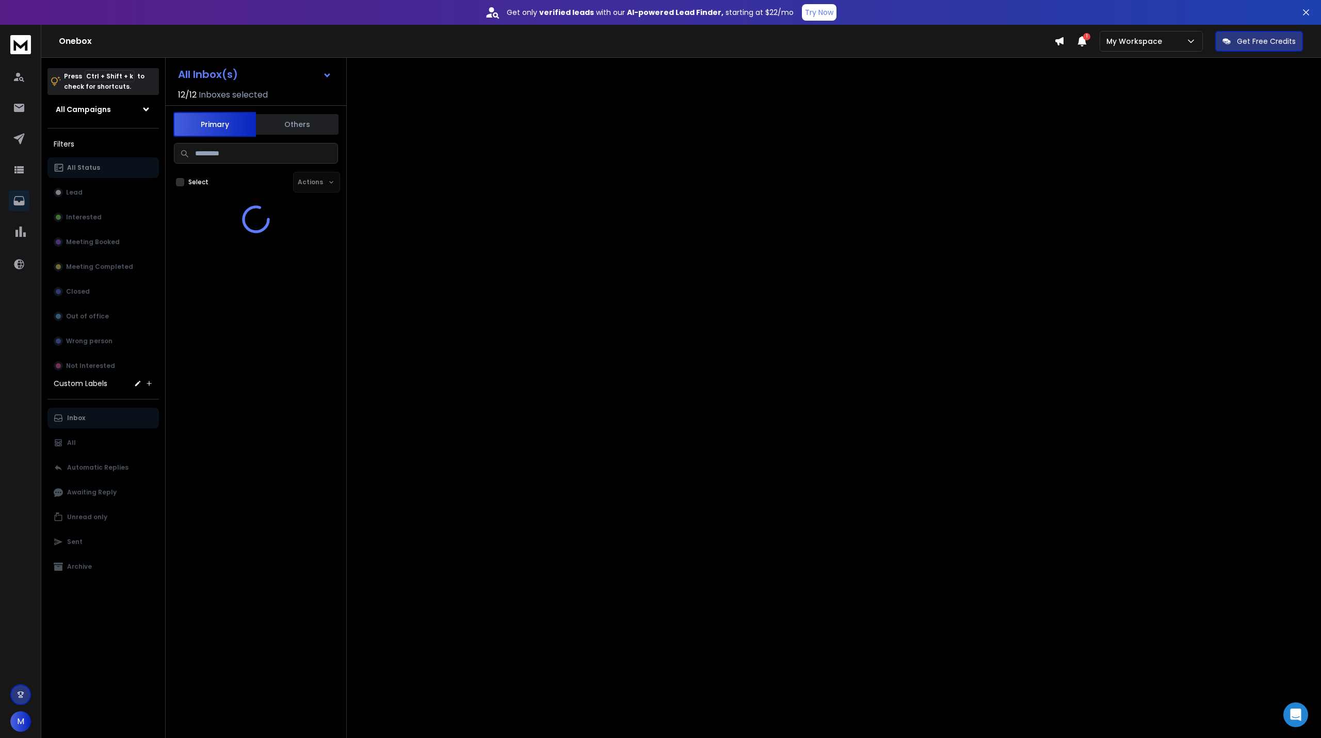
click at [233, 128] on button "Primary" at bounding box center [214, 124] width 83 height 25
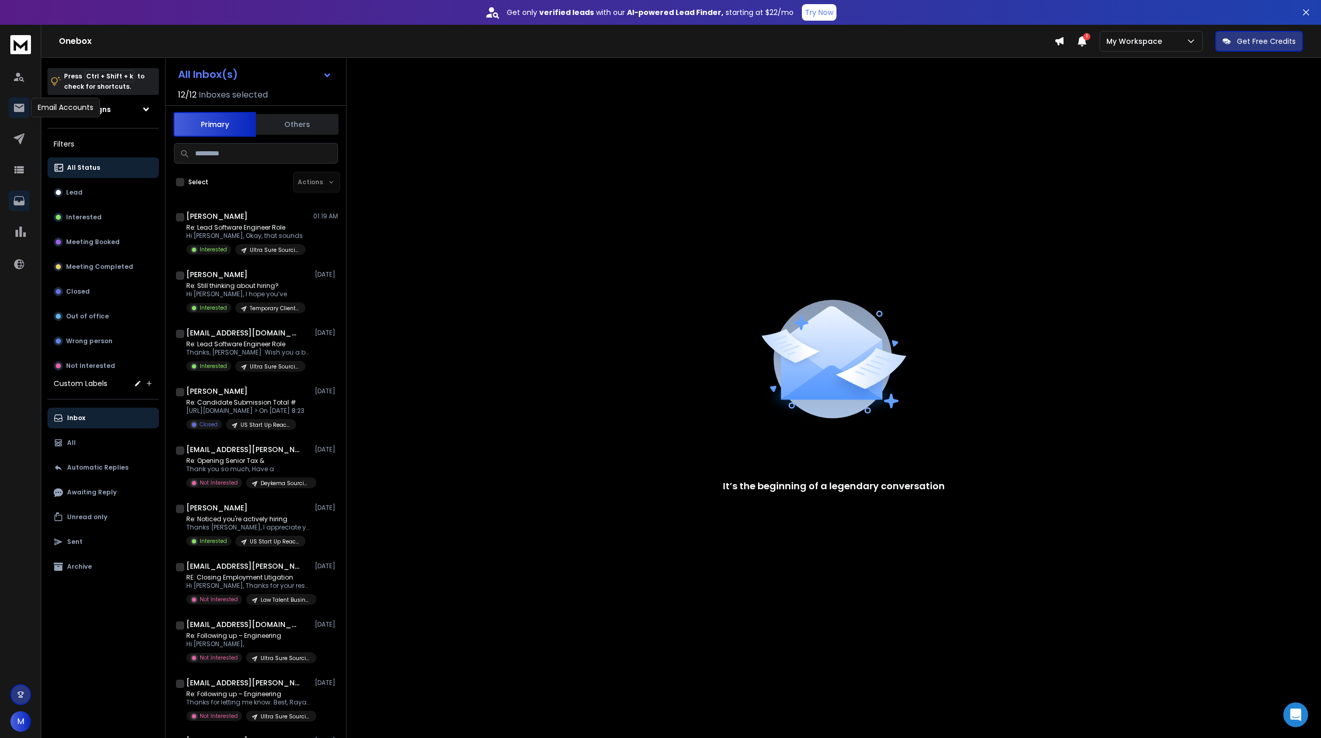
click at [14, 110] on icon at bounding box center [19, 108] width 10 height 8
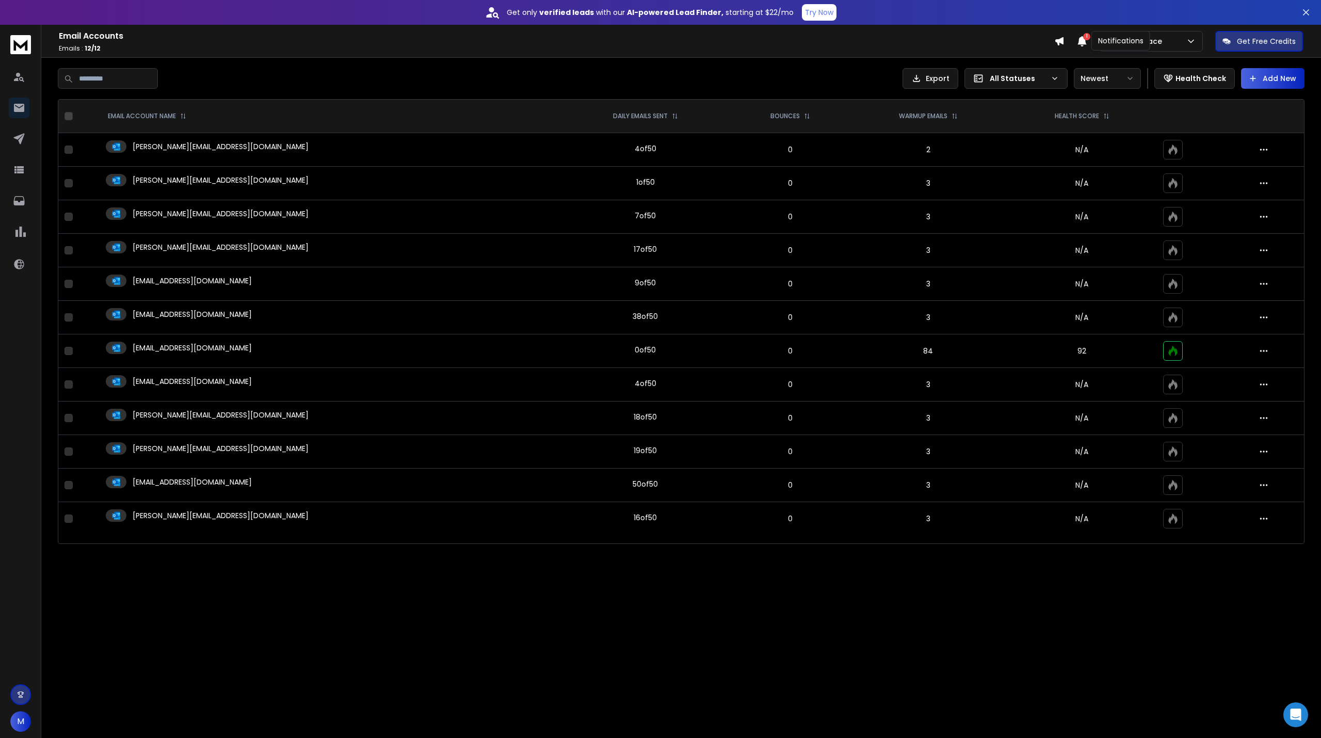
click at [1083, 44] on icon at bounding box center [1082, 41] width 10 height 10
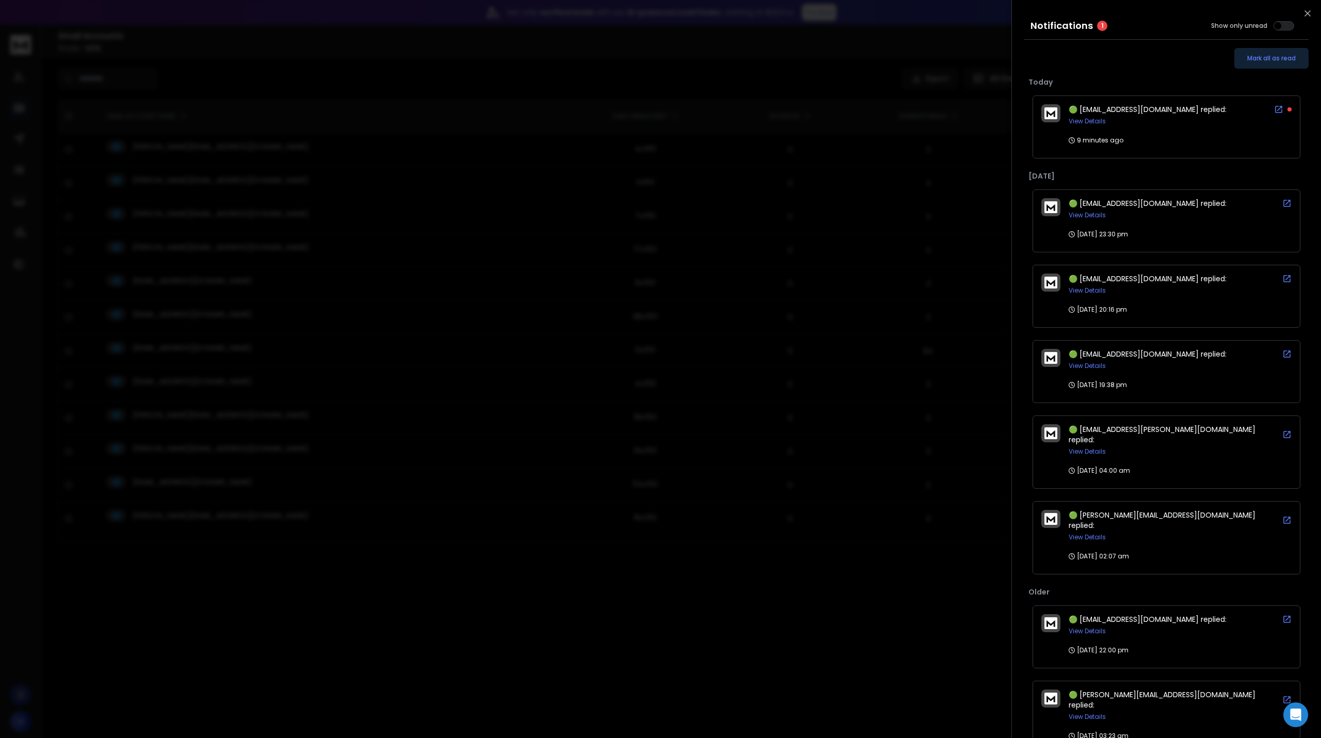
click at [1283, 52] on button "Mark all as read" at bounding box center [1272, 58] width 74 height 21
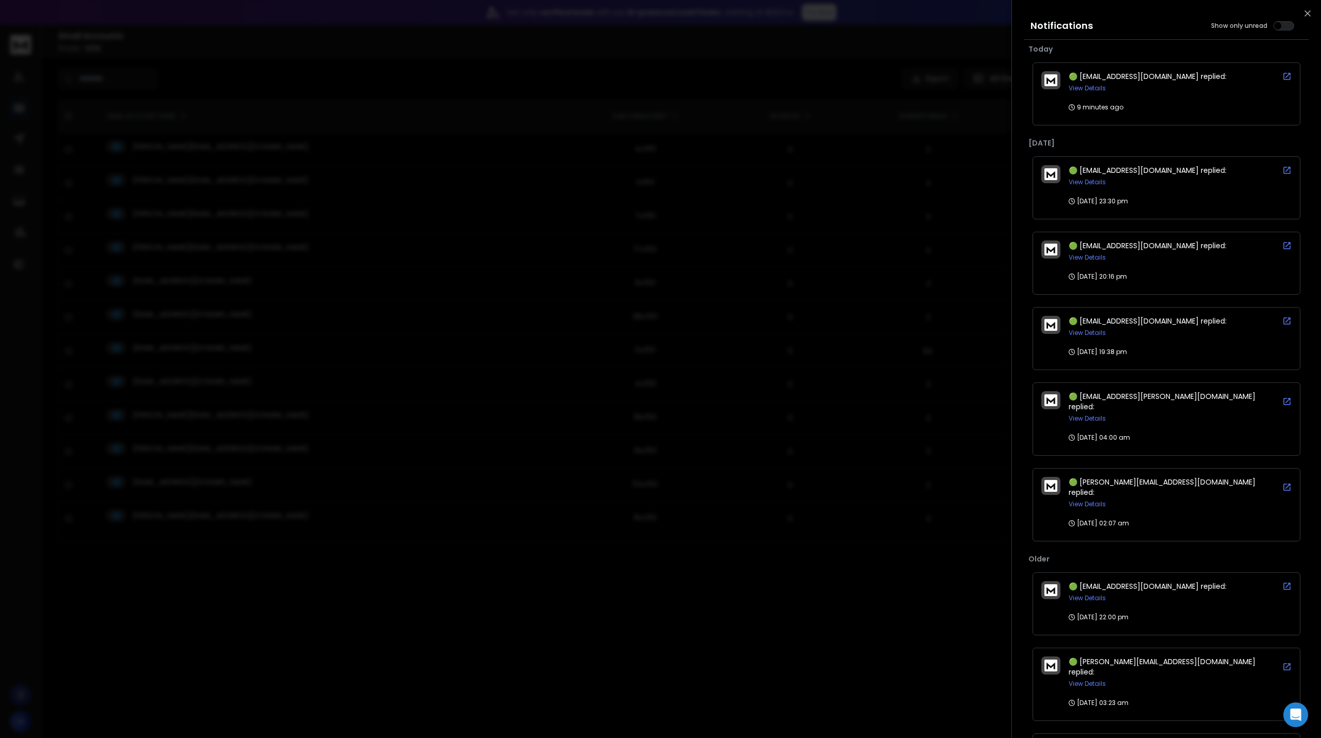
click at [1303, 19] on div "Notifications Show only unread" at bounding box center [1167, 25] width 284 height 27
click at [1303, 17] on icon "button" at bounding box center [1308, 13] width 10 height 10
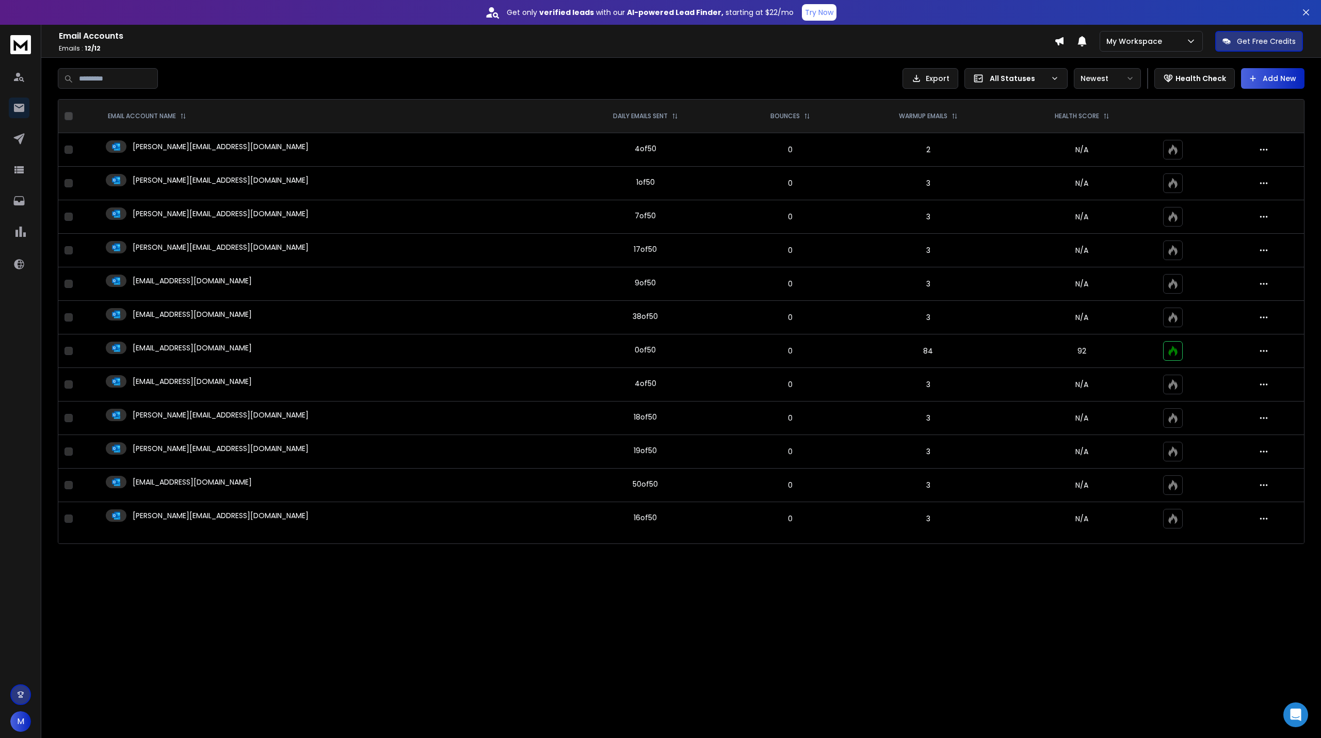
click at [238, 313] on div "rayan@mytalentvibe.com" at bounding box center [330, 314] width 448 height 12
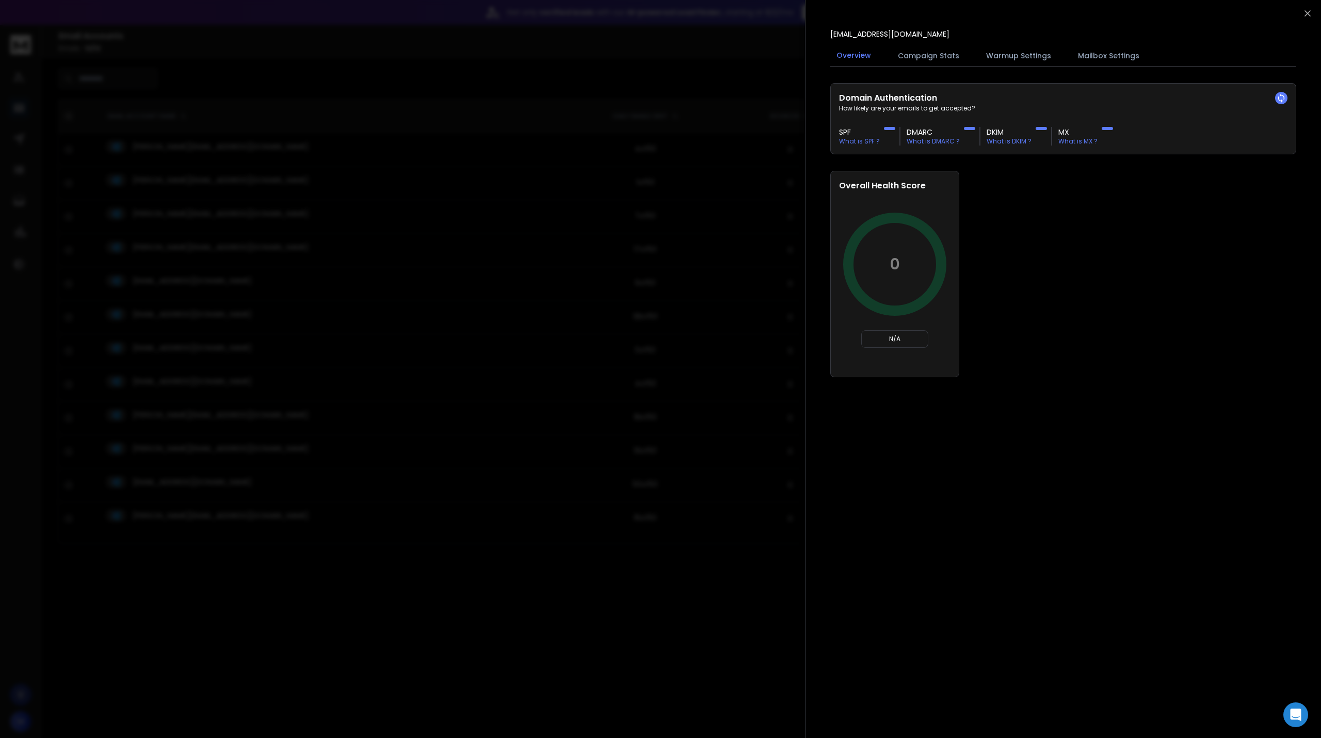
click at [901, 34] on p "rayan@mytalentvibe.com" at bounding box center [890, 34] width 119 height 10
copy p "rayan@mytalentvibe.com"
click at [401, 123] on div at bounding box center [660, 369] width 1321 height 738
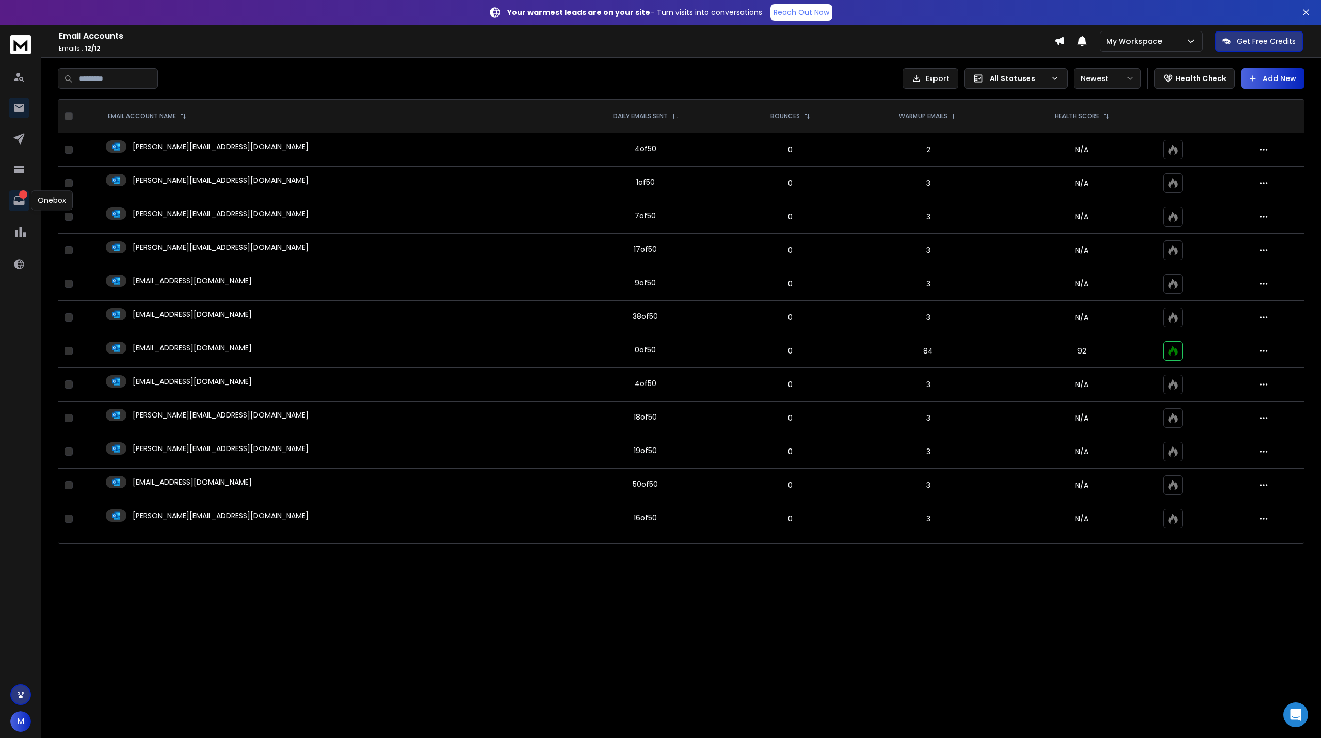
click at [21, 197] on p "1" at bounding box center [23, 194] width 8 height 8
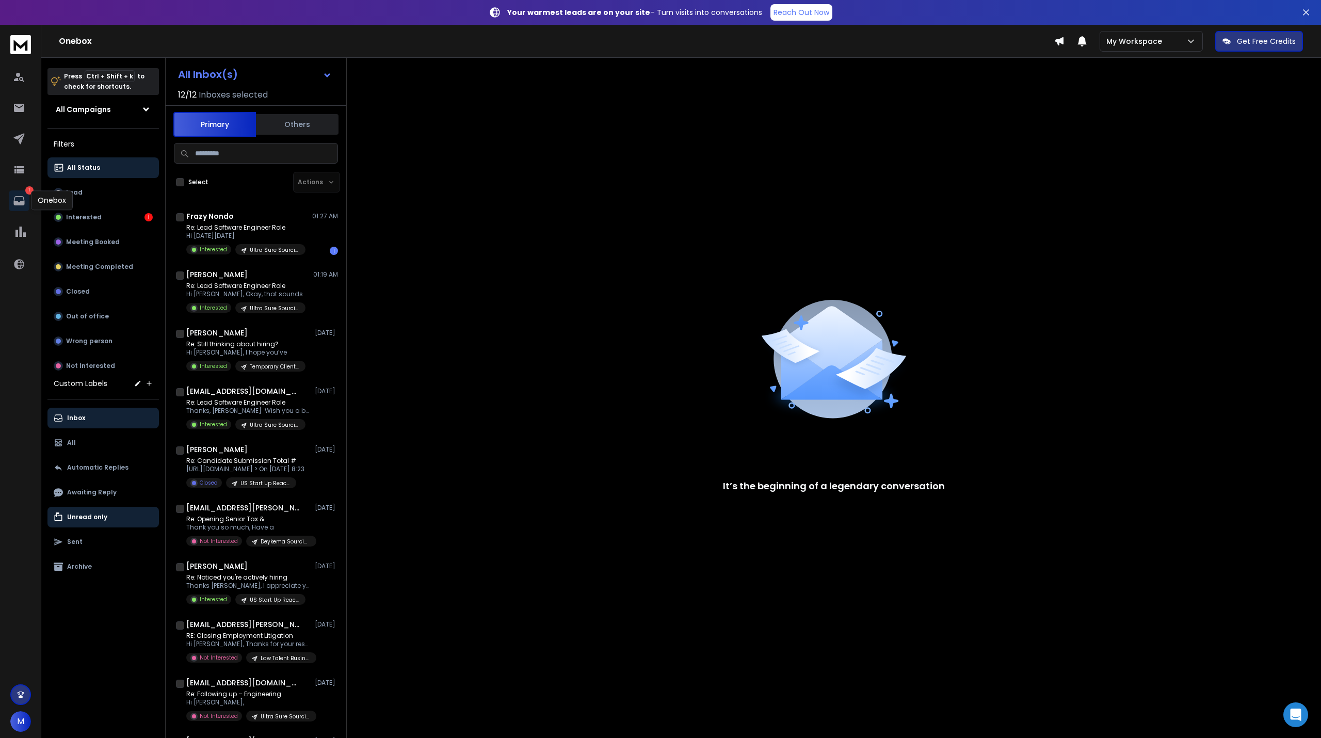
click at [78, 516] on p "Unread only" at bounding box center [87, 517] width 40 height 8
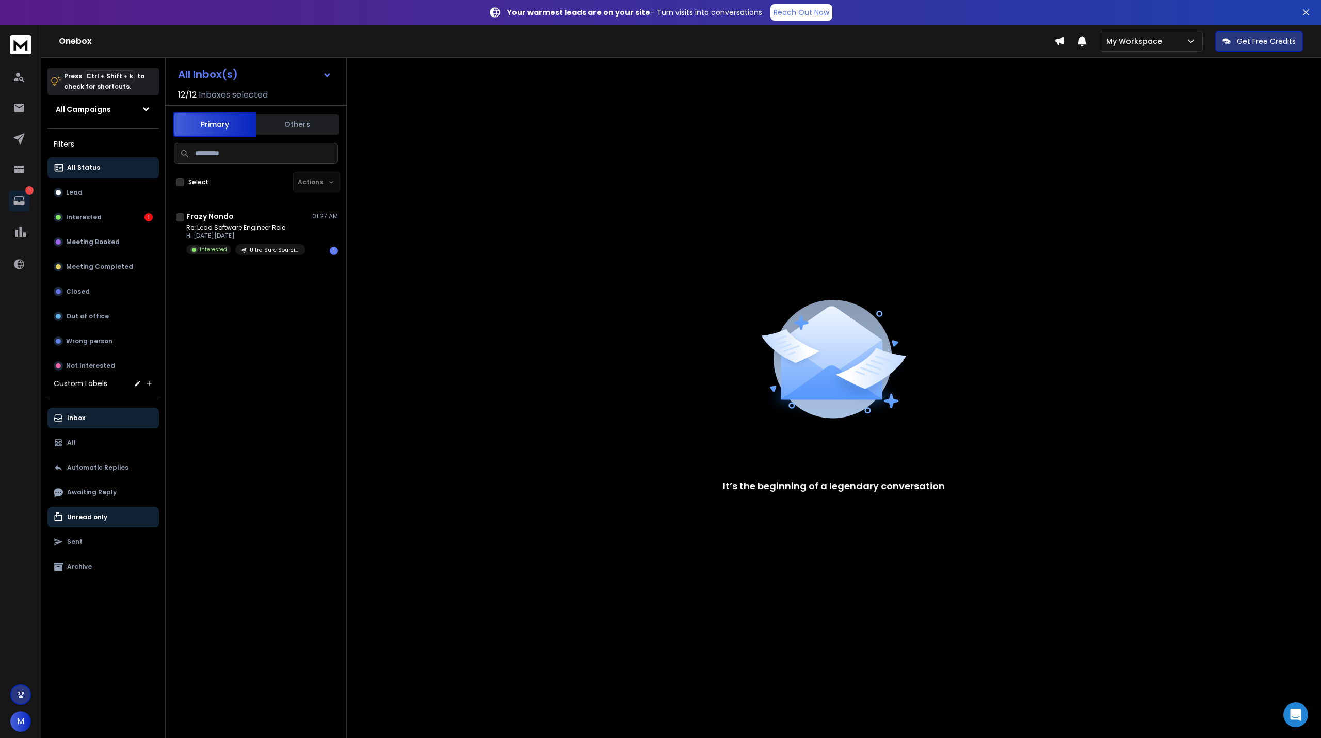
click at [86, 424] on button "Inbox" at bounding box center [102, 418] width 111 height 21
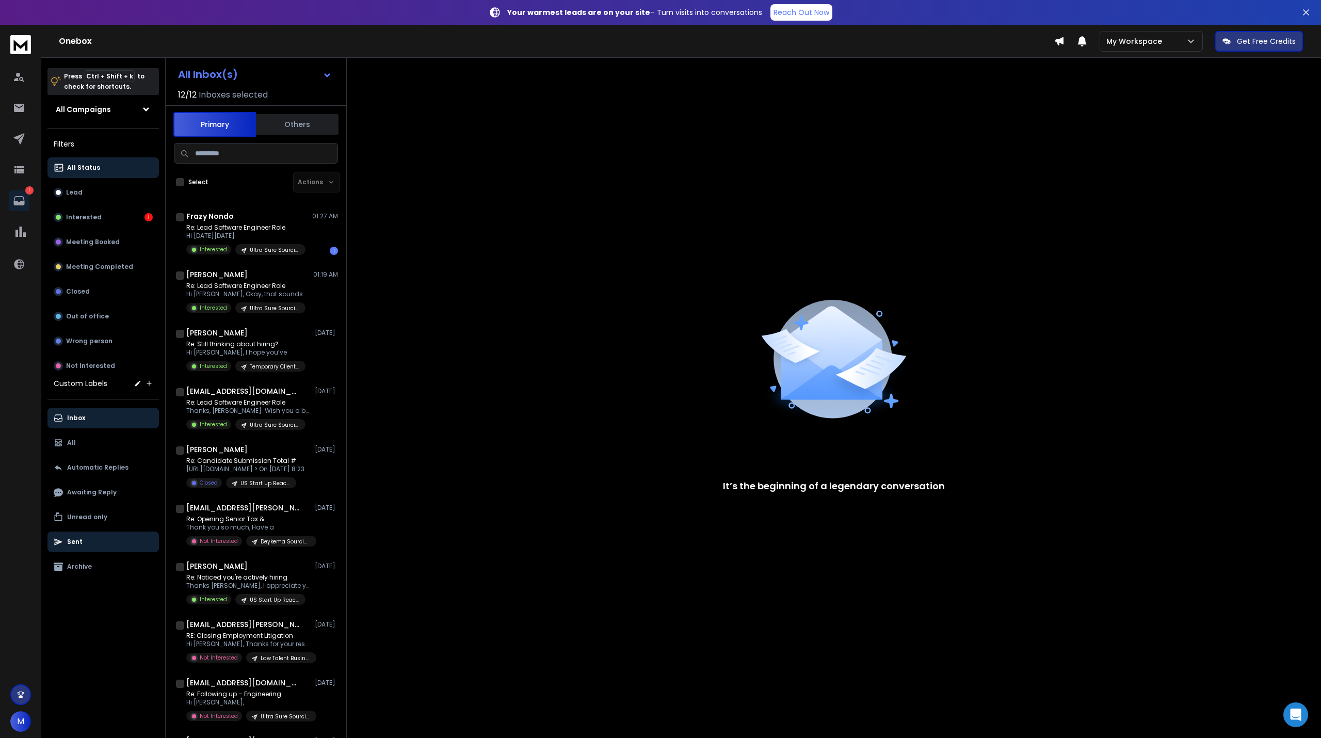
click at [87, 541] on button "Sent" at bounding box center [102, 542] width 111 height 21
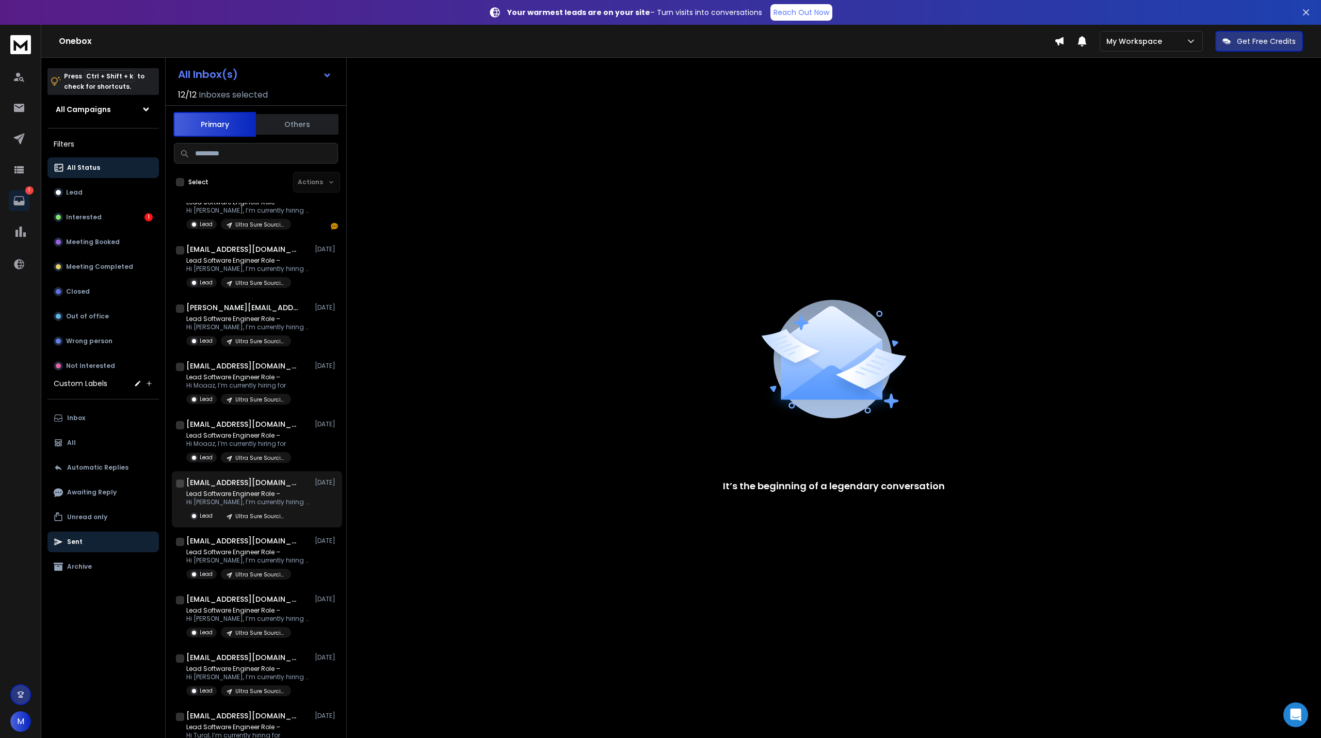
scroll to position [826, 0]
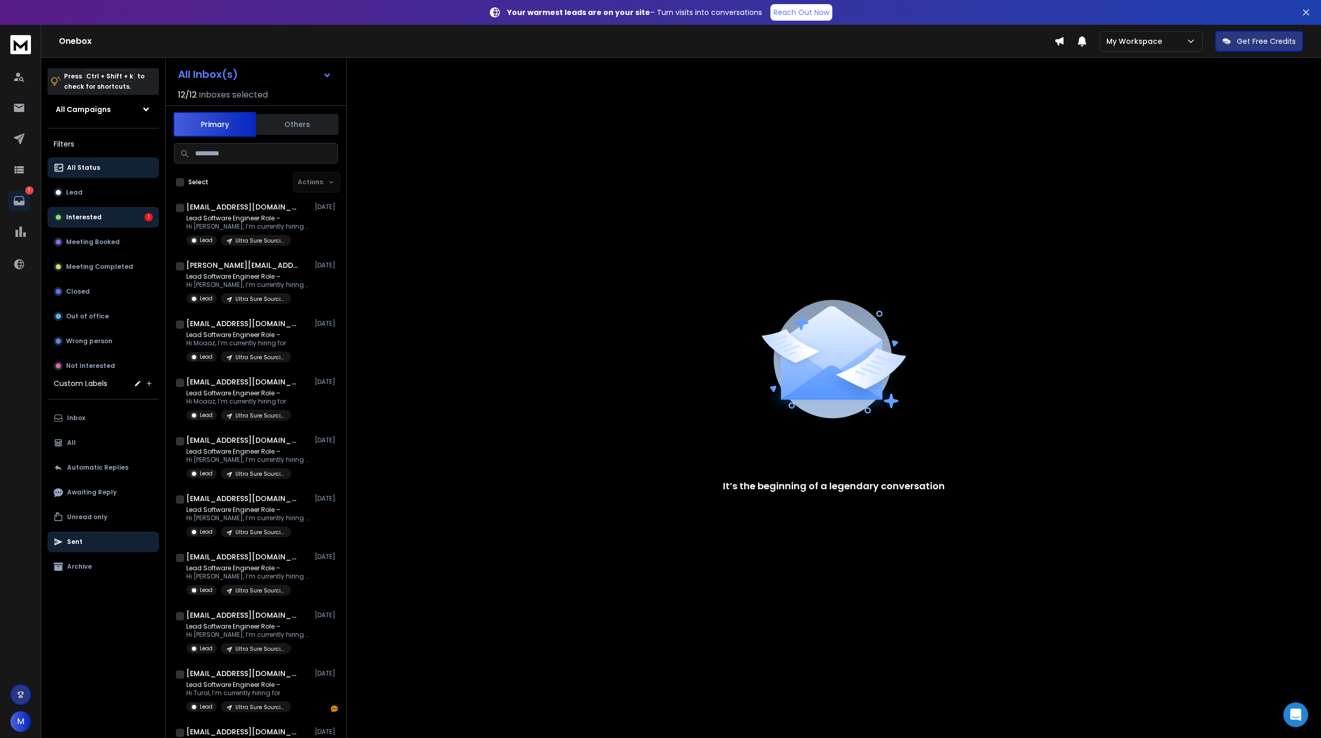
click at [77, 221] on p "Interested" at bounding box center [84, 217] width 36 height 8
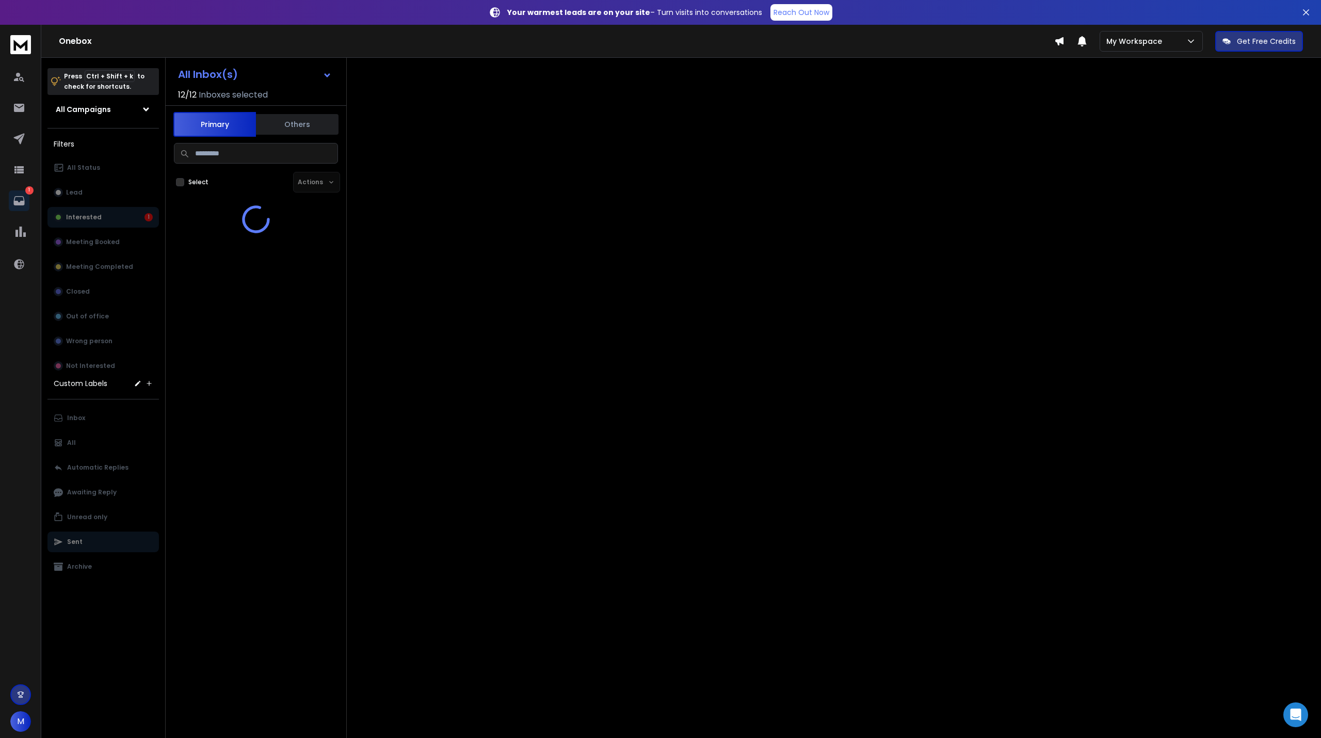
scroll to position [0, 0]
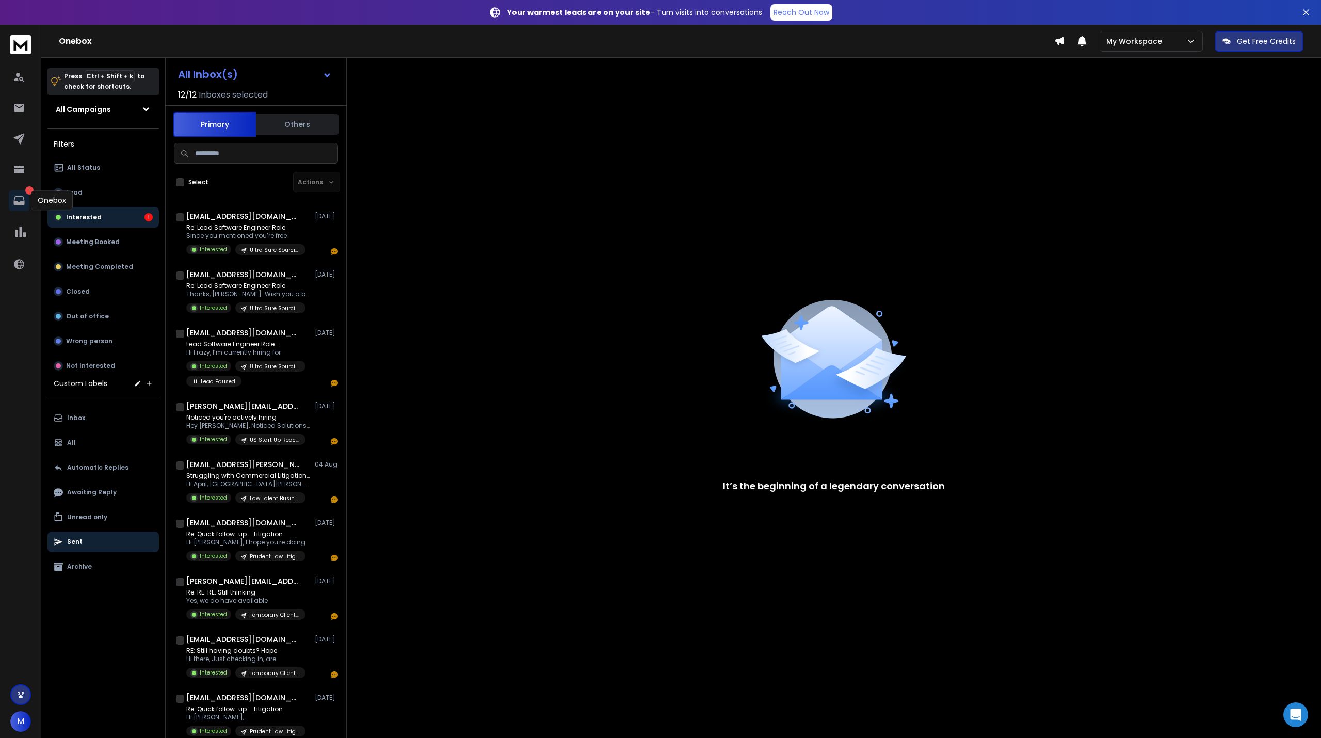
click at [19, 195] on icon at bounding box center [19, 201] width 12 height 12
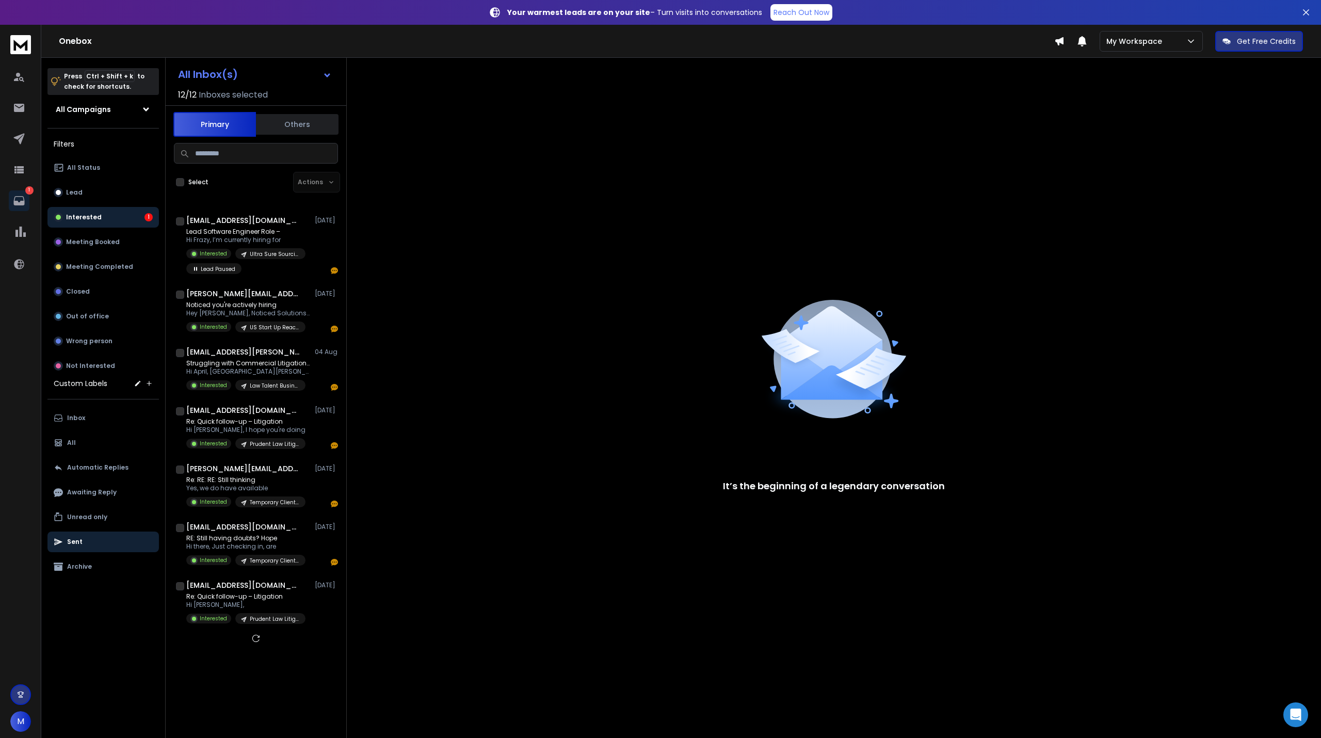
scroll to position [103, 0]
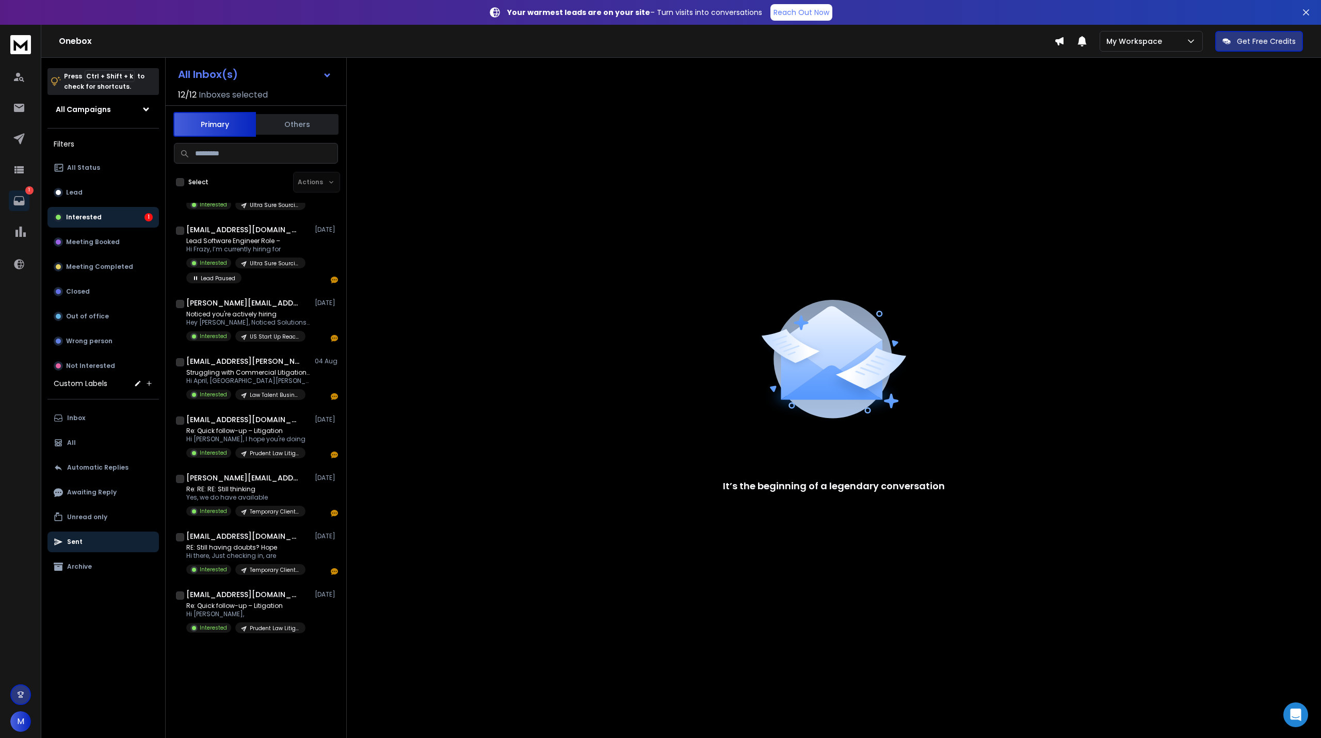
click at [92, 429] on div "Inbox All Automatic Replies Awaiting Reply Unread only Sent Archive" at bounding box center [102, 505] width 111 height 194
click at [91, 435] on button "All" at bounding box center [102, 443] width 111 height 21
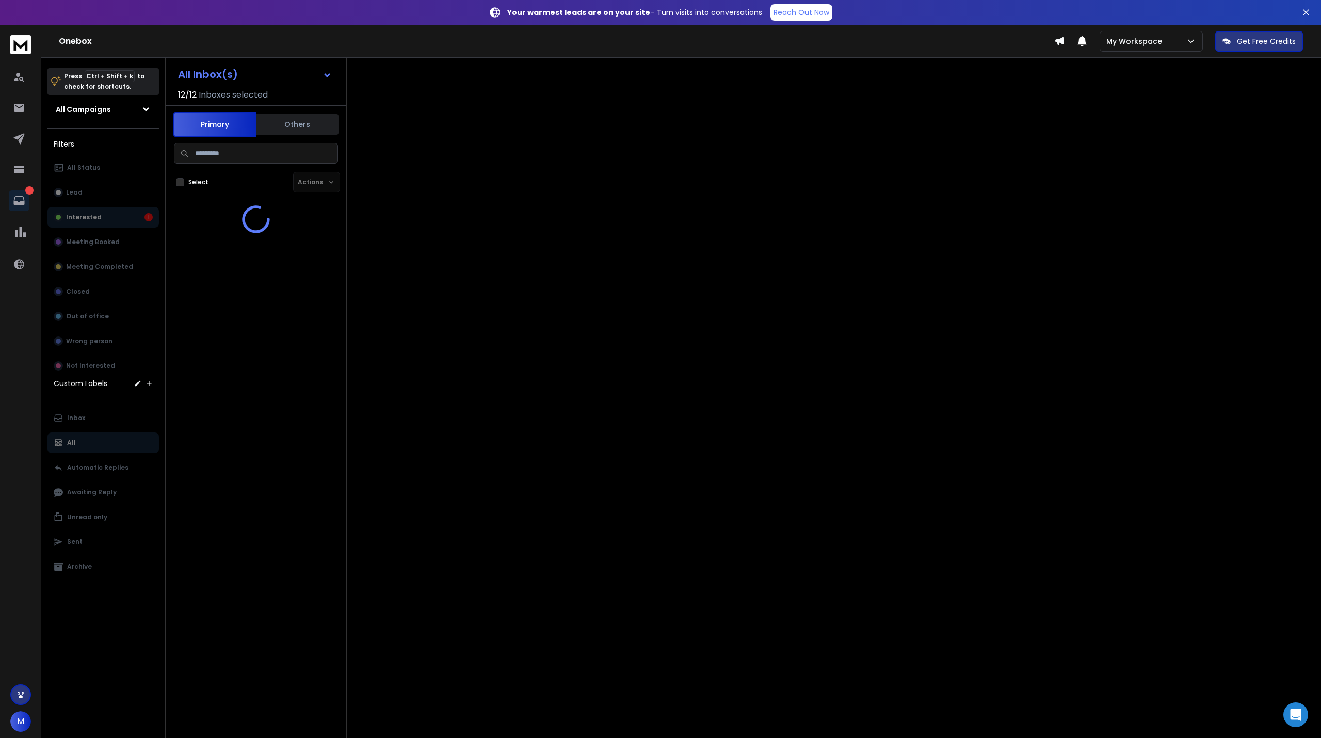
click at [93, 418] on div "Inbox All Automatic Replies Awaiting Reply Unread only Sent Archive" at bounding box center [102, 505] width 111 height 194
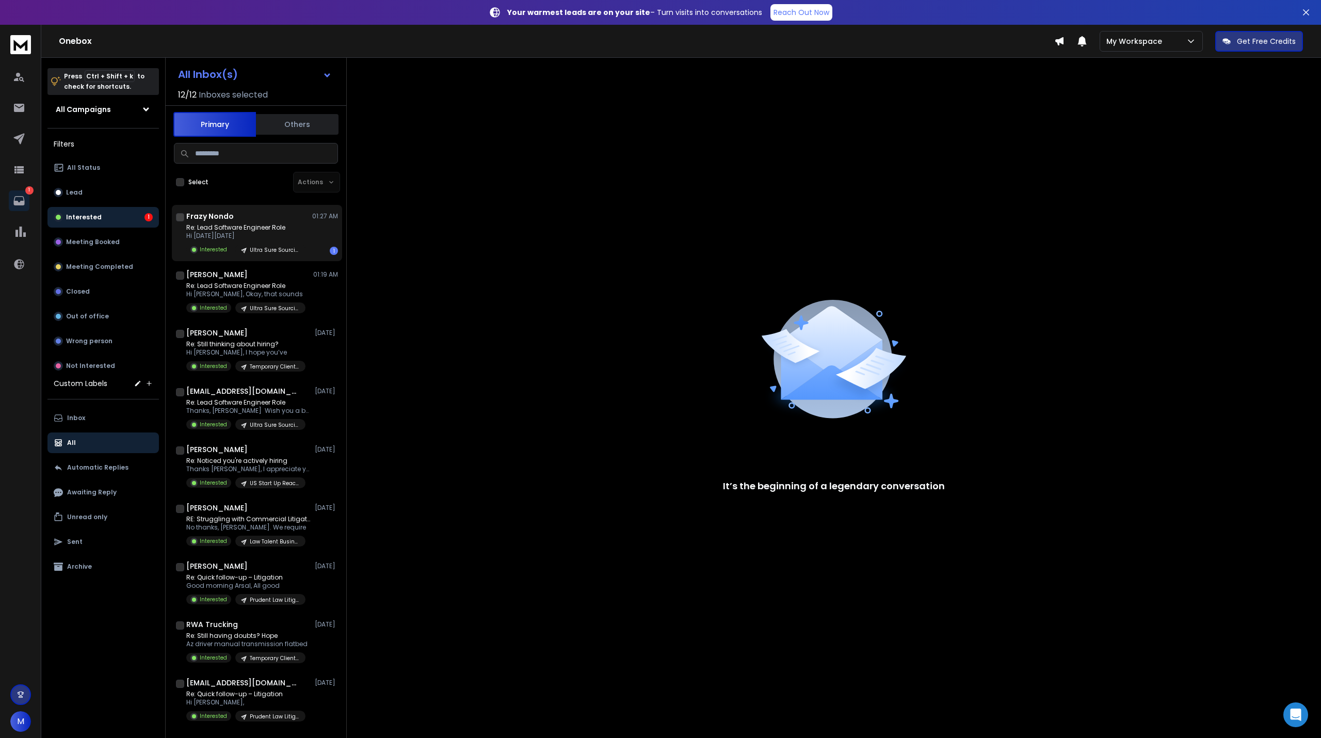
click at [221, 212] on h1 "Frazy Nondo" at bounding box center [209, 216] width 47 height 10
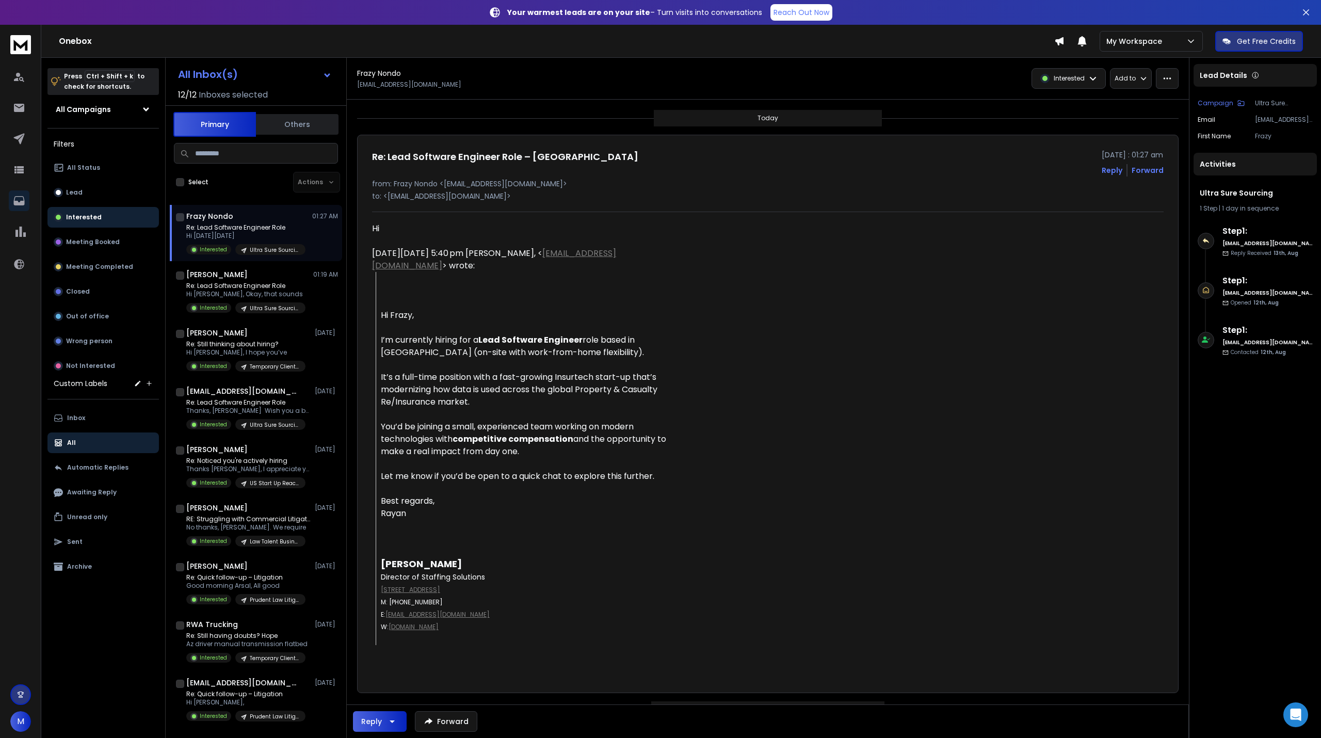
click at [286, 126] on button "Others" at bounding box center [297, 124] width 83 height 23
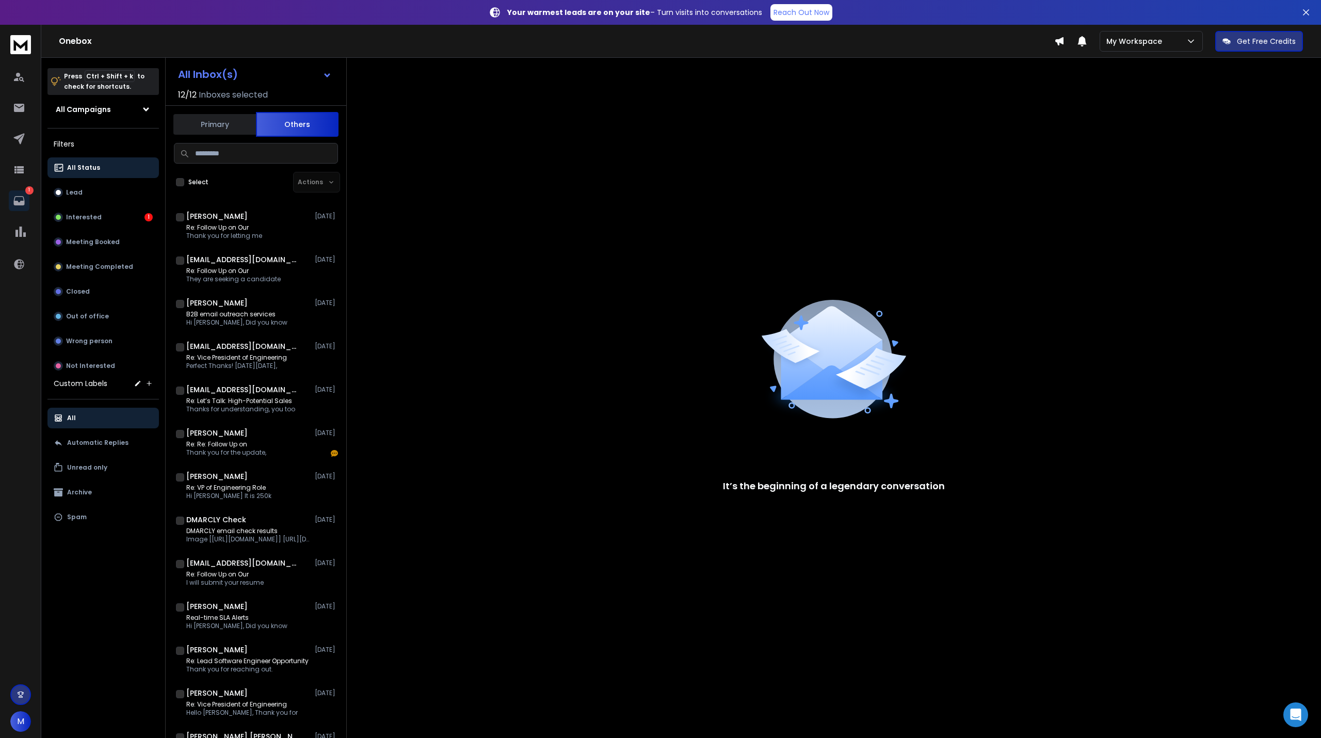
click at [207, 125] on button "Primary" at bounding box center [214, 124] width 83 height 23
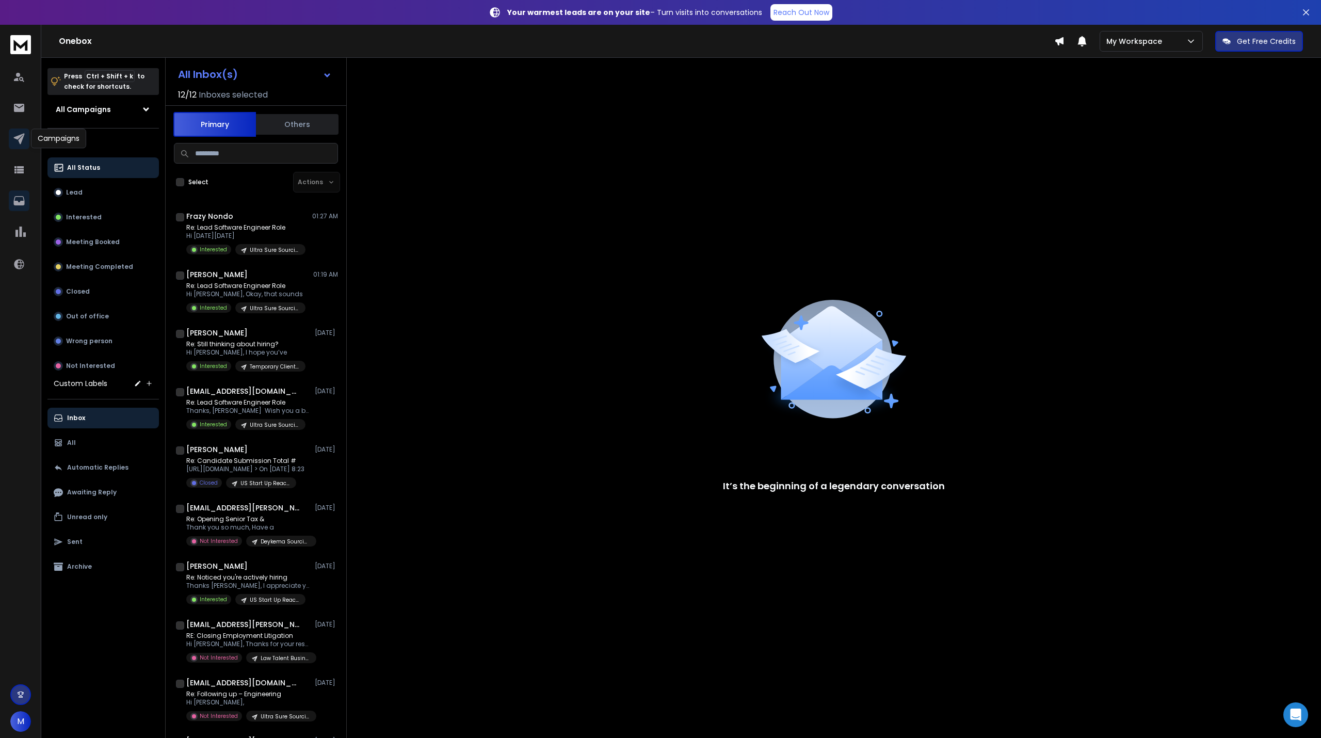
click at [20, 148] on link at bounding box center [19, 139] width 21 height 21
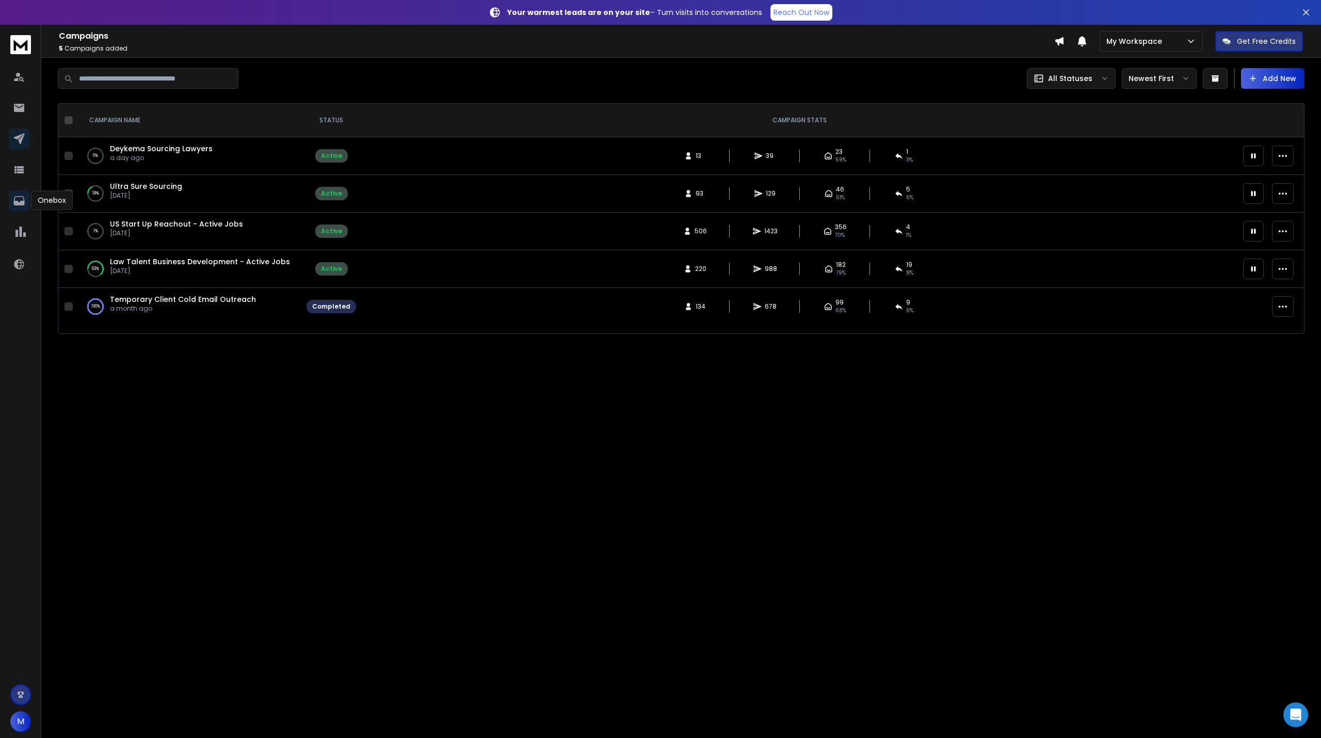
click at [15, 209] on link at bounding box center [19, 200] width 21 height 21
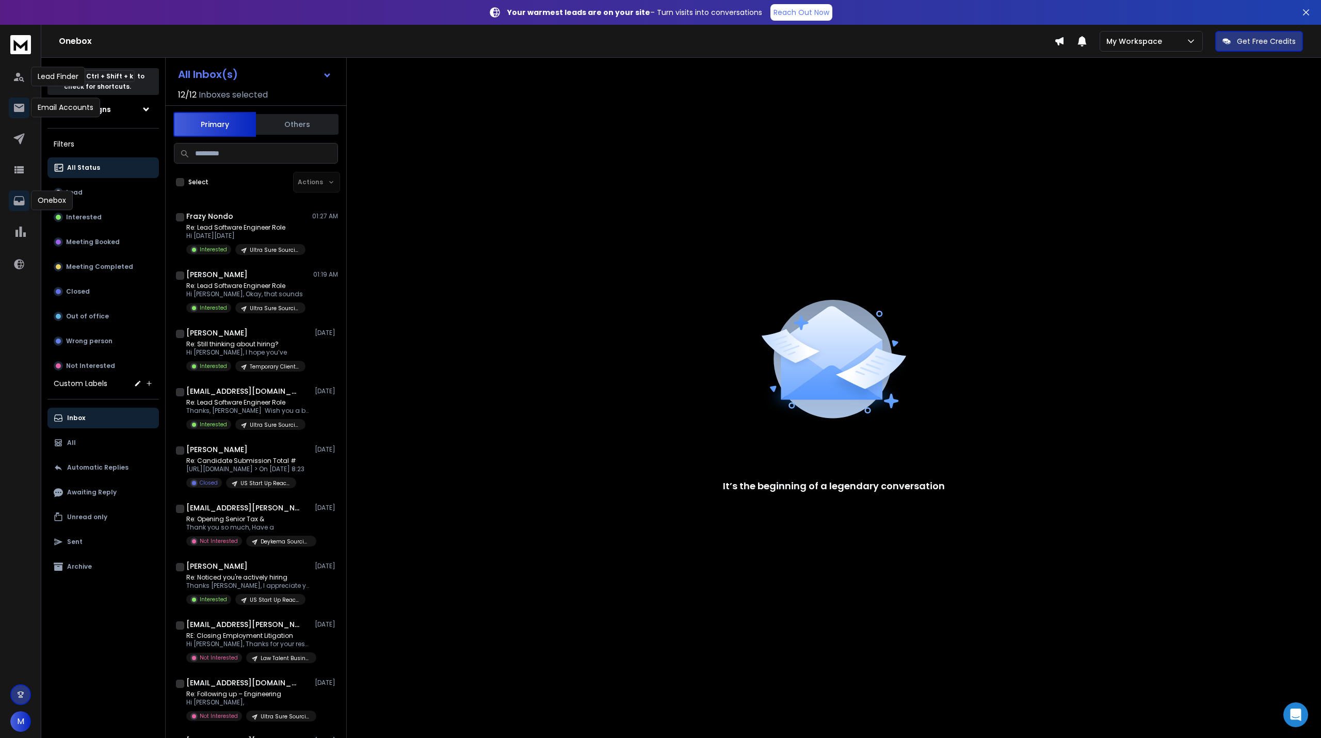
click at [23, 104] on icon at bounding box center [19, 108] width 10 height 8
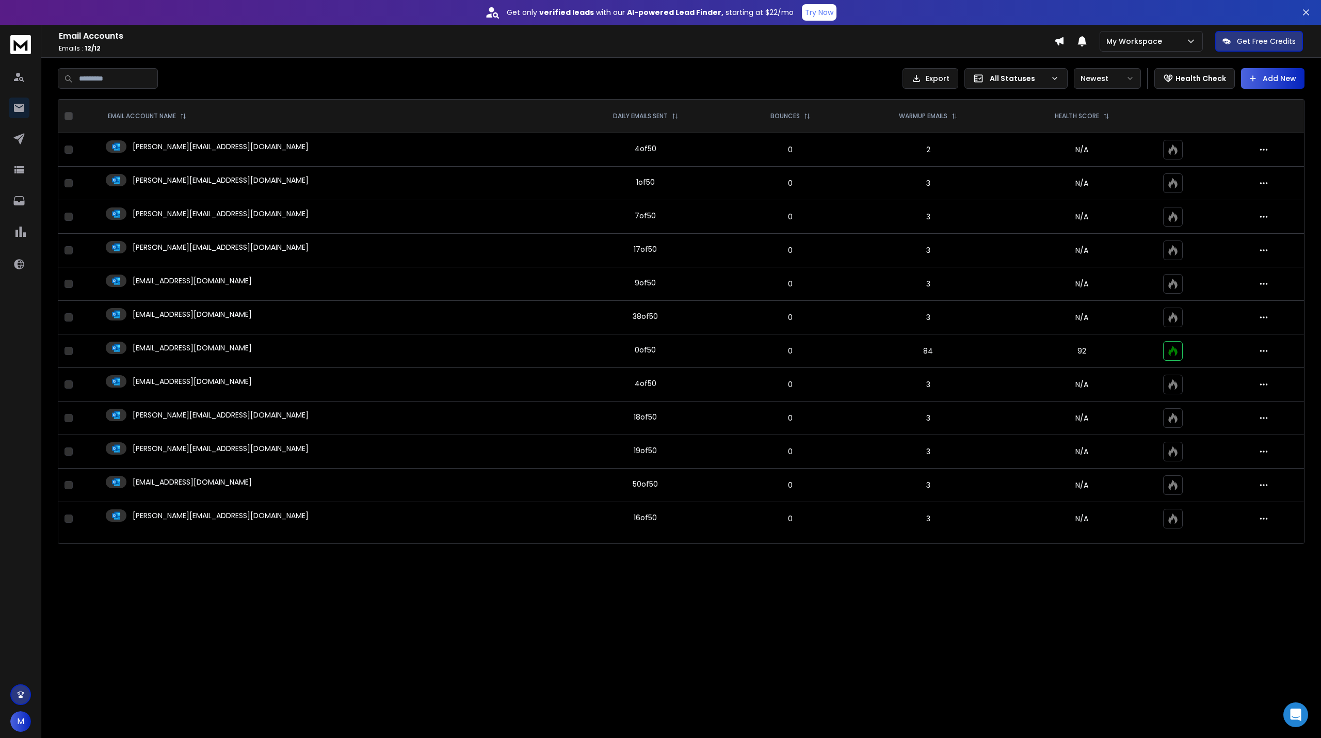
click at [817, 13] on p "Try Now" at bounding box center [819, 12] width 28 height 10
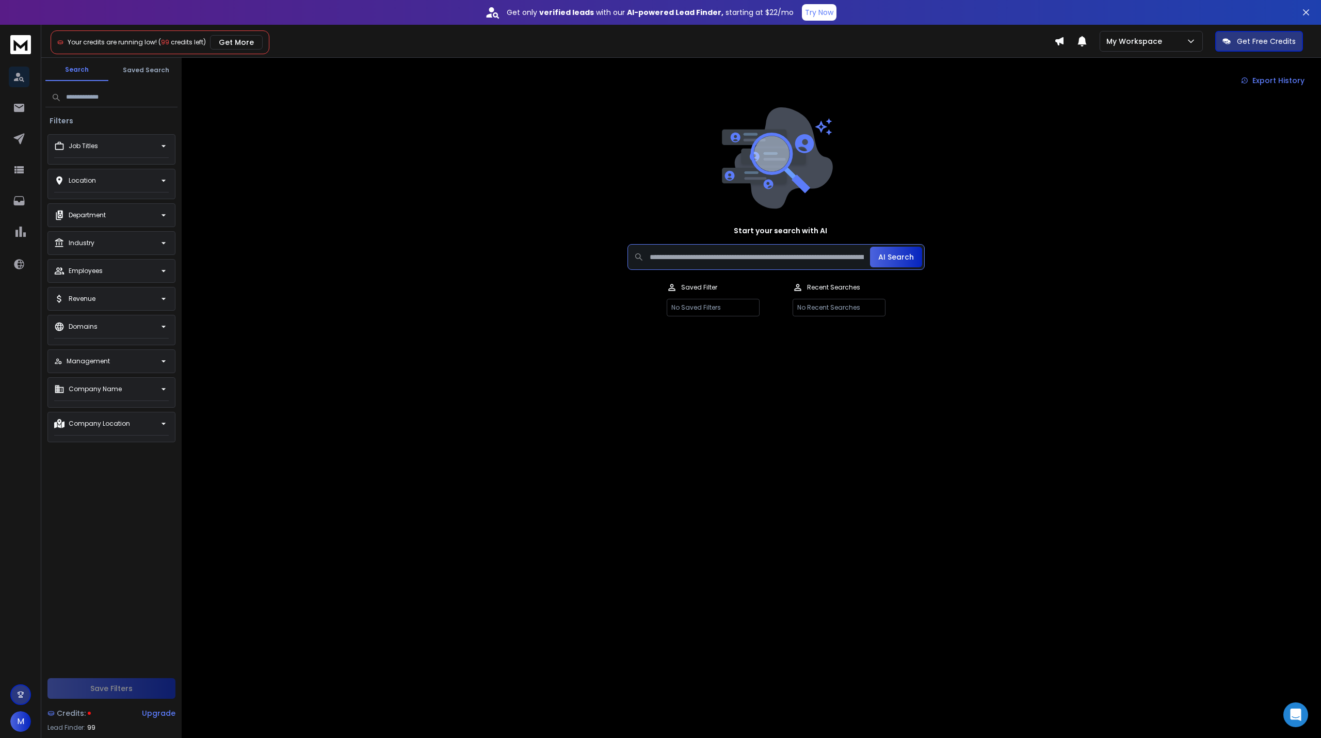
click at [115, 151] on div "Job Titles" at bounding box center [111, 146] width 115 height 10
click at [138, 475] on div "Company Location" at bounding box center [111, 471] width 115 height 10
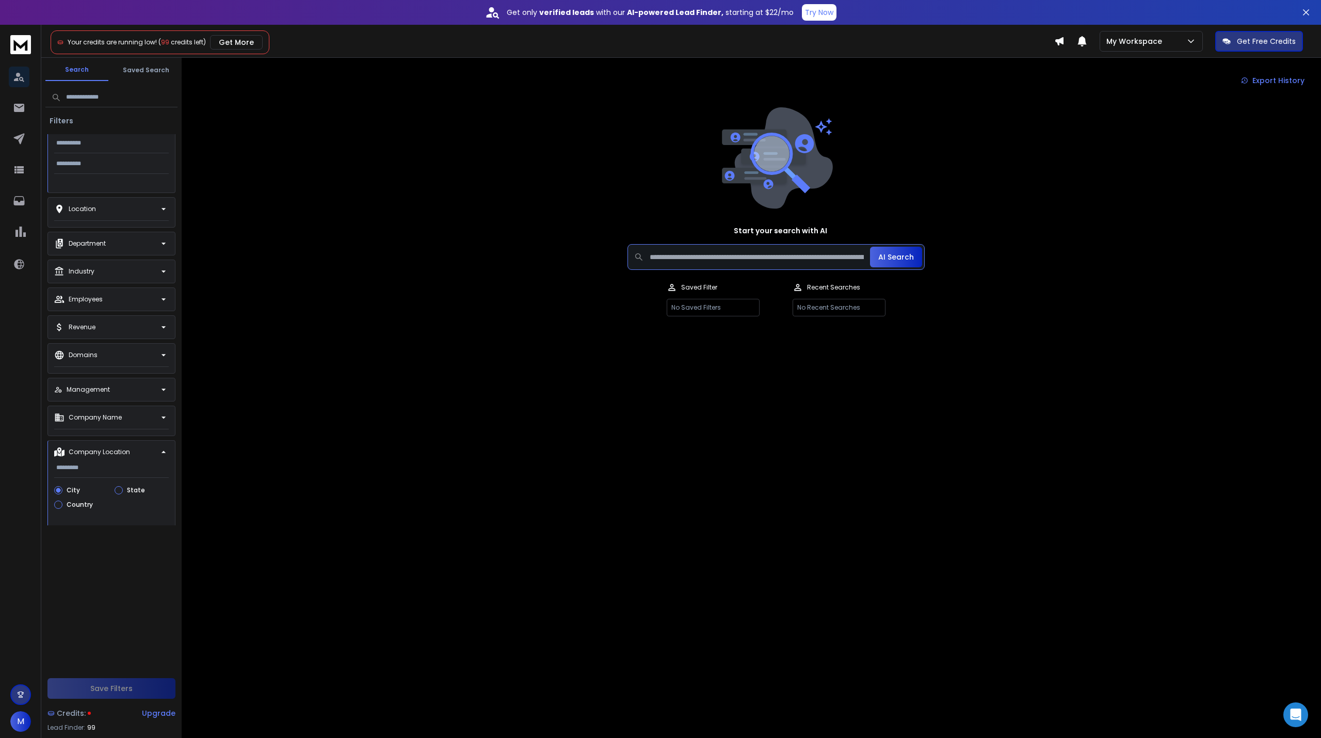
scroll to position [24, 0]
click at [79, 502] on label "Country" at bounding box center [80, 502] width 26 height 8
click at [62, 502] on button "Country" at bounding box center [58, 502] width 8 height 8
click at [77, 473] on input at bounding box center [111, 462] width 115 height 21
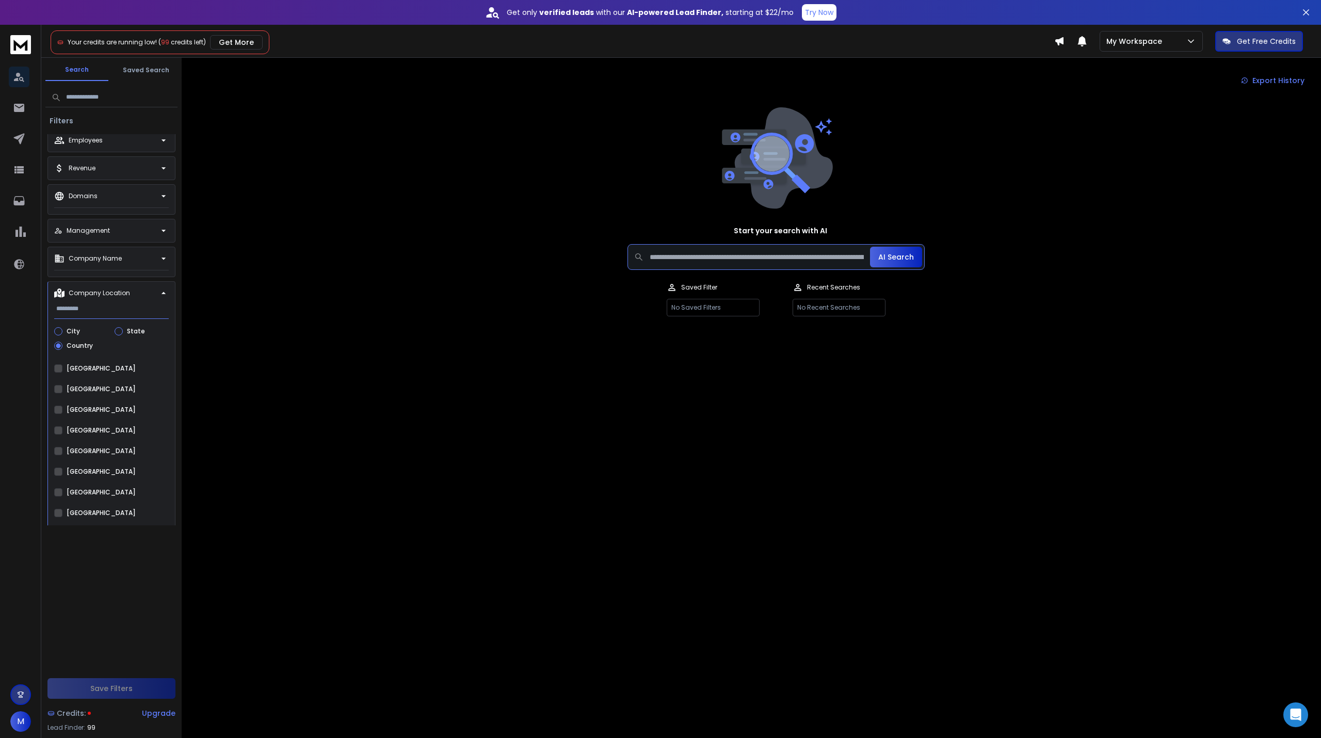
scroll to position [230, 0]
click at [59, 381] on button "Canada" at bounding box center [58, 380] width 8 height 8
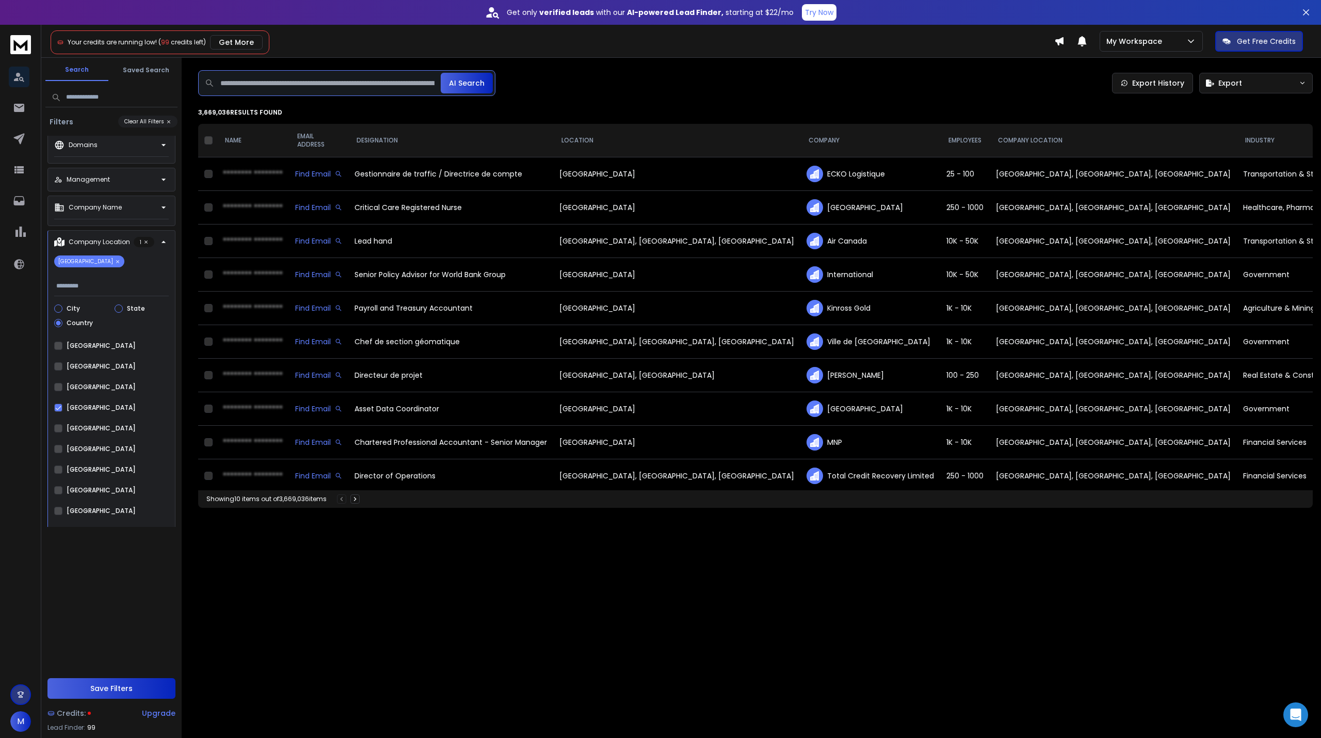
click at [86, 217] on div "Company Name" at bounding box center [111, 211] width 128 height 30
click at [104, 181] on p "Management" at bounding box center [88, 179] width 43 height 8
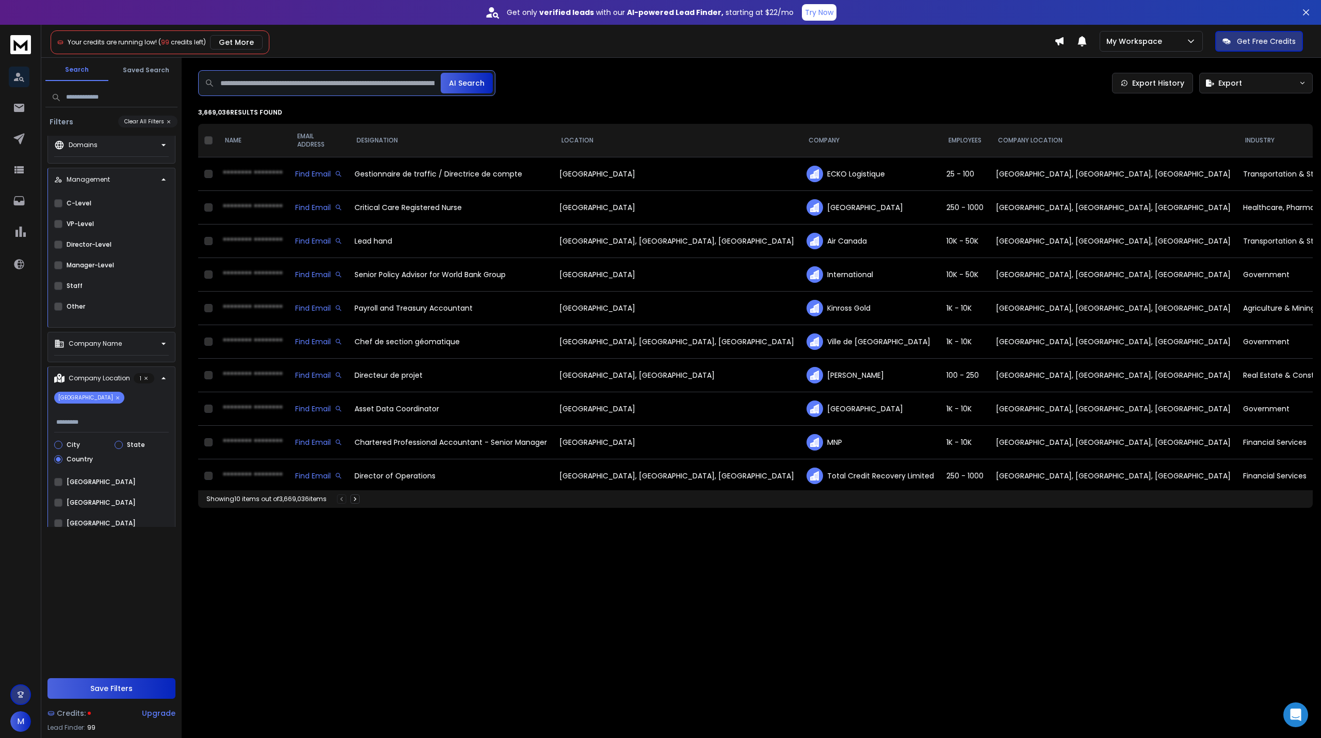
click at [77, 228] on label "VP-Level" at bounding box center [80, 224] width 27 height 8
click at [62, 228] on button "VP-Level" at bounding box center [58, 224] width 8 height 8
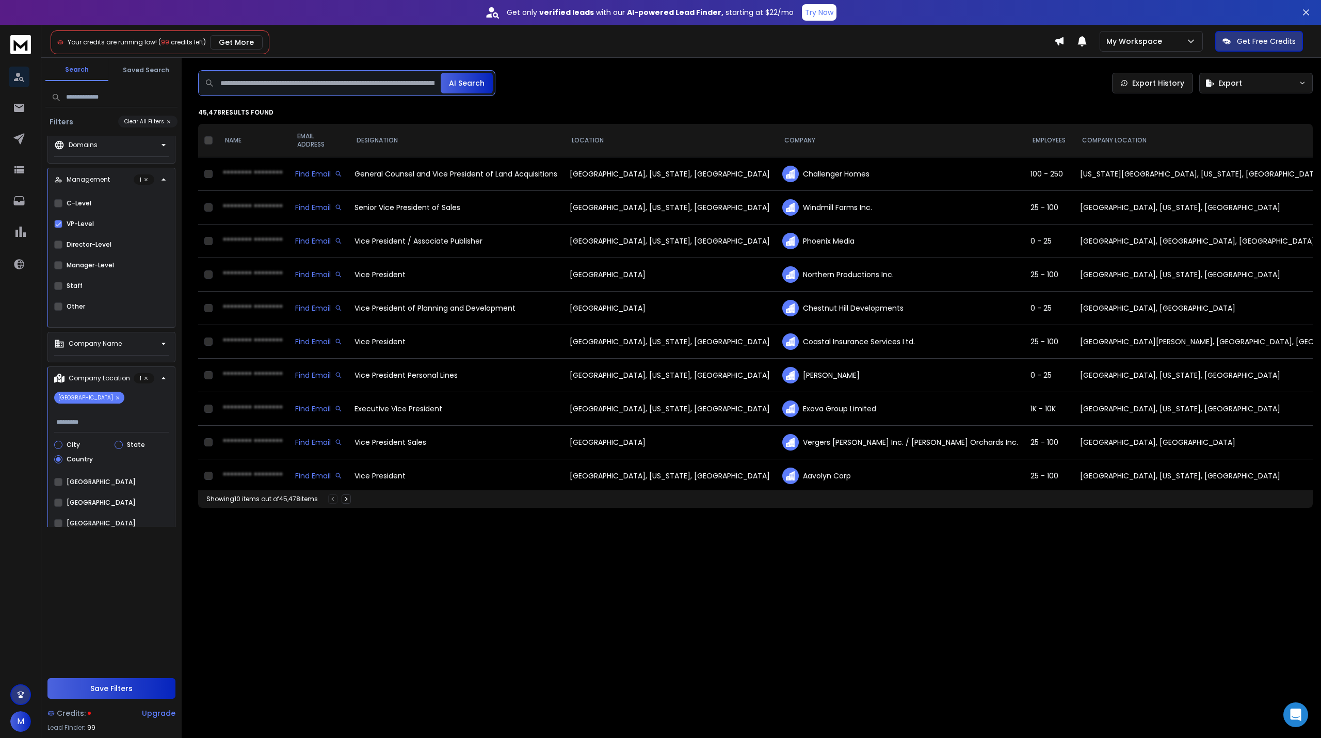
click at [61, 207] on button "C-Level" at bounding box center [58, 203] width 8 height 8
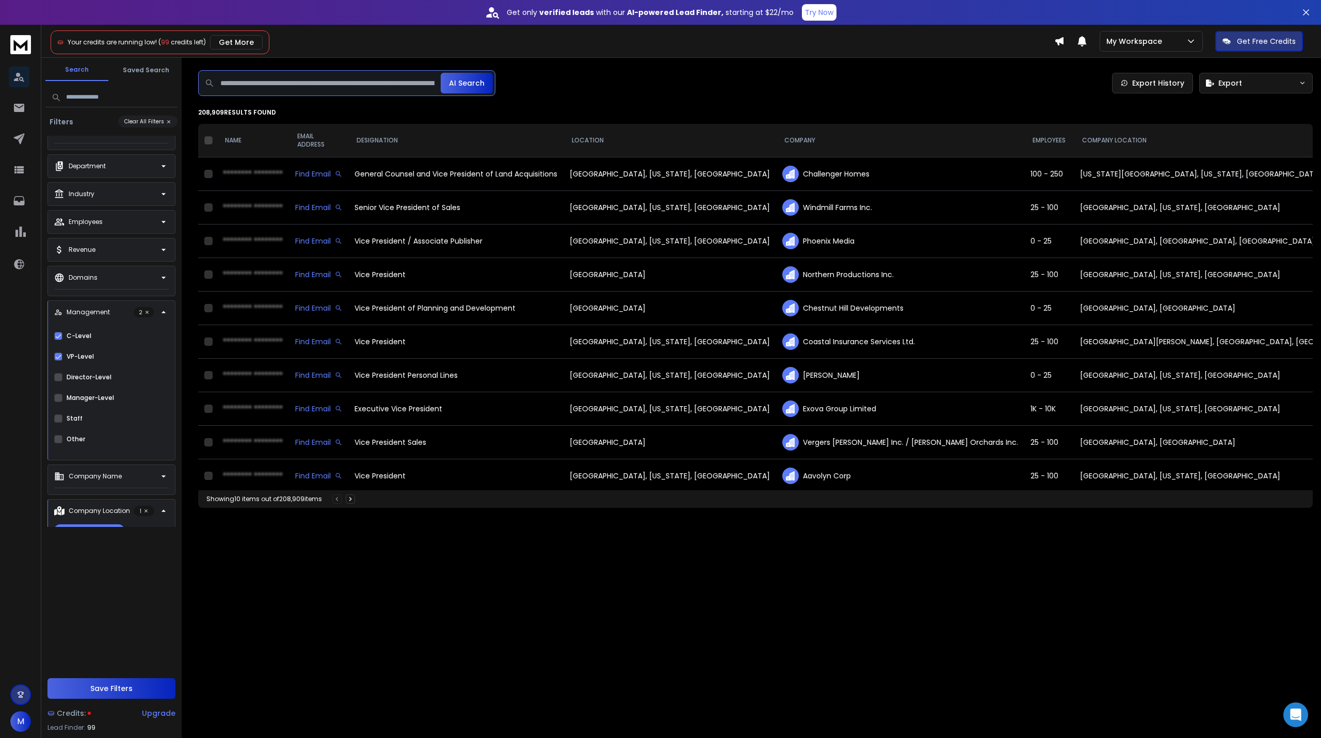
scroll to position [93, 0]
click at [60, 381] on button "Director-Level" at bounding box center [58, 382] width 8 height 8
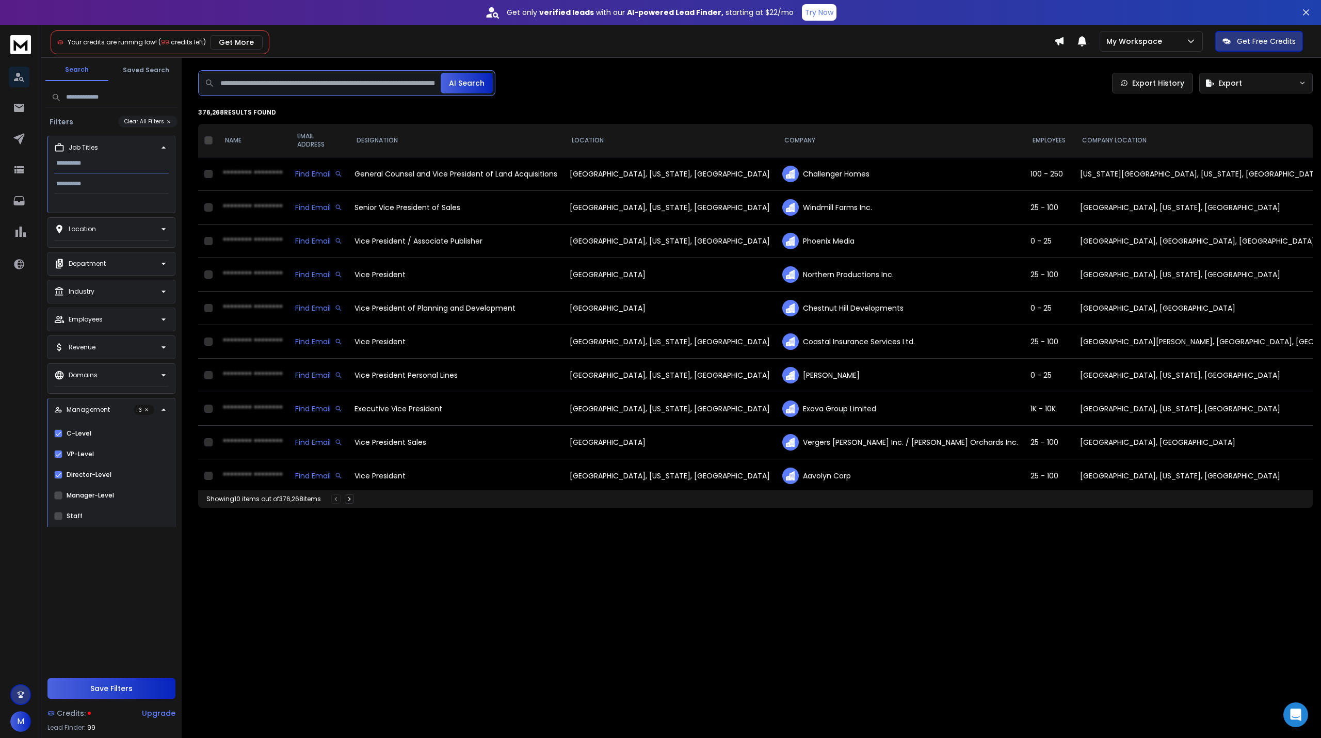
click at [110, 170] on input at bounding box center [111, 163] width 115 height 21
type input "**********"
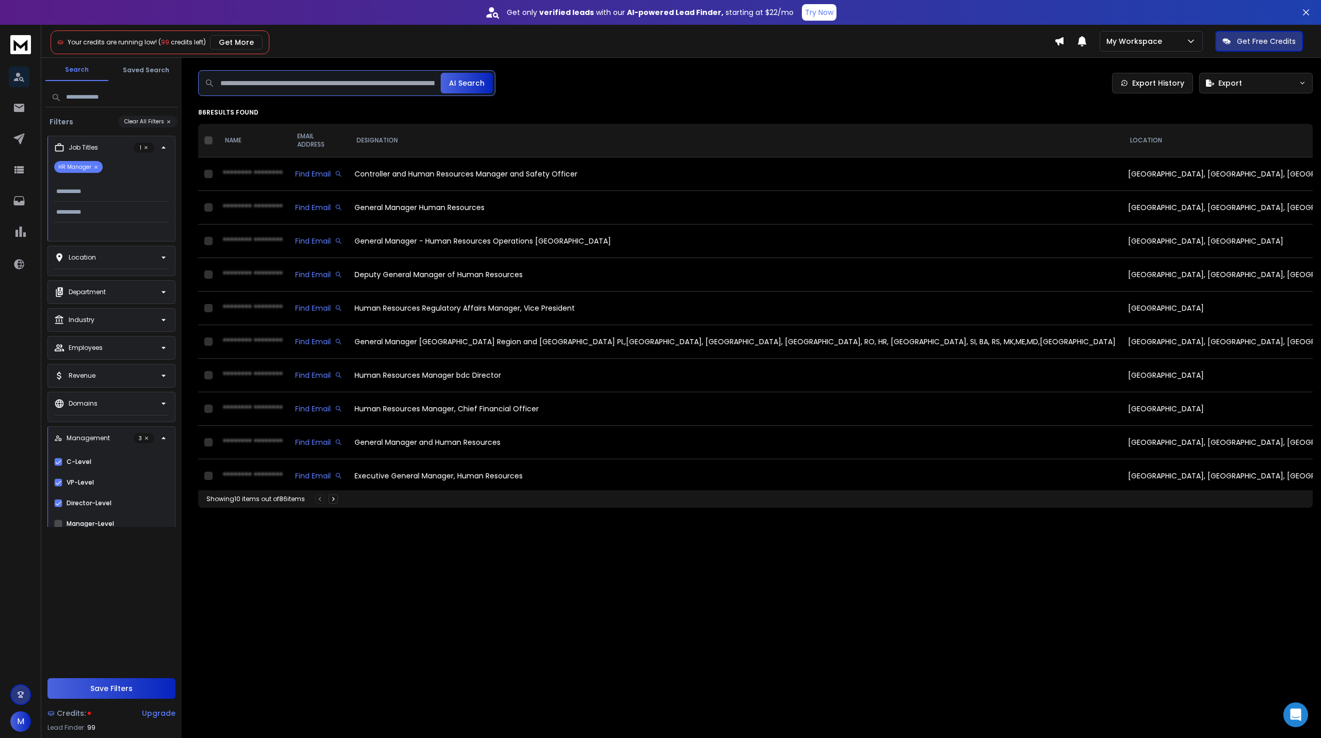
click at [124, 294] on div "Department" at bounding box center [111, 292] width 115 height 10
click at [56, 354] on Resources "Human Resources" at bounding box center [58, 357] width 8 height 8
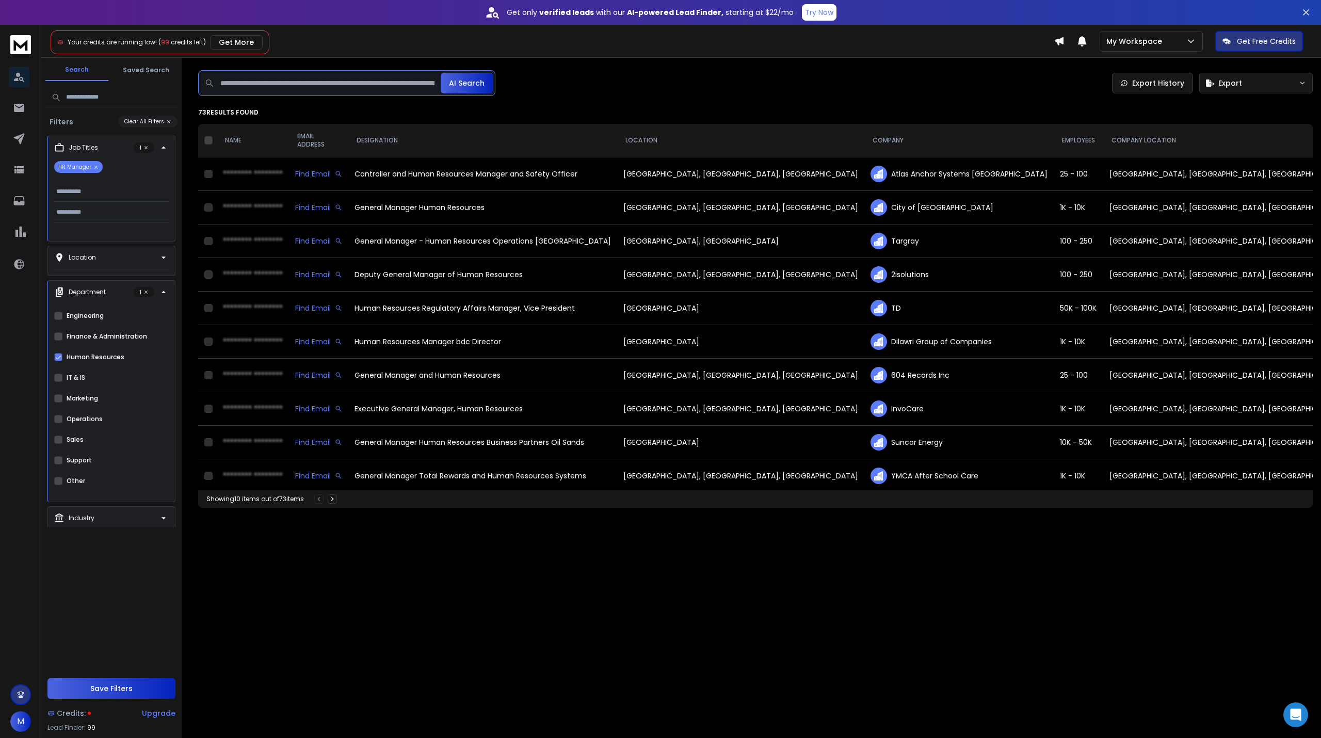
click at [159, 292] on icon at bounding box center [163, 292] width 10 height 10
click at [140, 352] on div "Employees" at bounding box center [111, 348] width 115 height 10
click at [60, 393] on 100 "25 - 100" at bounding box center [58, 392] width 8 height 8
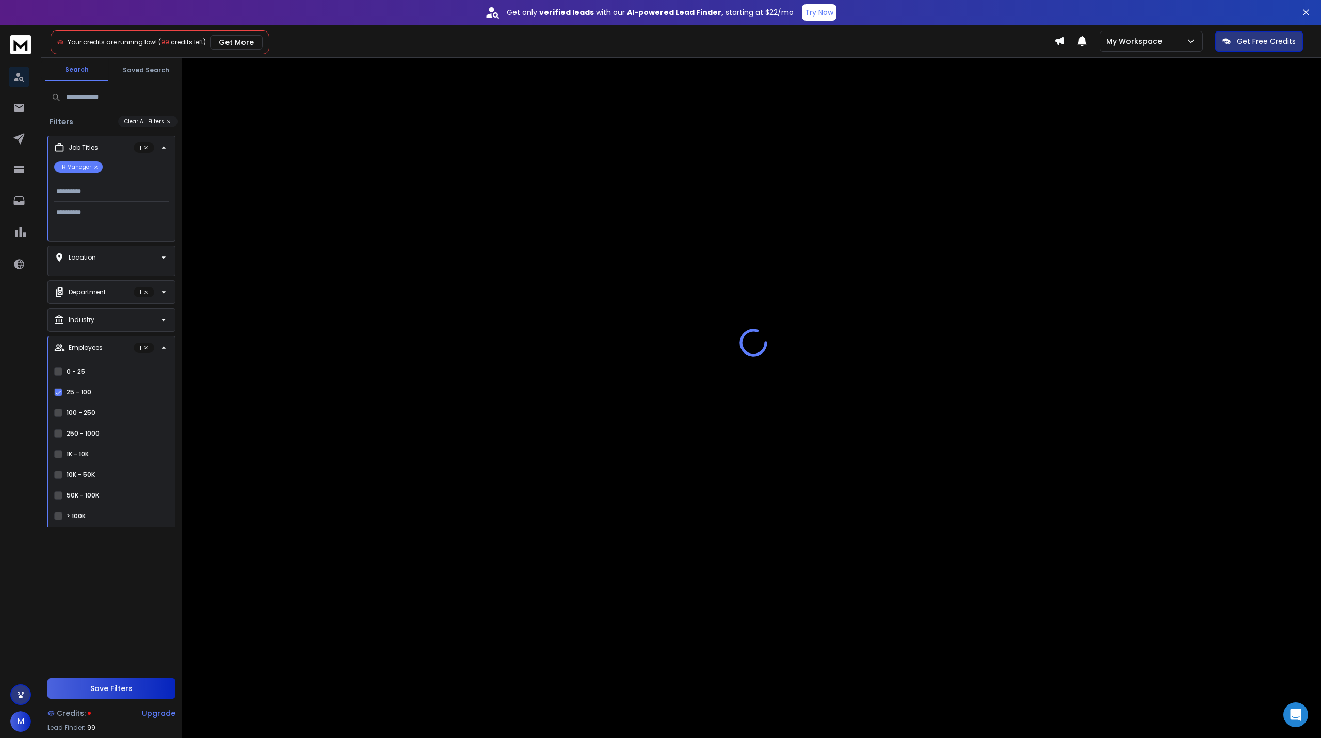
click at [58, 374] on 25 "0 - 25" at bounding box center [58, 372] width 8 height 8
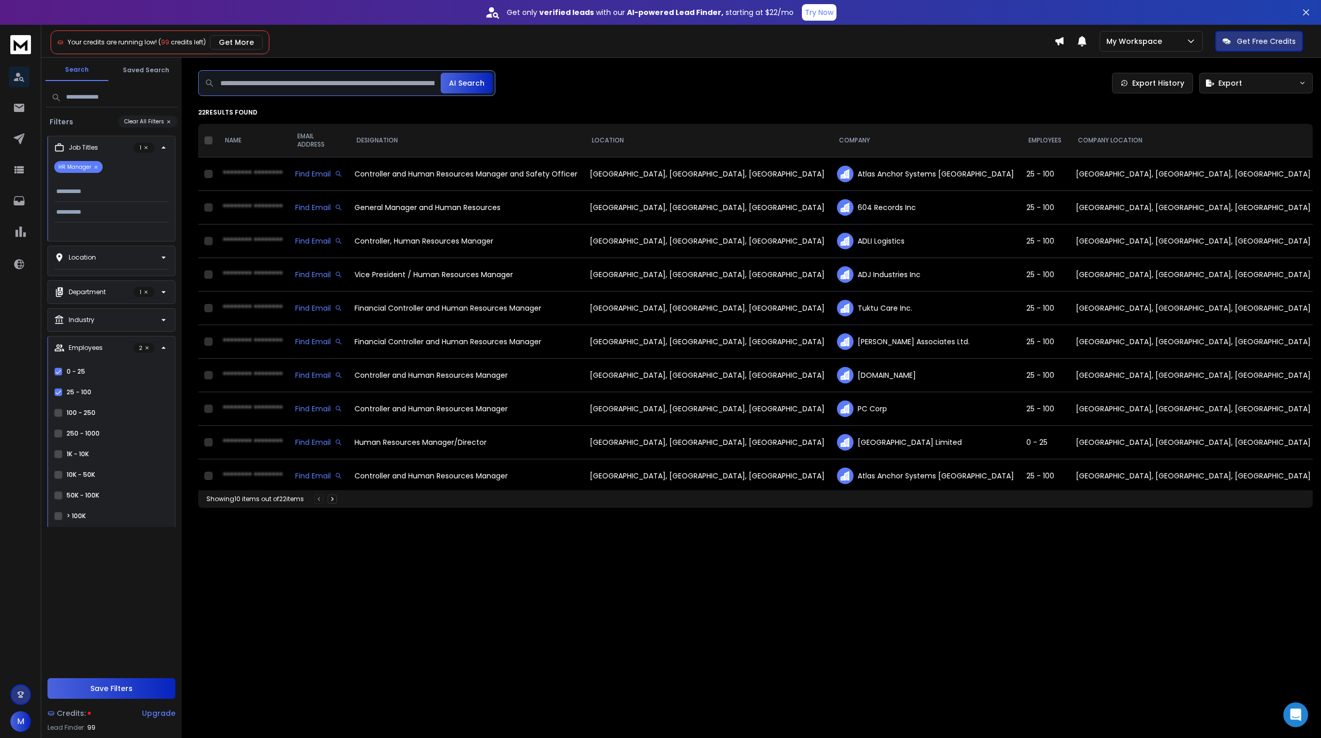
click at [56, 391] on 100 "25 - 100" at bounding box center [58, 392] width 8 height 8
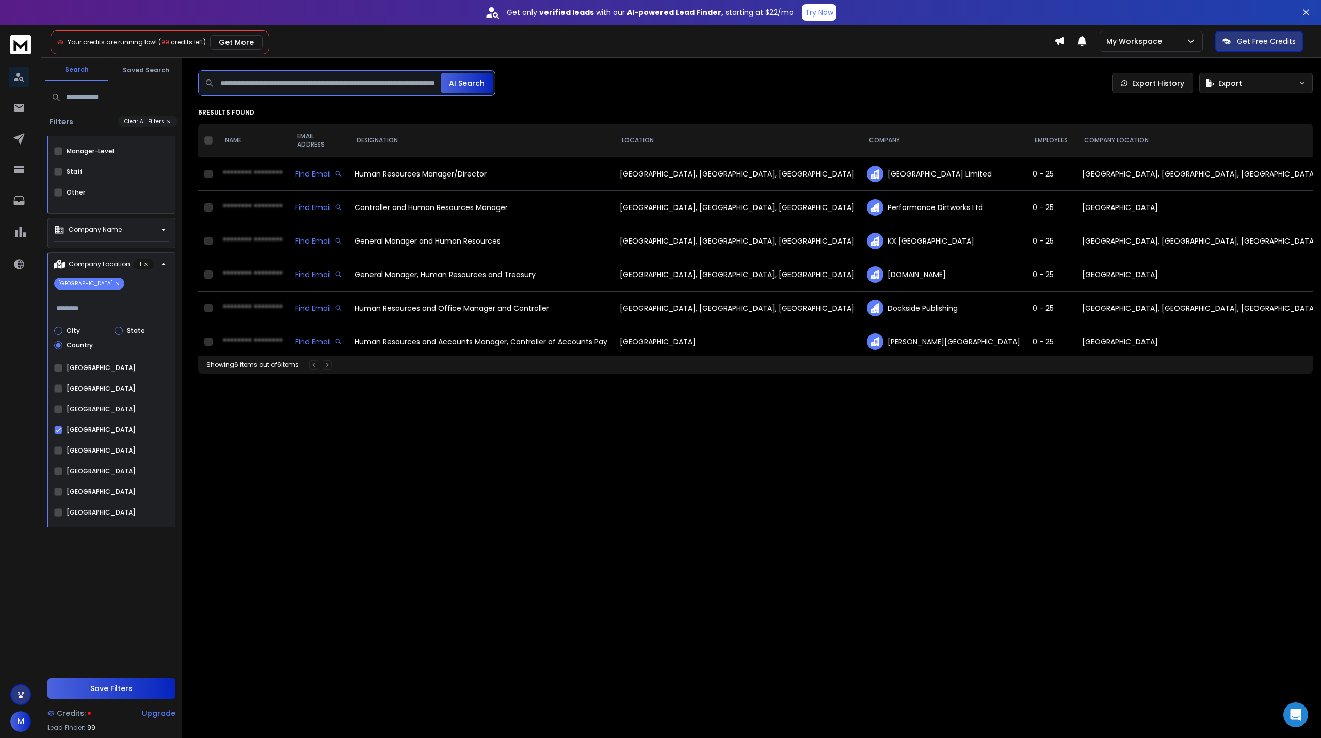
scroll to position [601, 0]
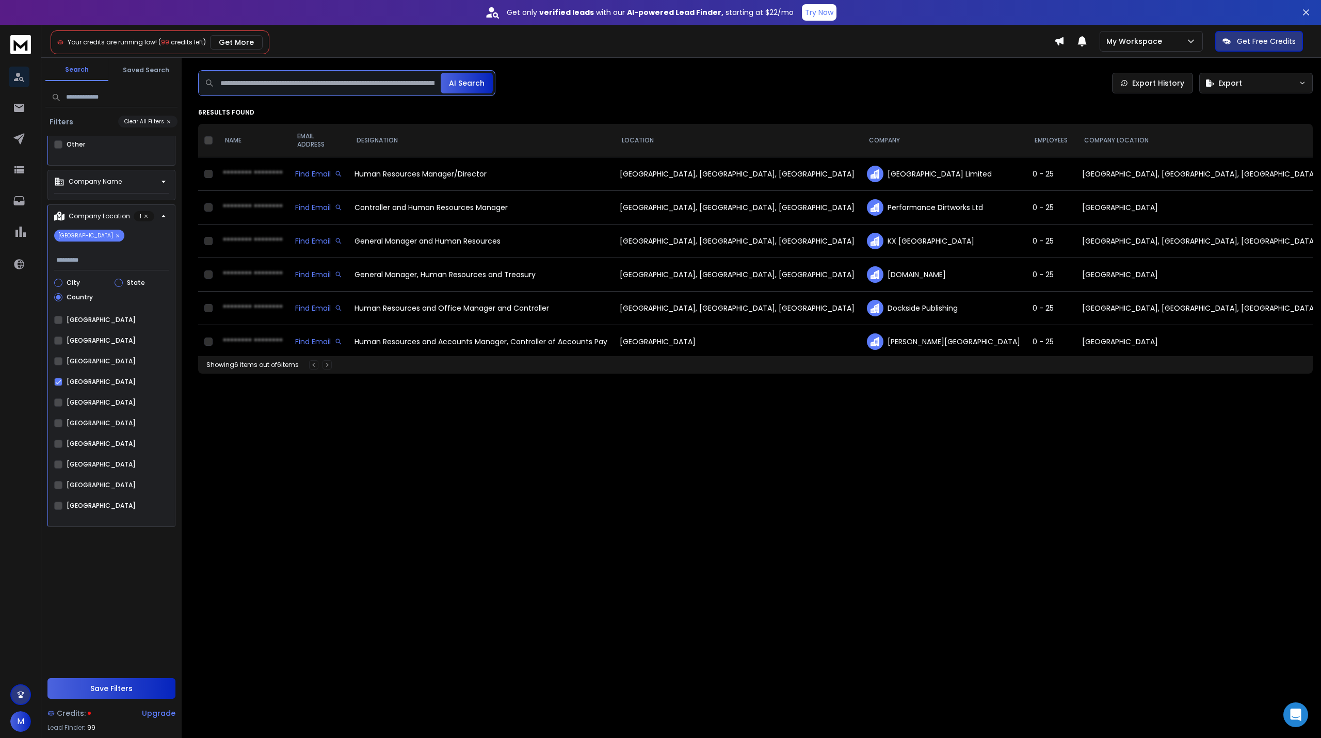
click at [159, 220] on icon at bounding box center [163, 216] width 10 height 10
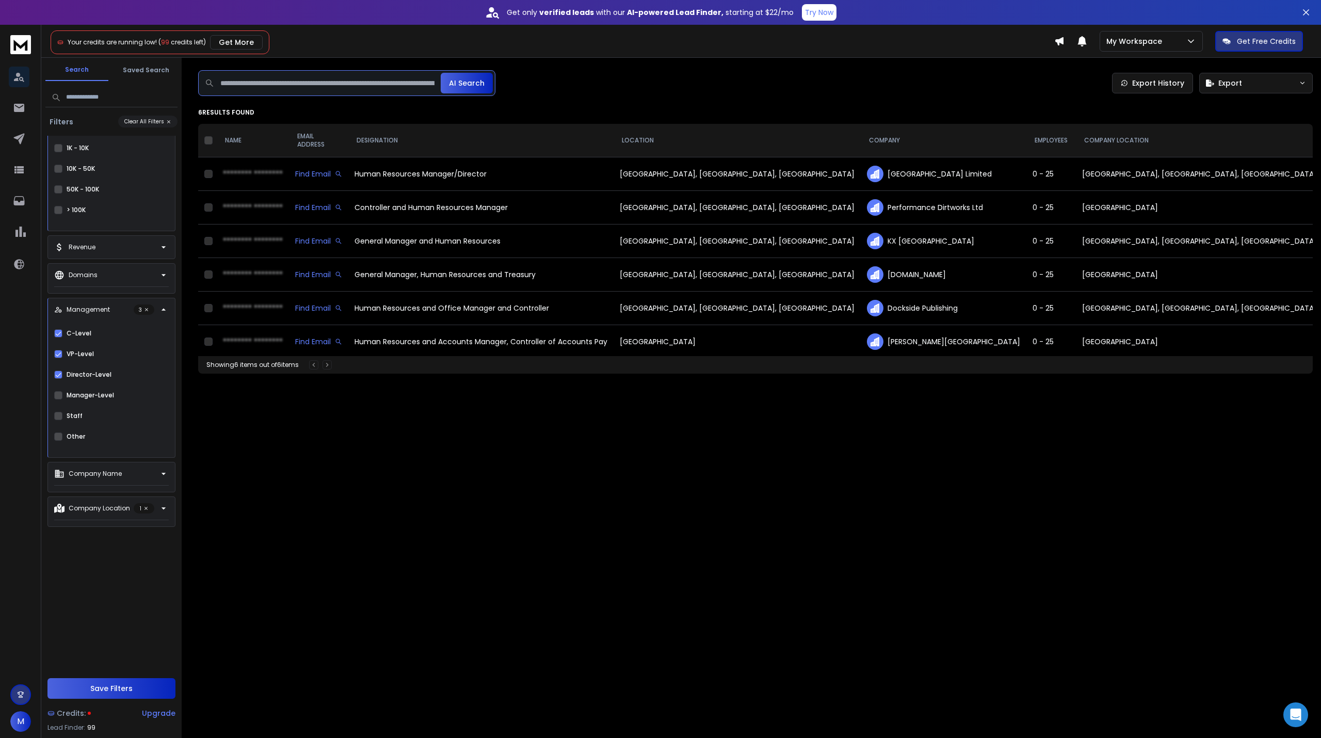
click at [158, 311] on icon at bounding box center [163, 310] width 10 height 10
click at [120, 508] on p "Company Location" at bounding box center [99, 508] width 61 height 8
click at [116, 374] on p "Company Location" at bounding box center [99, 369] width 61 height 8
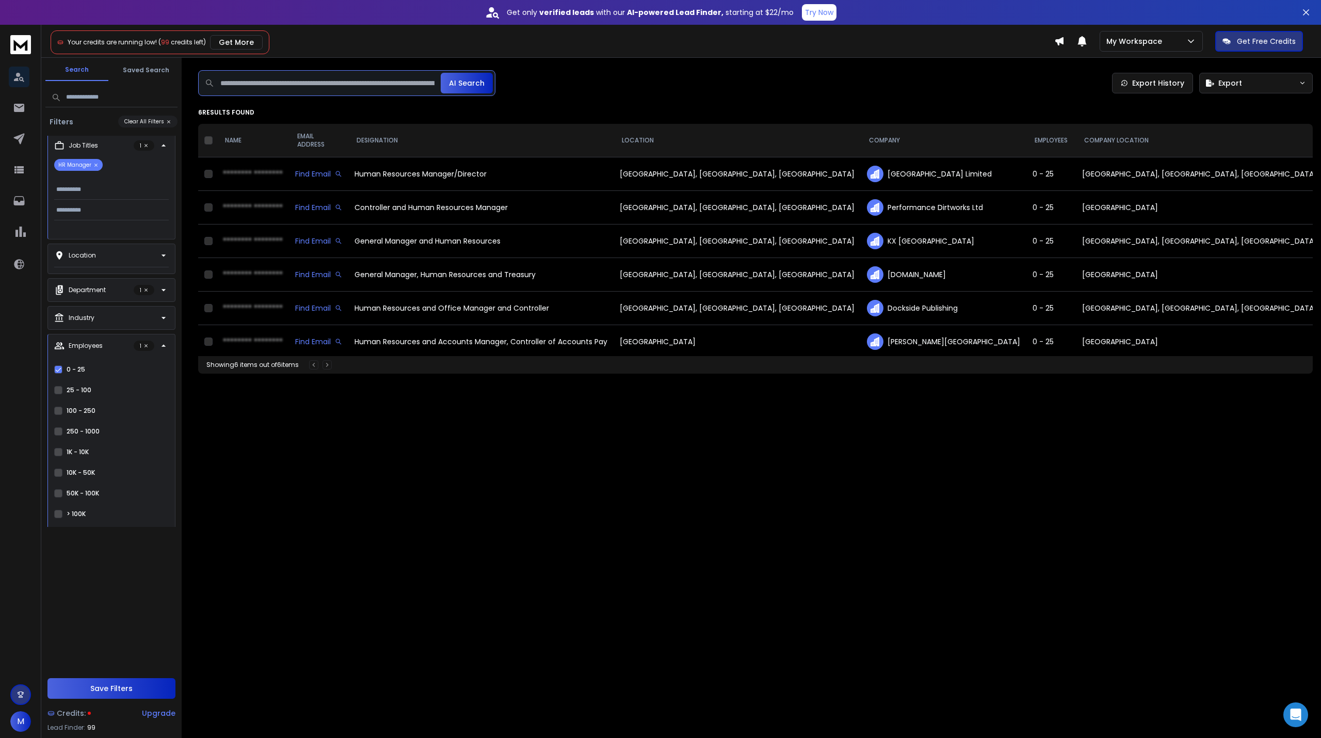
scroll to position [0, 0]
click at [89, 351] on p "Employees" at bounding box center [86, 348] width 34 height 8
click at [93, 169] on icon at bounding box center [95, 167] width 5 height 5
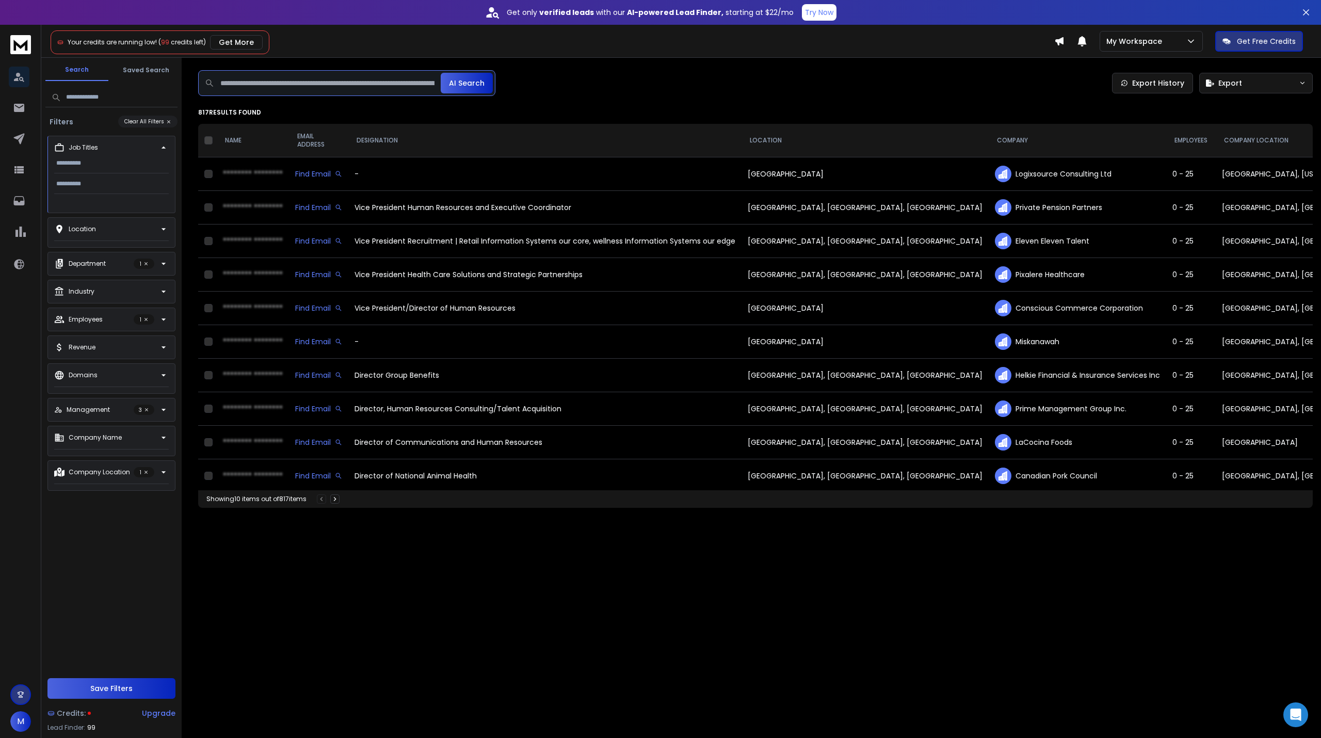
click at [95, 260] on p "Department" at bounding box center [87, 264] width 37 height 8
click at [105, 414] on p "Management" at bounding box center [88, 410] width 43 height 8
click at [77, 476] on label "Director-Level" at bounding box center [89, 475] width 45 height 8
click at [62, 476] on button "Director-Level" at bounding box center [58, 475] width 8 height 8
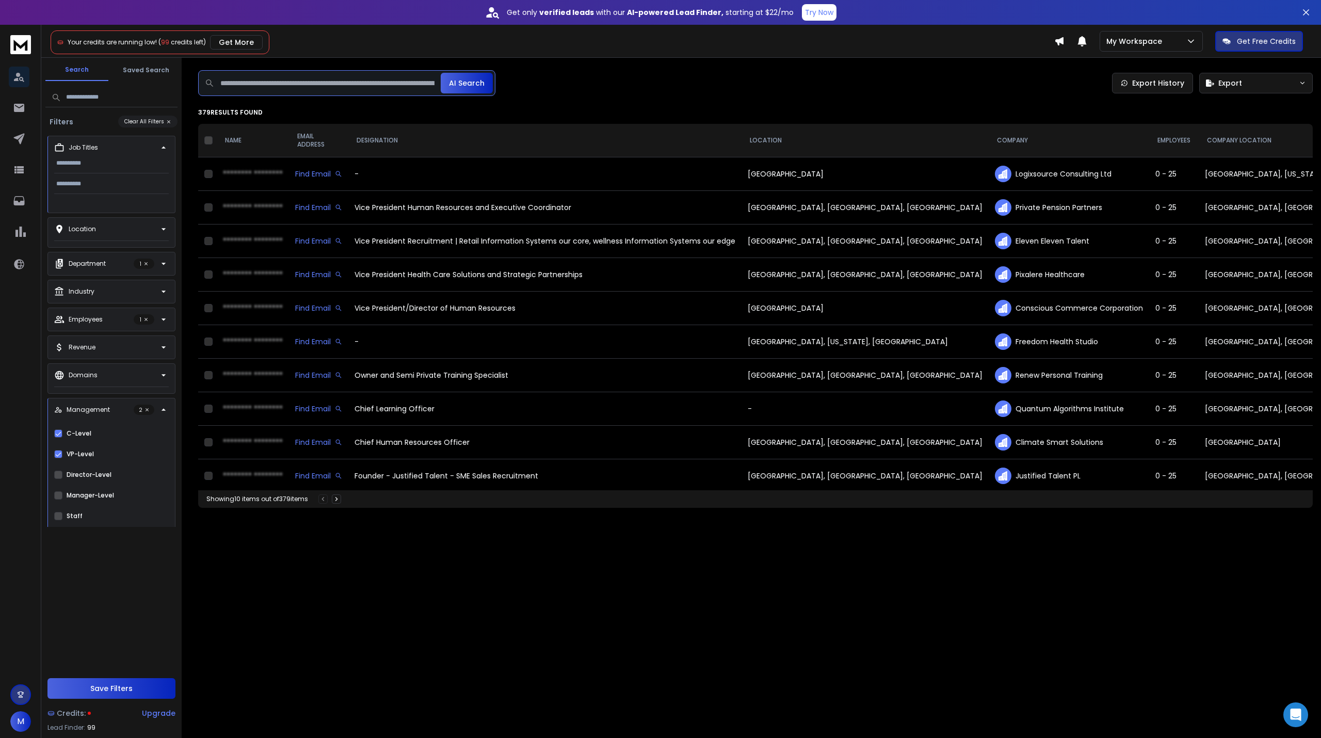
click at [81, 434] on label "C-Level" at bounding box center [79, 433] width 25 height 8
click at [62, 434] on button "C-Level" at bounding box center [58, 433] width 8 height 8
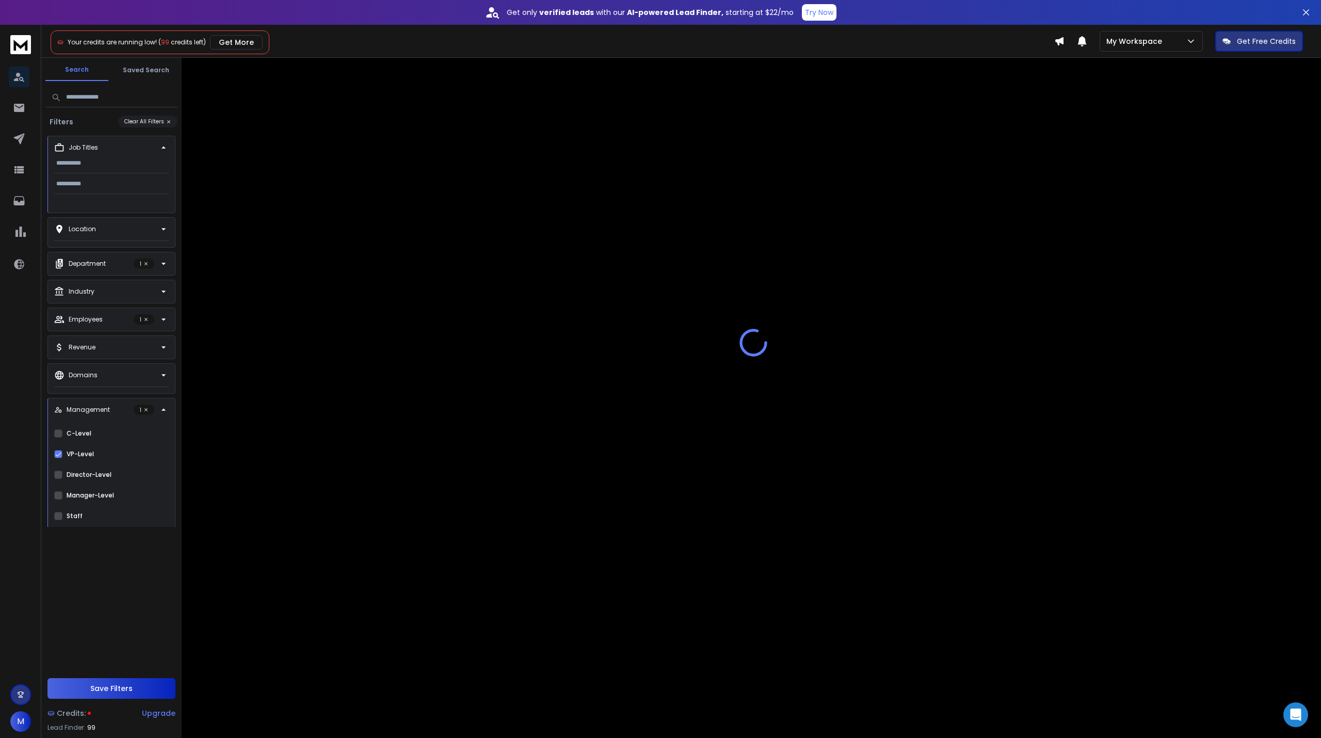
click at [57, 477] on button "Director-Level" at bounding box center [58, 475] width 8 height 8
click at [60, 500] on button "Manager-Level" at bounding box center [58, 495] width 8 height 8
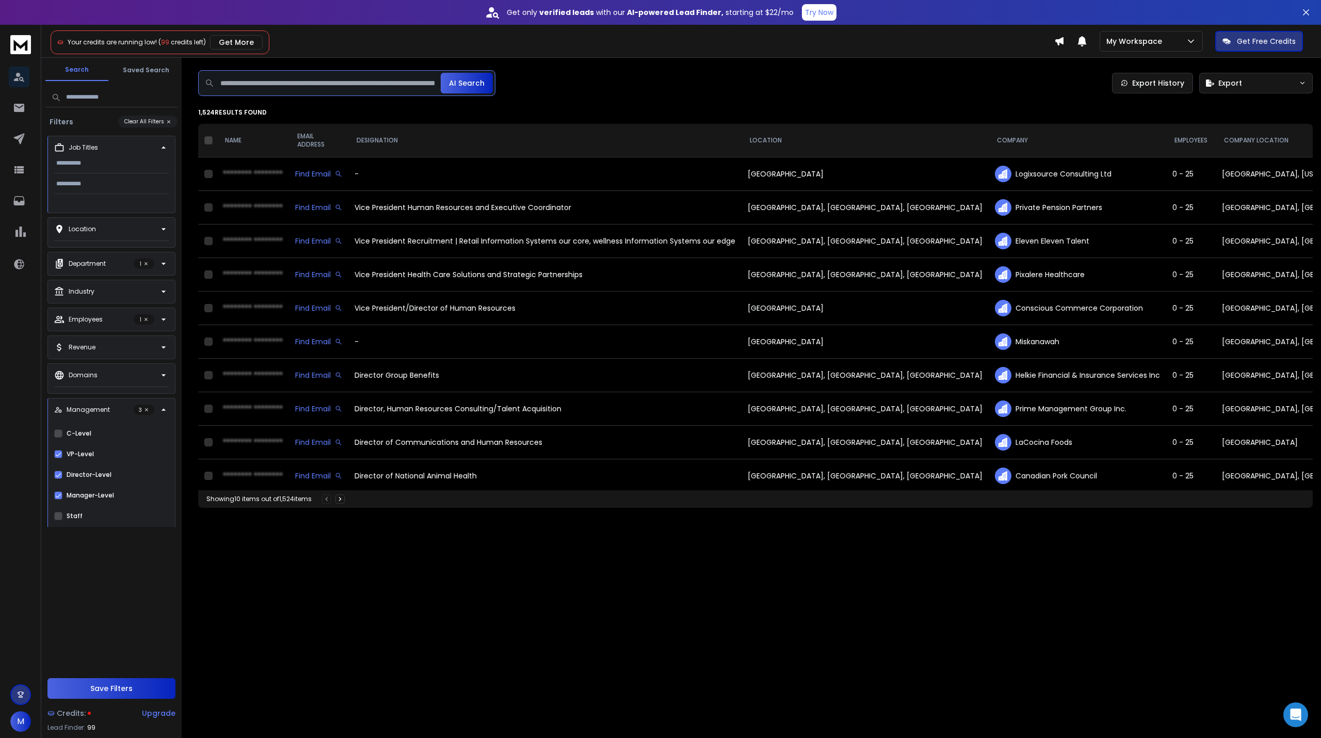
click at [159, 415] on icon at bounding box center [163, 410] width 10 height 10
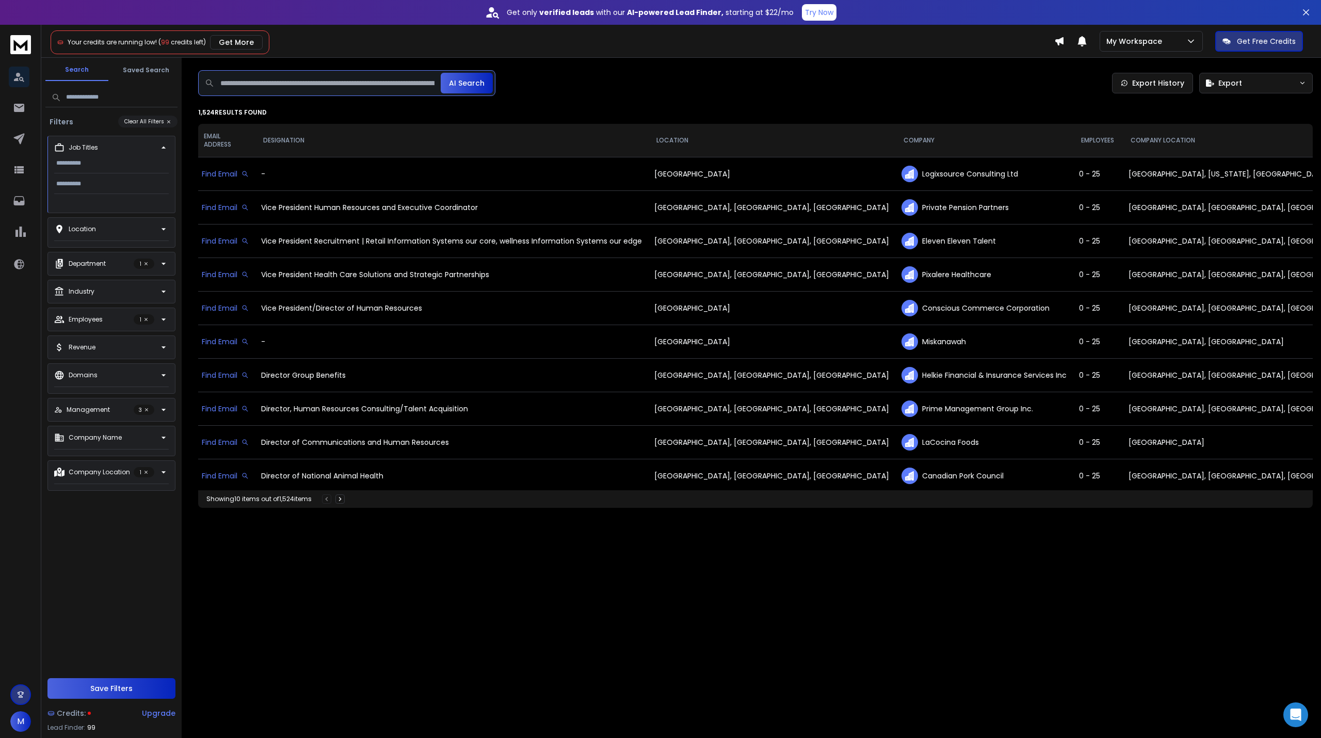
scroll to position [0, 116]
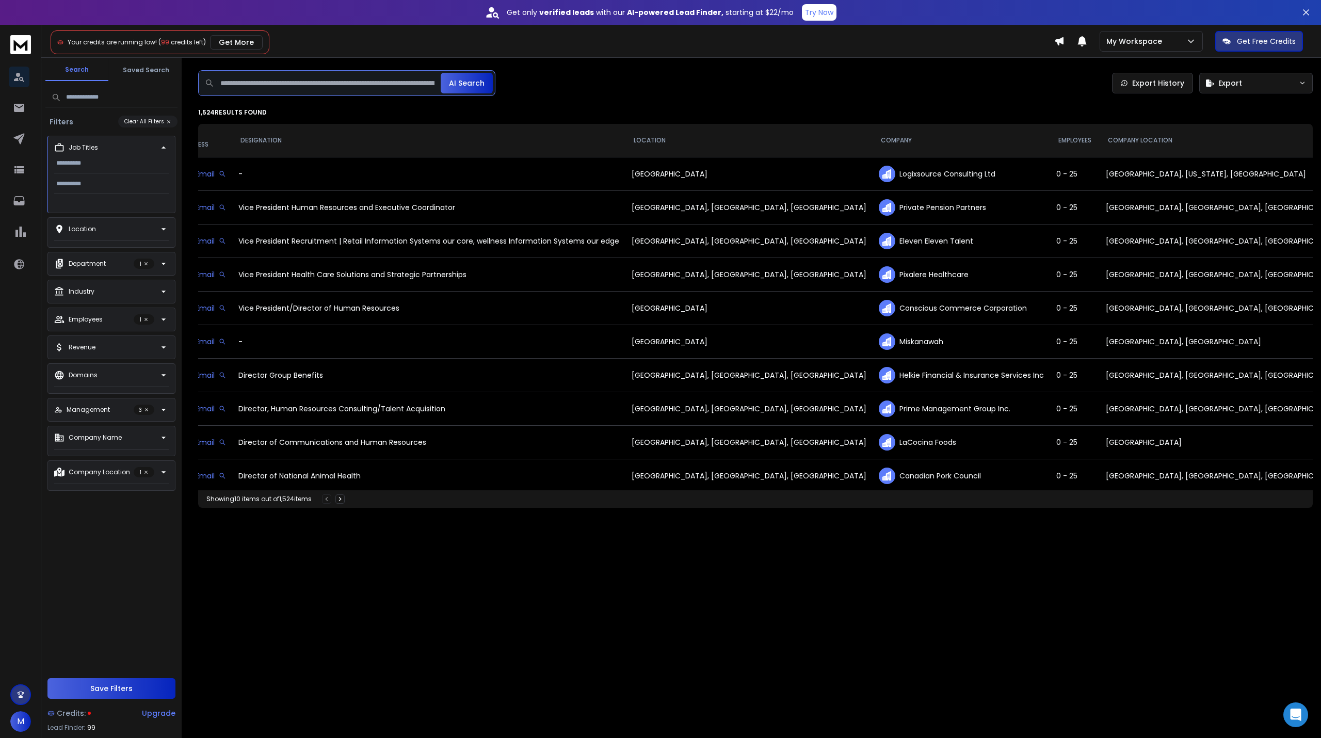
click at [338, 503] on icon at bounding box center [340, 499] width 8 height 8
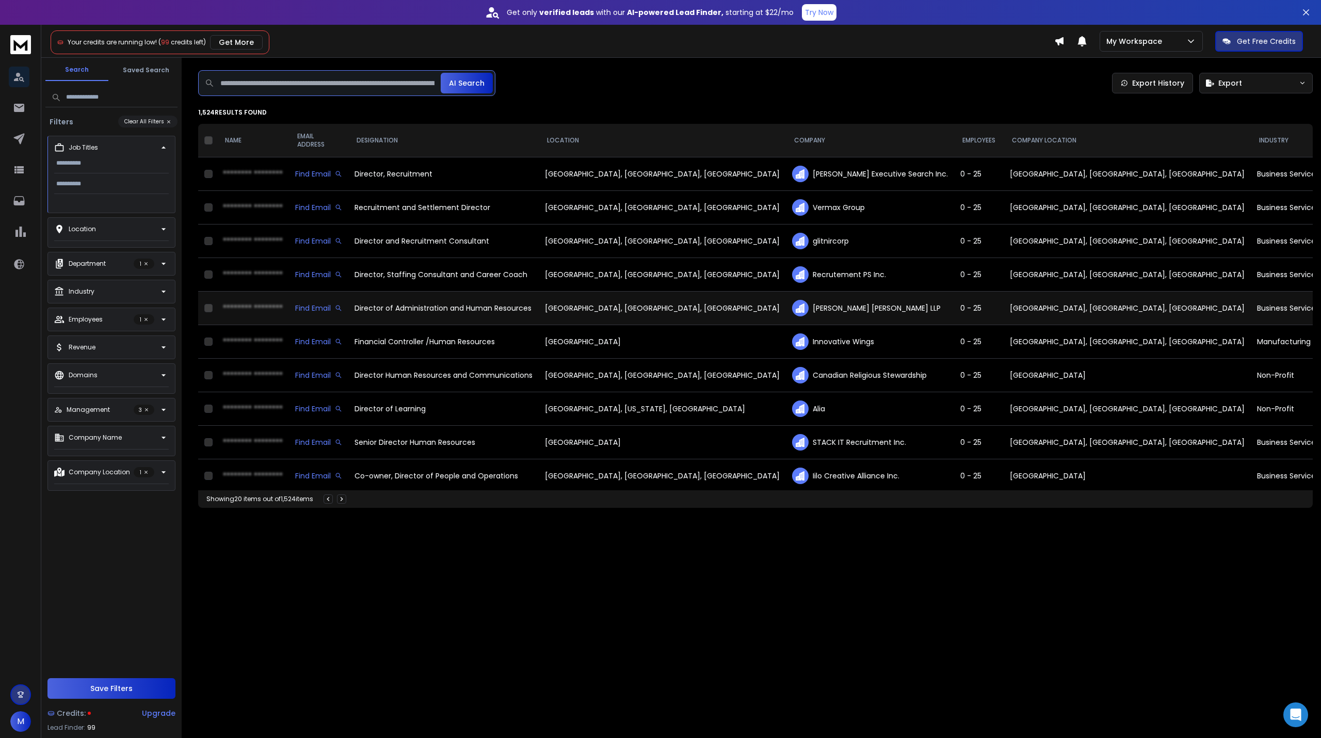
click at [539, 305] on td "Director of Administration and Human Resources" at bounding box center [443, 309] width 190 height 34
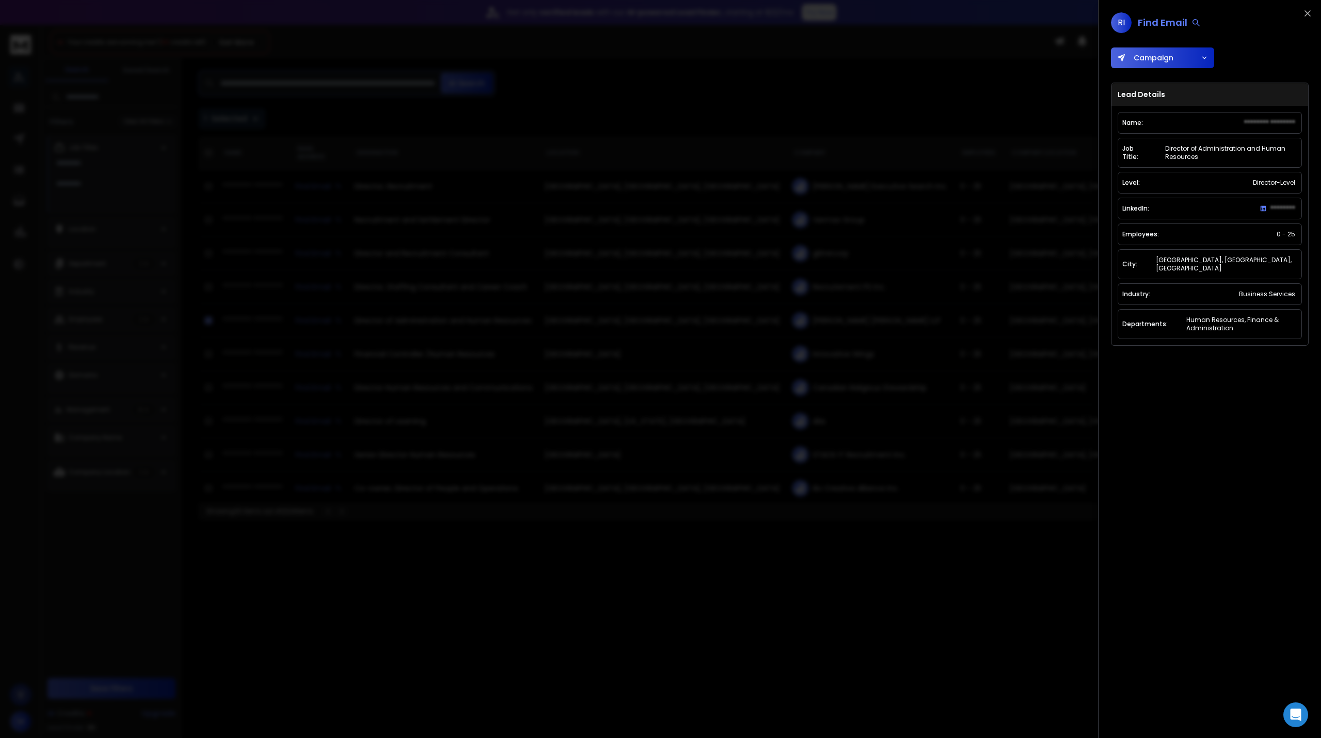
click at [1175, 325] on div "Departments: Human Resources, Finance & Administration" at bounding box center [1210, 324] width 184 height 30
click at [1272, 211] on span "********" at bounding box center [1283, 208] width 25 height 8
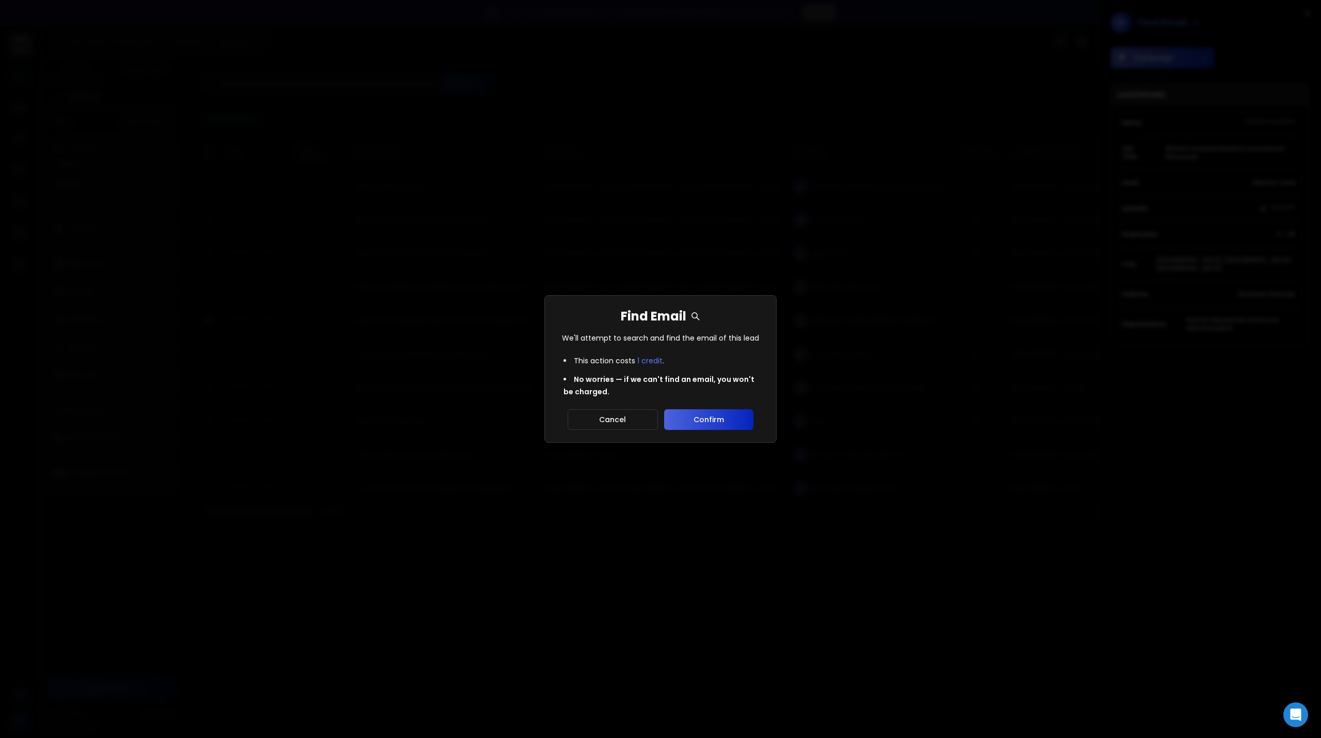
click at [719, 416] on button "Confirm" at bounding box center [708, 419] width 89 height 21
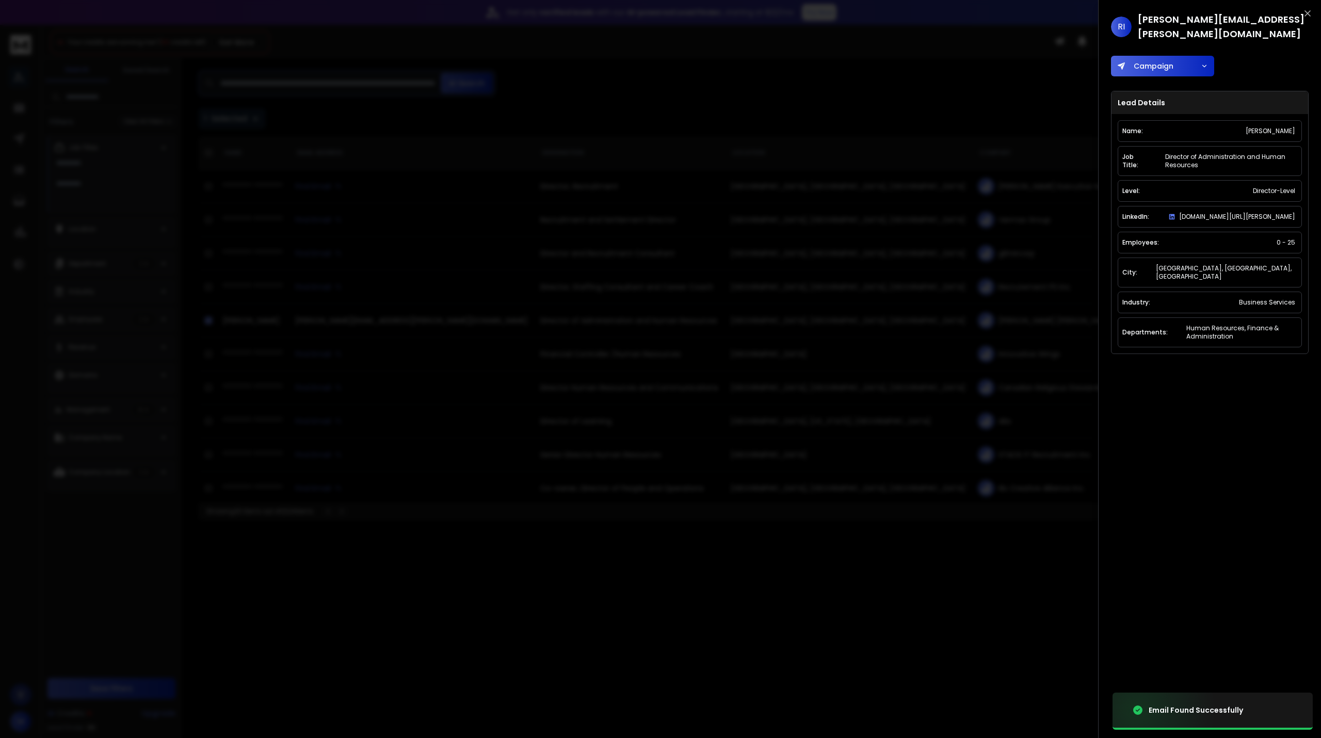
click at [1211, 213] on span "linkedin.com/in/annie-ronen-a77692150" at bounding box center [1237, 217] width 116 height 8
drag, startPoint x: 1197, startPoint y: 210, endPoint x: 1211, endPoint y: 211, distance: 13.5
click at [1211, 213] on span "linkedin.com/in/annie-ronen-a77692150" at bounding box center [1237, 217] width 116 height 8
click at [1173, 216] on icon at bounding box center [1173, 217] width 6 height 6
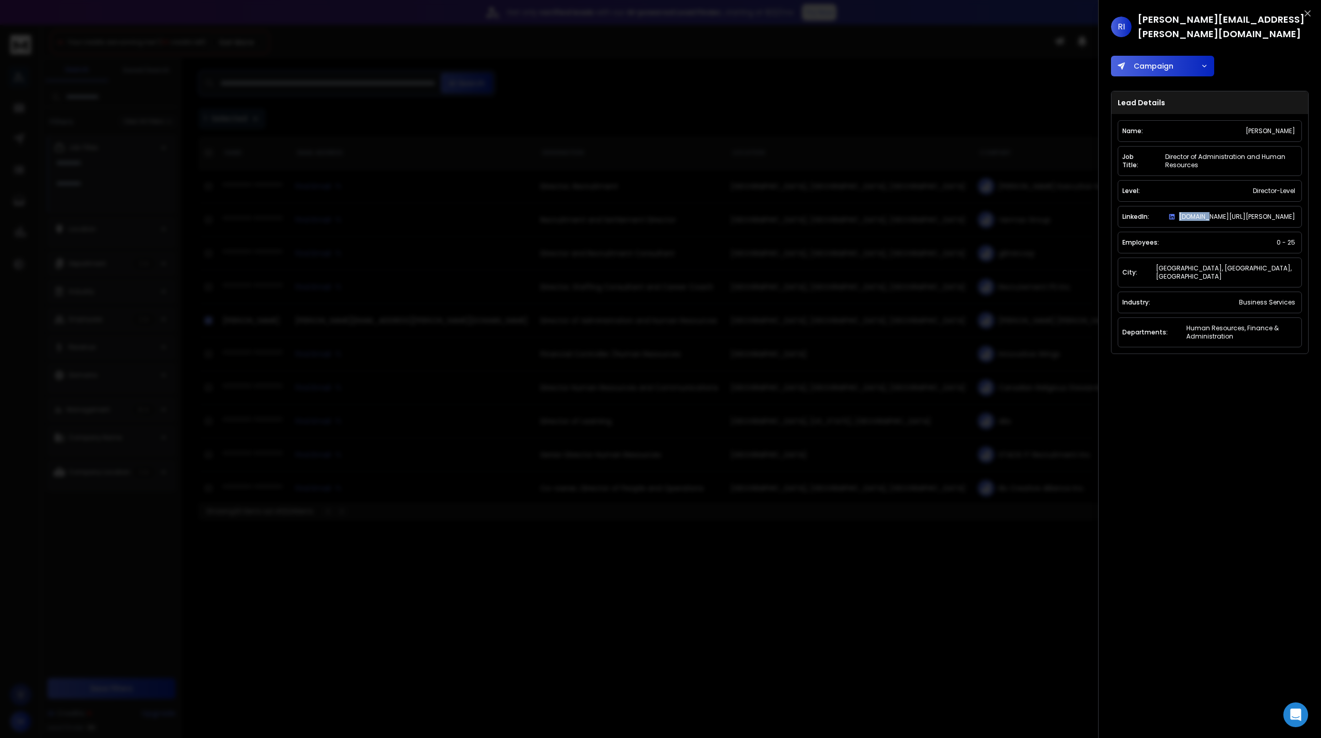
click at [1173, 216] on icon at bounding box center [1173, 217] width 6 height 6
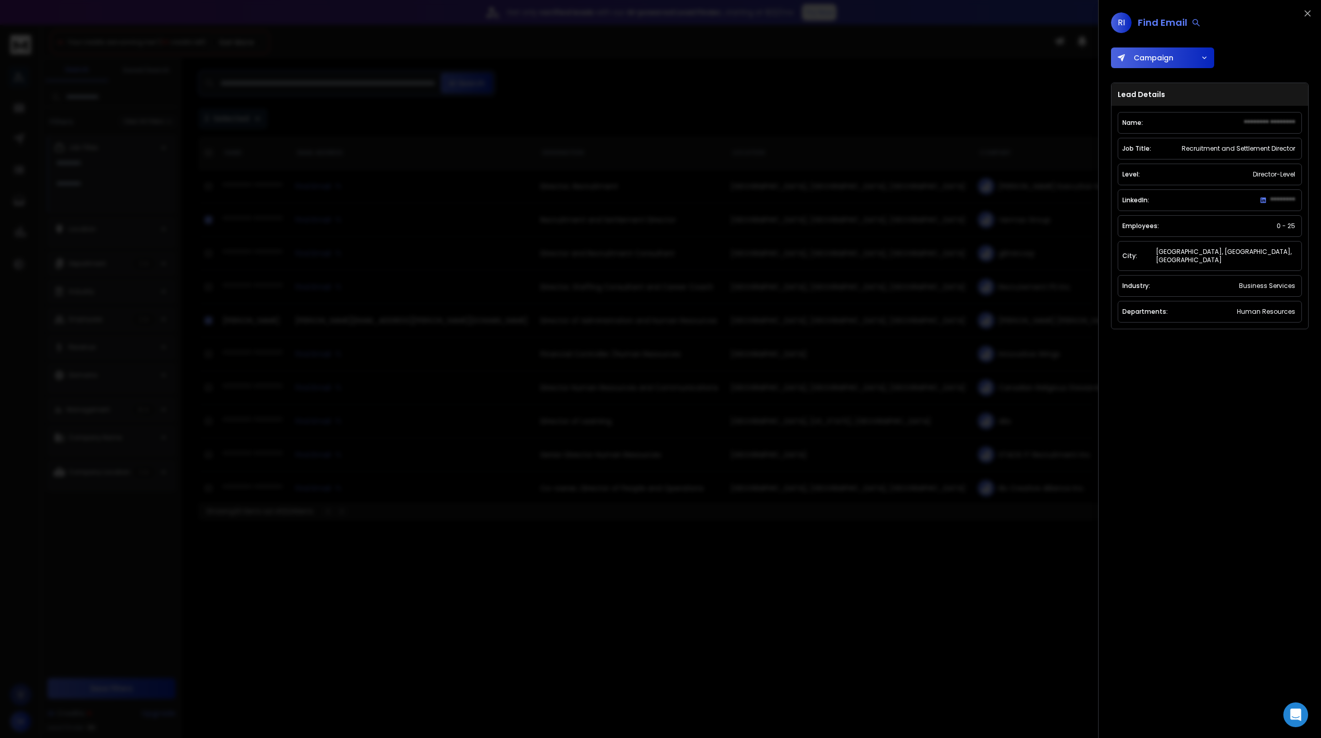
click at [1147, 405] on div "Multi Select Table Sheet RI Find Email Campaign Lead Details Name: ******** ***…" at bounding box center [1209, 369] width 223 height 738
click at [911, 577] on div at bounding box center [660, 369] width 1321 height 738
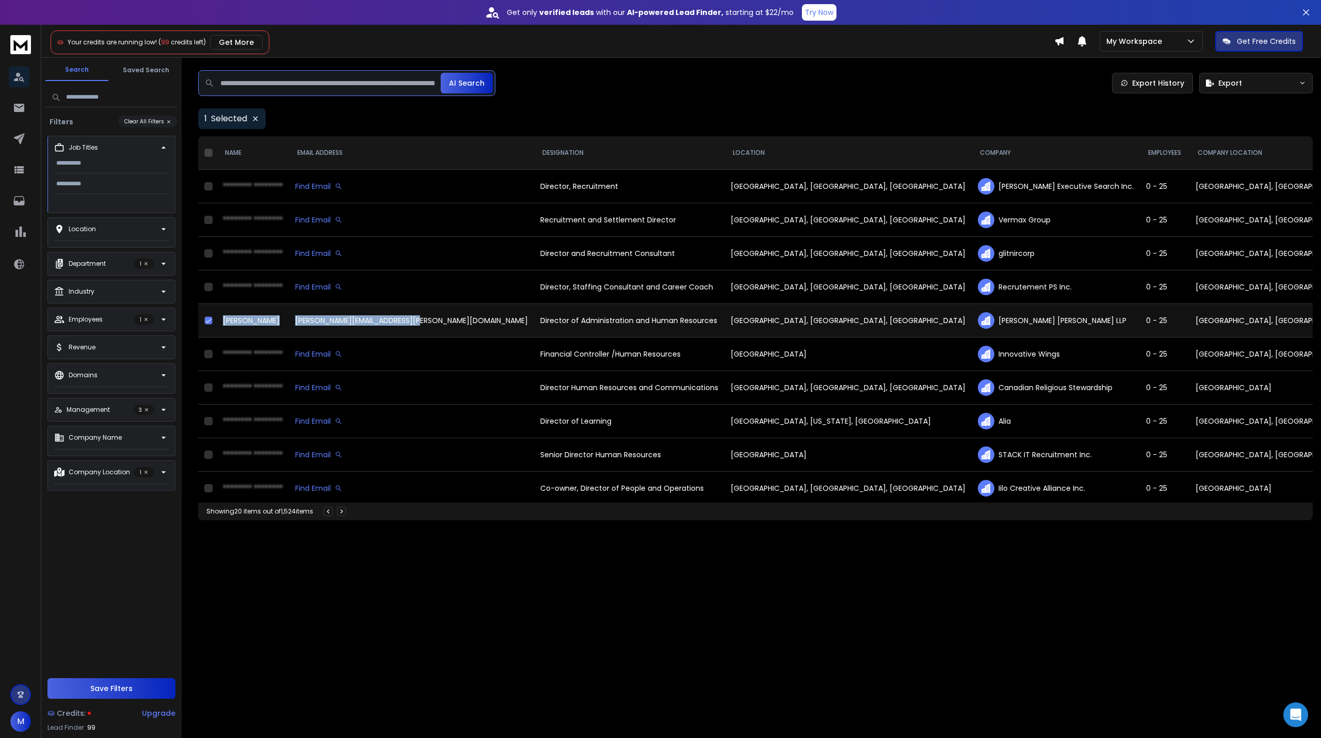
drag, startPoint x: 219, startPoint y: 322, endPoint x: 410, endPoint y: 327, distance: 190.5
click at [410, 327] on tr "Annie Ronen annie.ronen@nashlitigation.com Director of Administration and Human…" at bounding box center [933, 321] width 1471 height 34
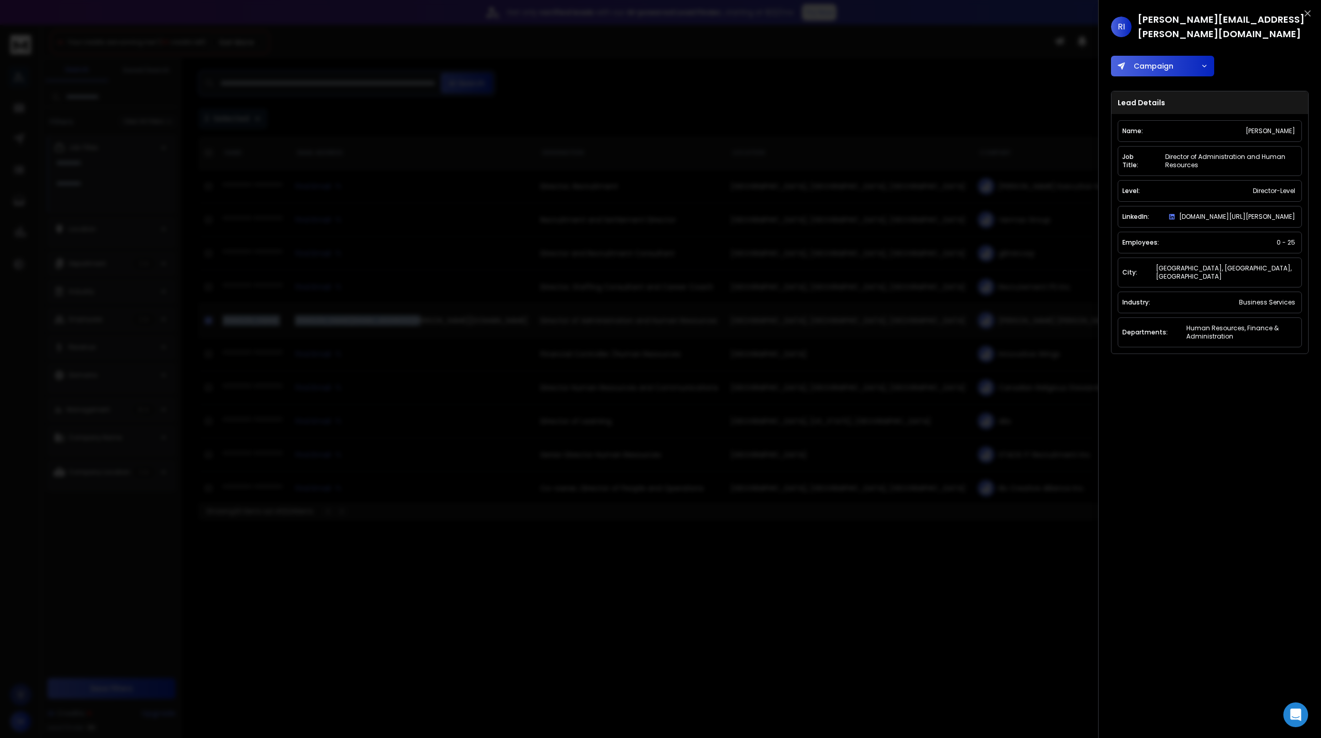
copy tr "Annie Ronen annie.ronen@nashlitigation.com"
click at [385, 156] on div at bounding box center [660, 369] width 1321 height 738
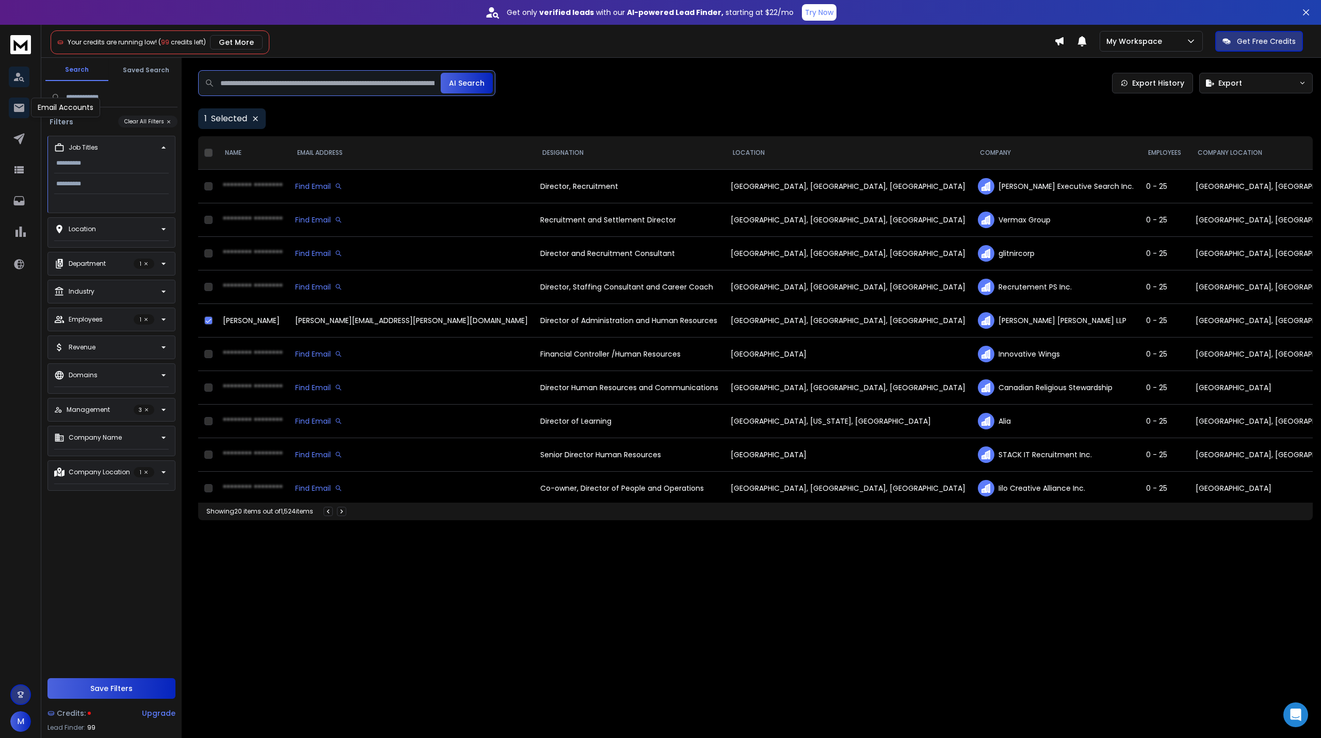
click at [23, 104] on icon at bounding box center [19, 108] width 10 height 8
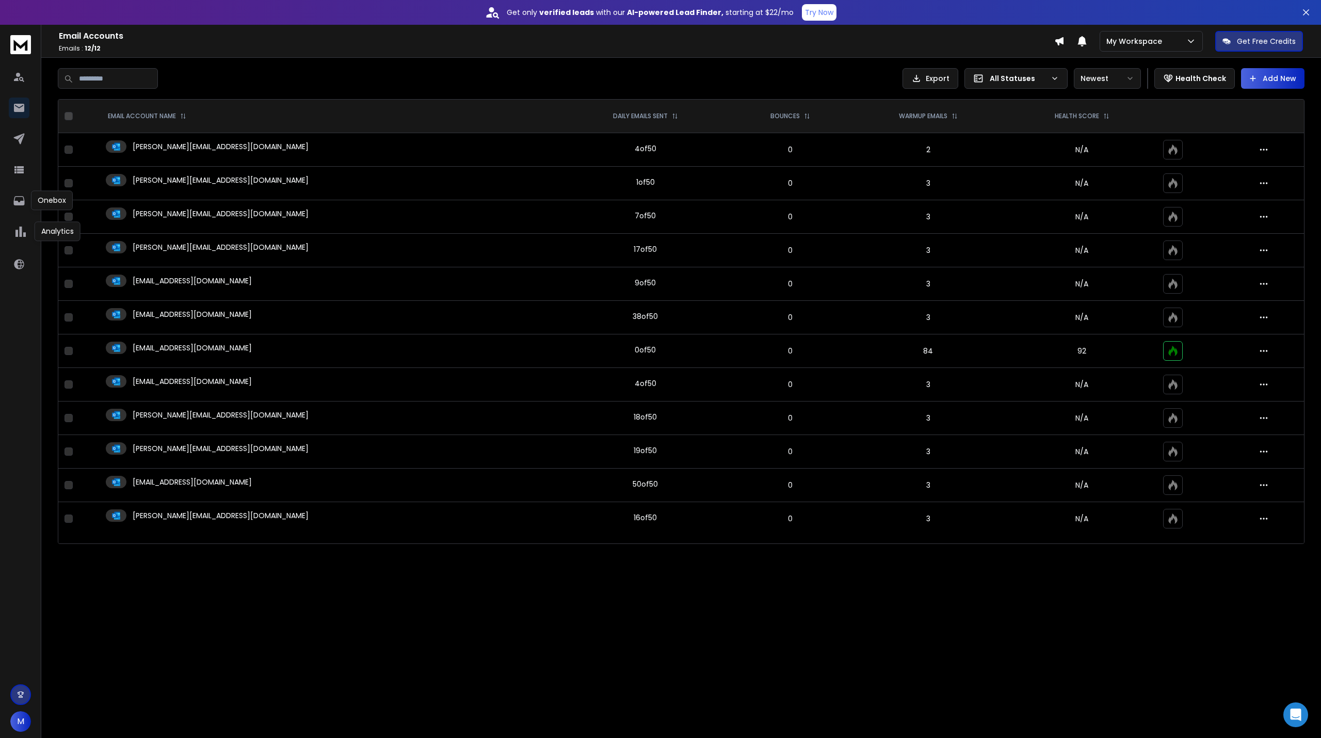
click at [7, 203] on div "M" at bounding box center [20, 383] width 41 height 717
click at [11, 201] on link at bounding box center [19, 200] width 21 height 21
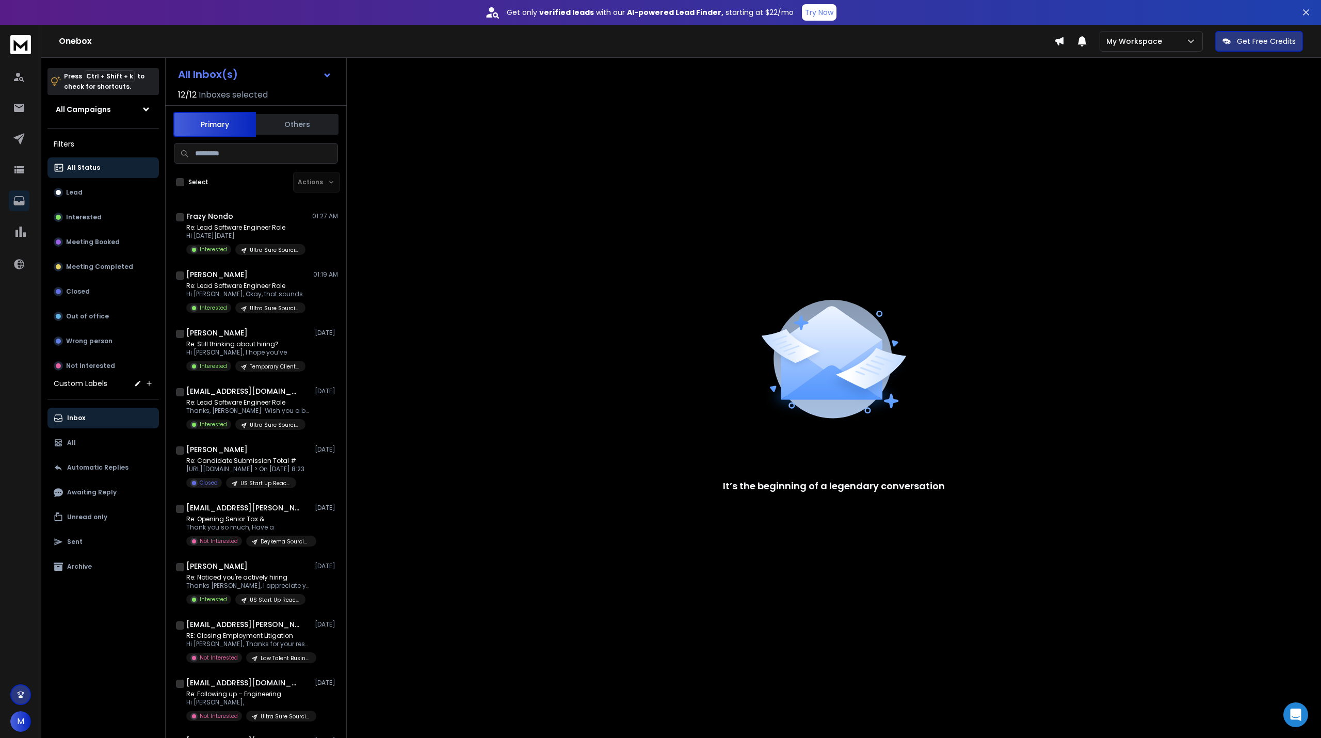
click at [273, 137] on div "Primary Others Select Actions Frazy Nondo 01:27 AM Re: Lead Software Engineer R…" at bounding box center [256, 431] width 181 height 635
click at [274, 135] on button "Others" at bounding box center [297, 124] width 83 height 23
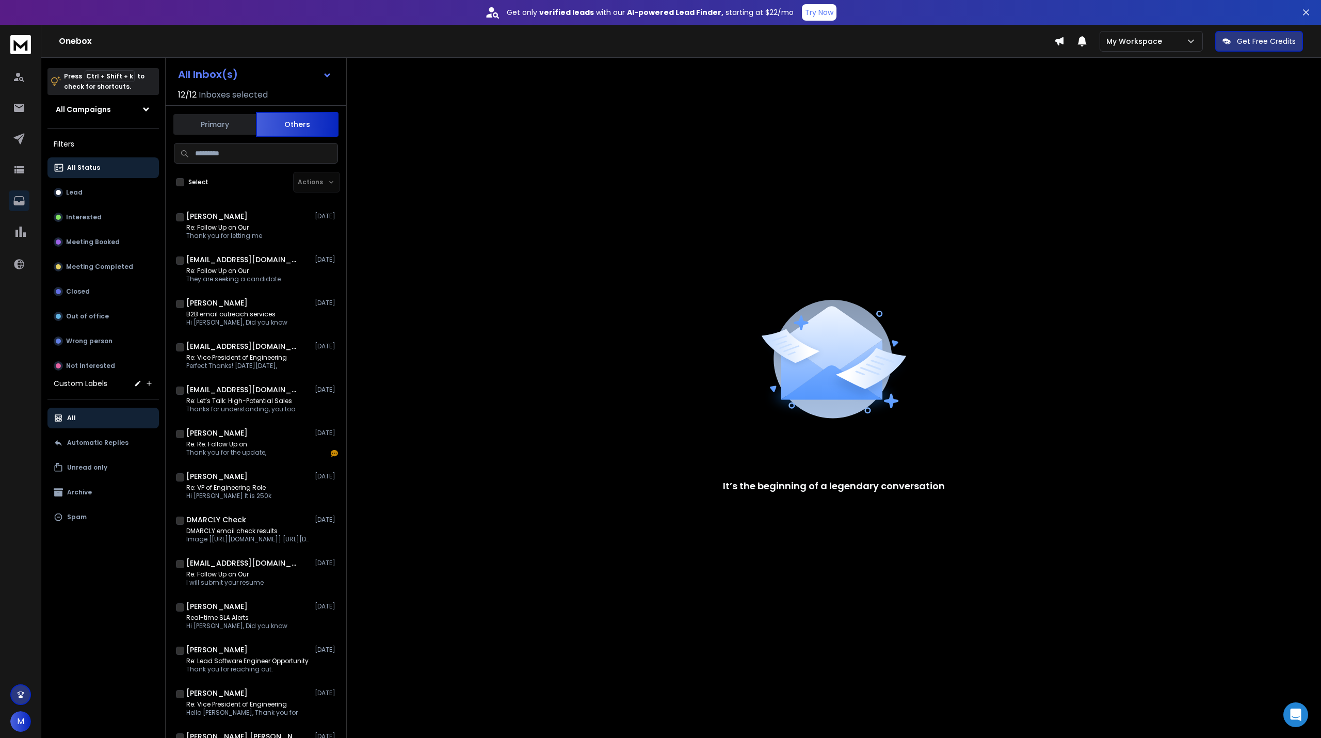
click at [233, 127] on button "Primary" at bounding box center [214, 124] width 83 height 23
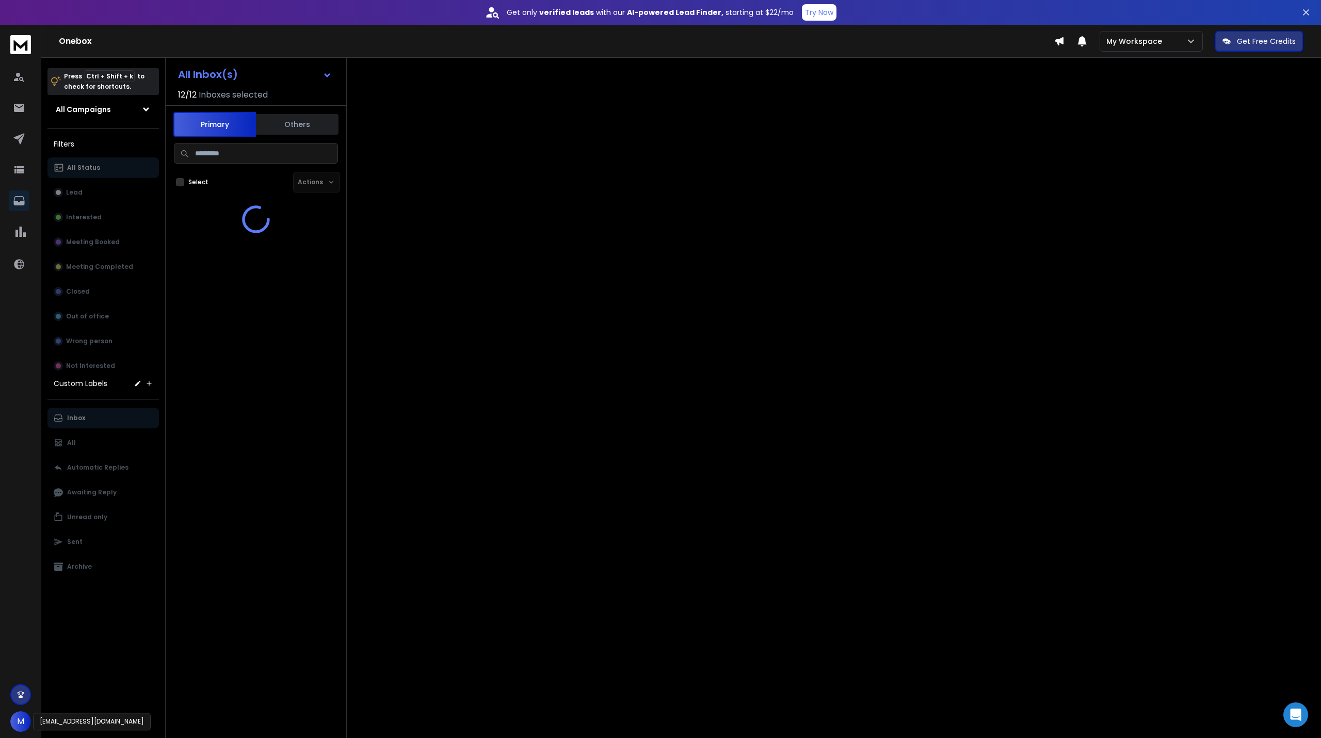
click at [18, 732] on div "M" at bounding box center [20, 383] width 41 height 717
click at [18, 720] on span "M" at bounding box center [20, 721] width 21 height 21
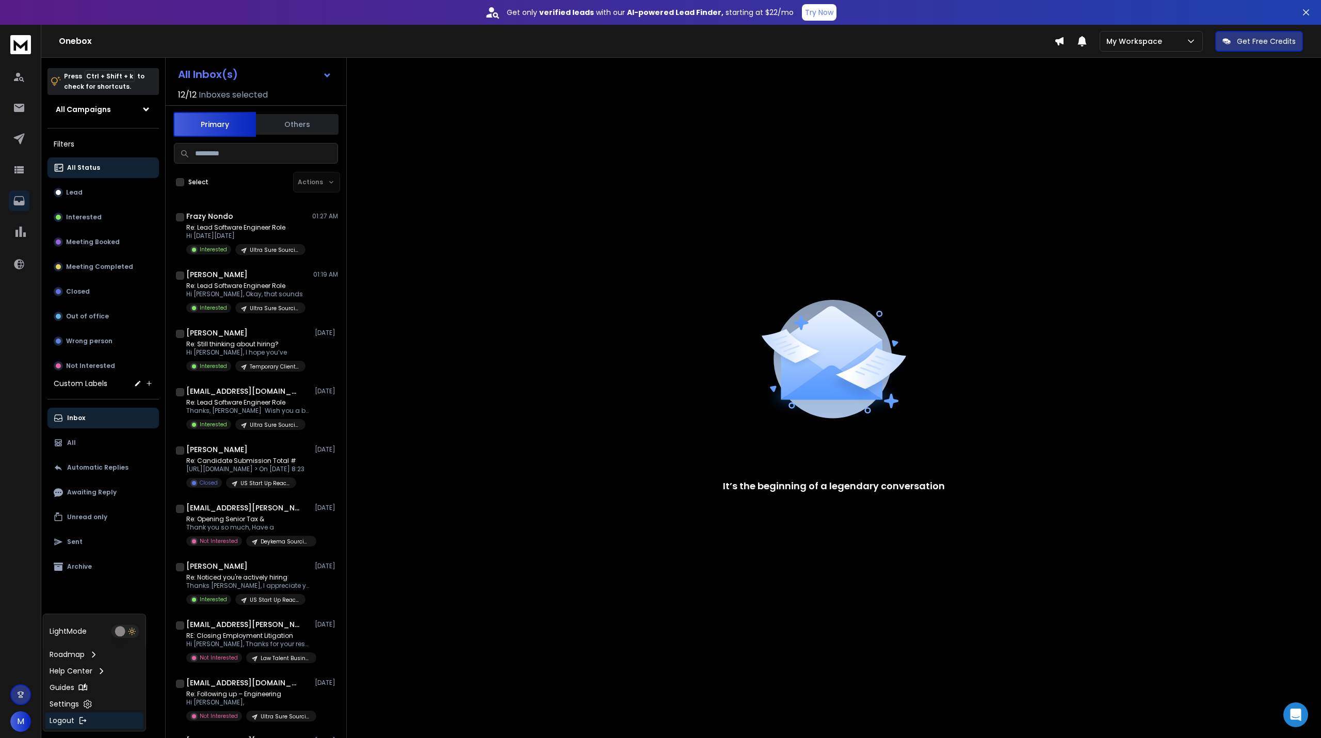
click at [82, 713] on div "Logout" at bounding box center [94, 720] width 98 height 17
